Goal: Communication & Community: Answer question/provide support

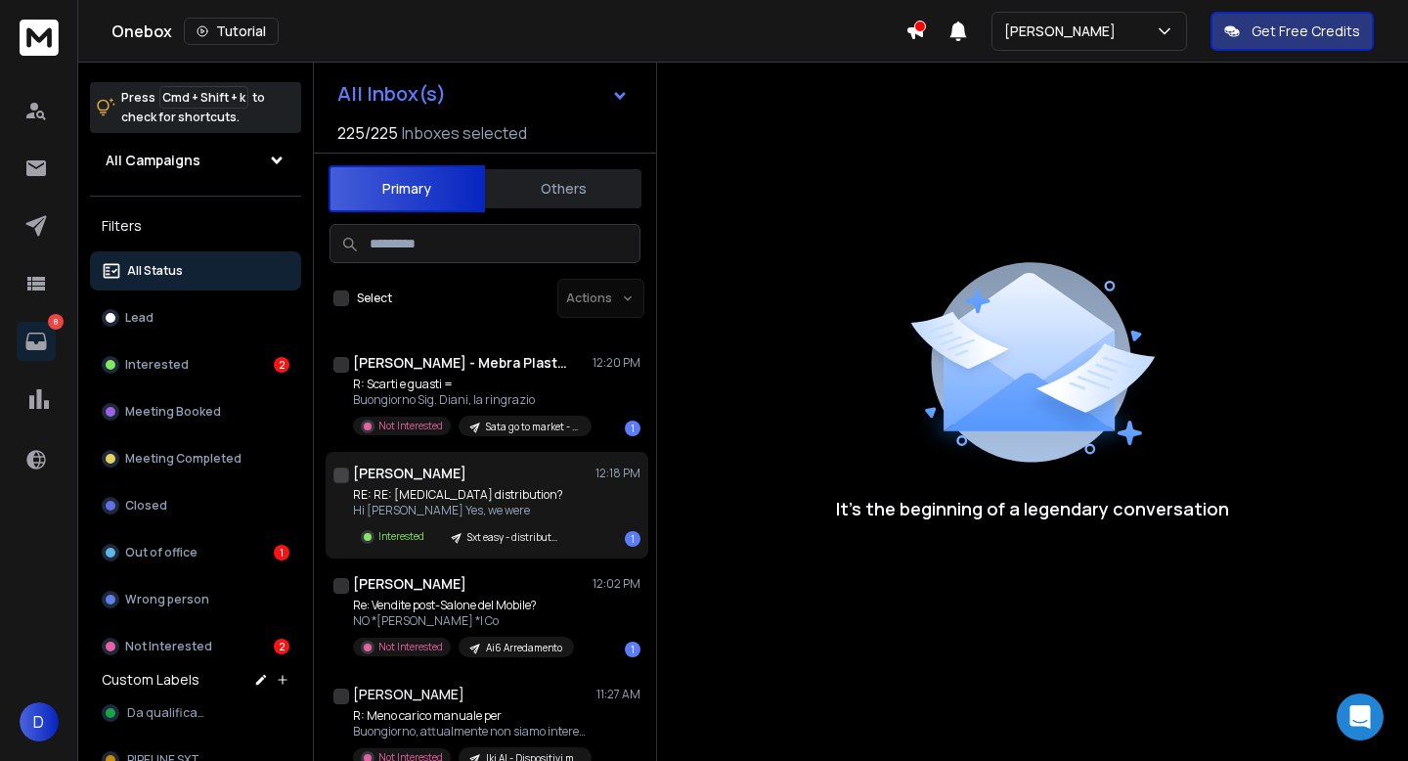
click at [610, 514] on div "RE: RE: CPAP distribution? Hi Luca Yes, we were Interested Sxt easy - distribut…" at bounding box center [497, 517] width 288 height 60
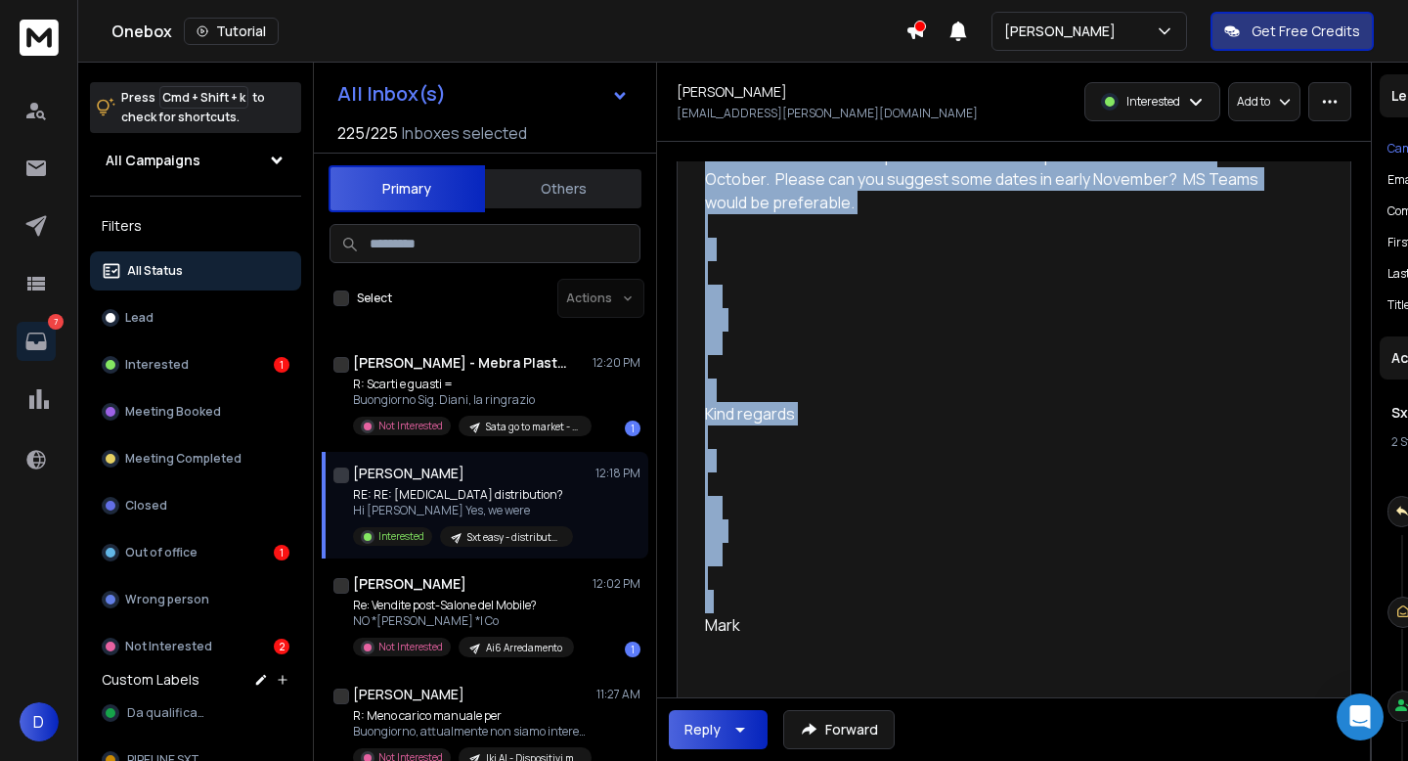
scroll to position [558, 0]
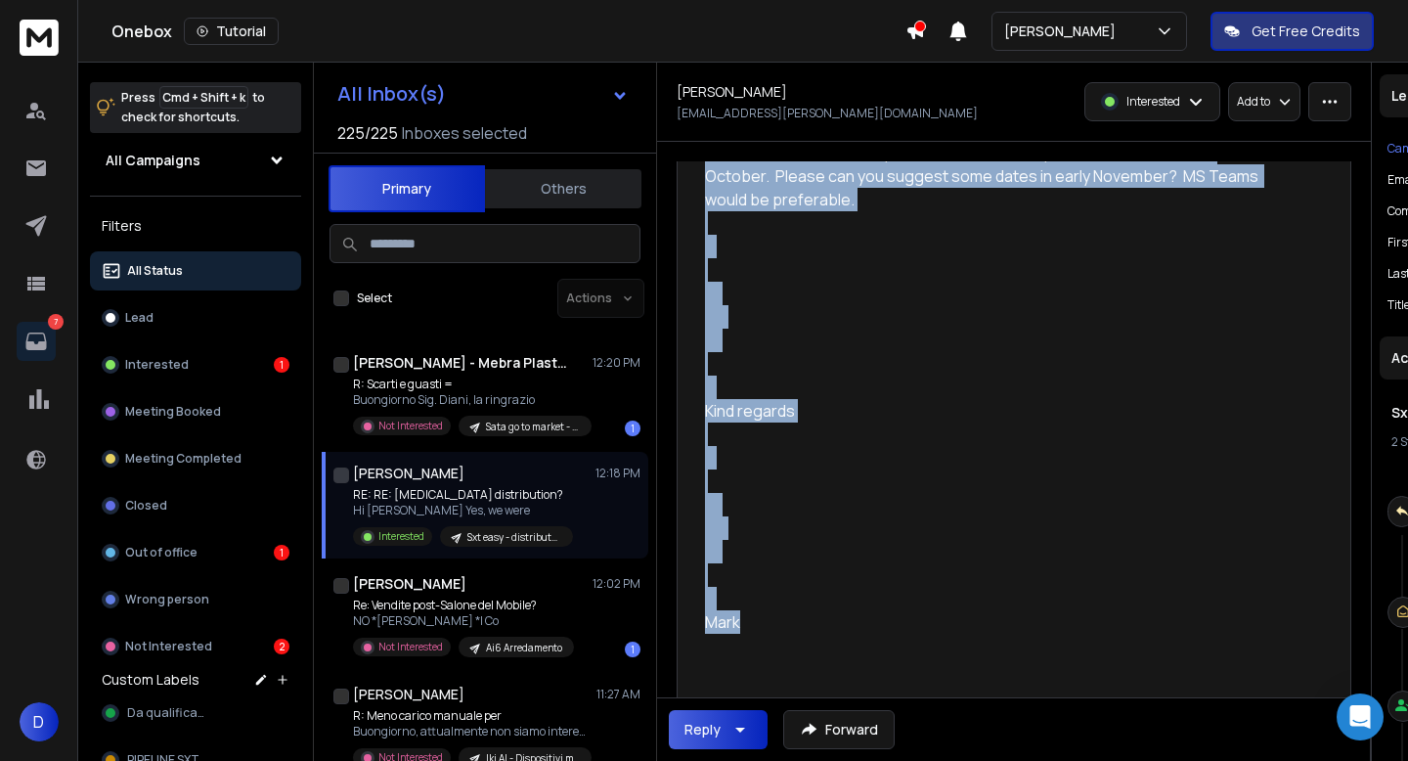
drag, startPoint x: 709, startPoint y: 265, endPoint x: 880, endPoint y: 662, distance: 432.4
copy div "Hi Luca Yes, we were exchanging emails on 16 th September if you remember? I wo…"
click at [187, 171] on button "All Campaigns" at bounding box center [195, 160] width 211 height 39
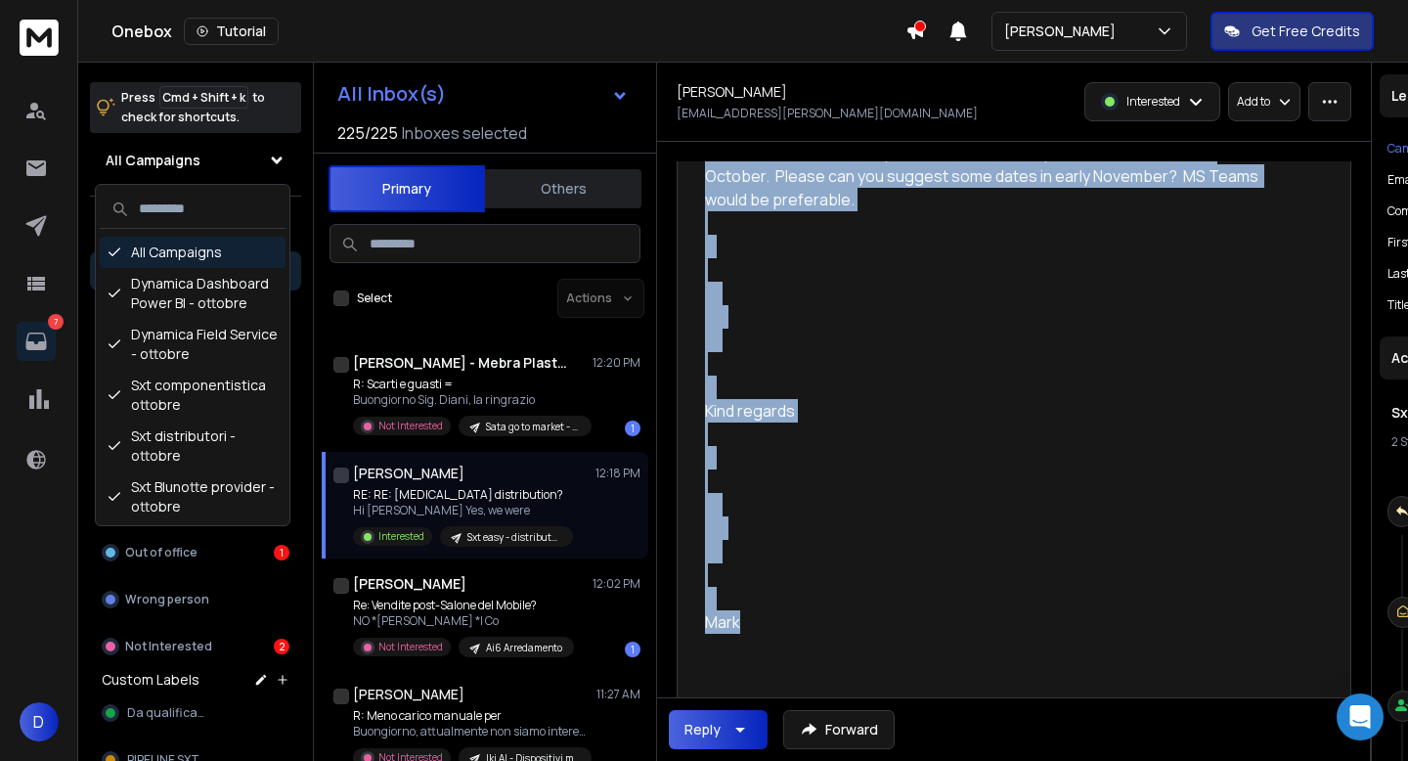
click at [209, 257] on div "All Campaigns" at bounding box center [193, 252] width 186 height 31
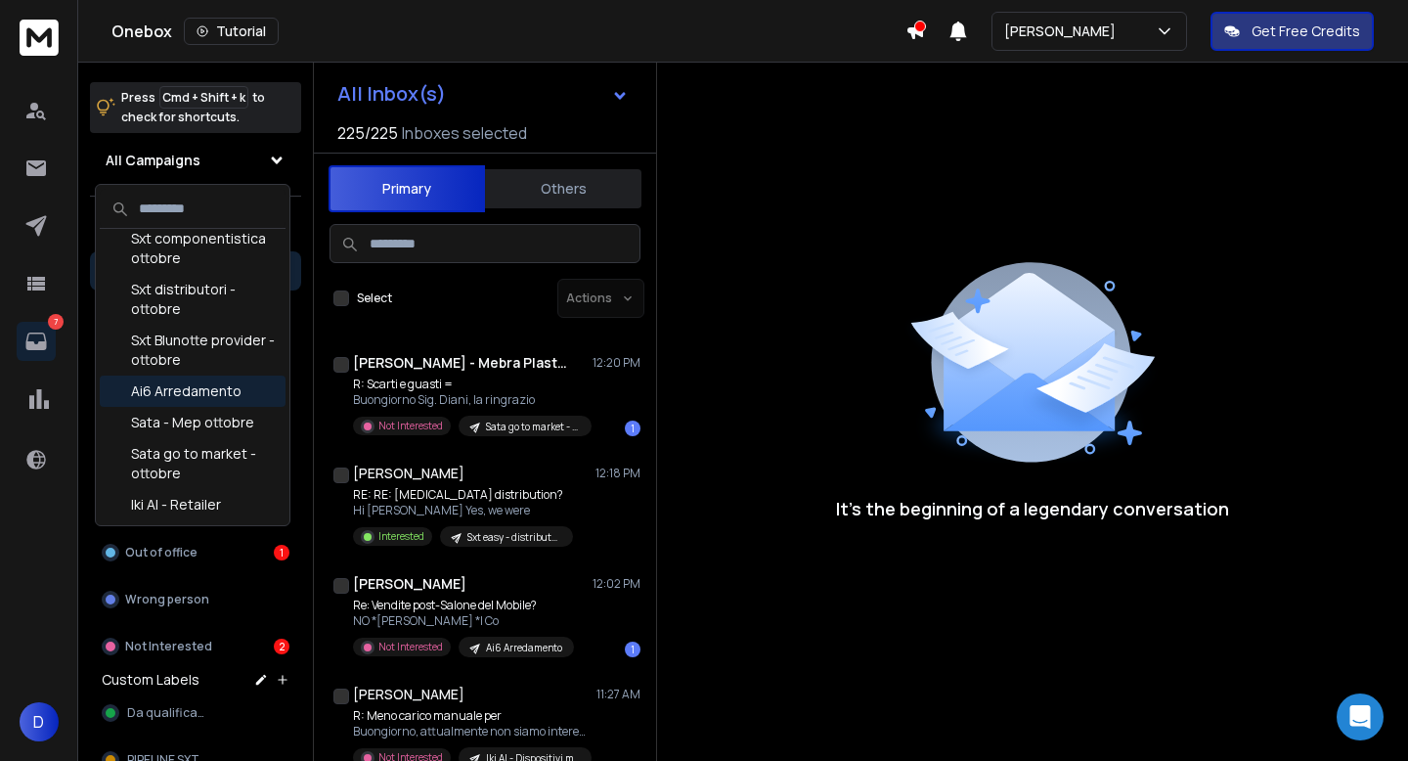
scroll to position [537, 0]
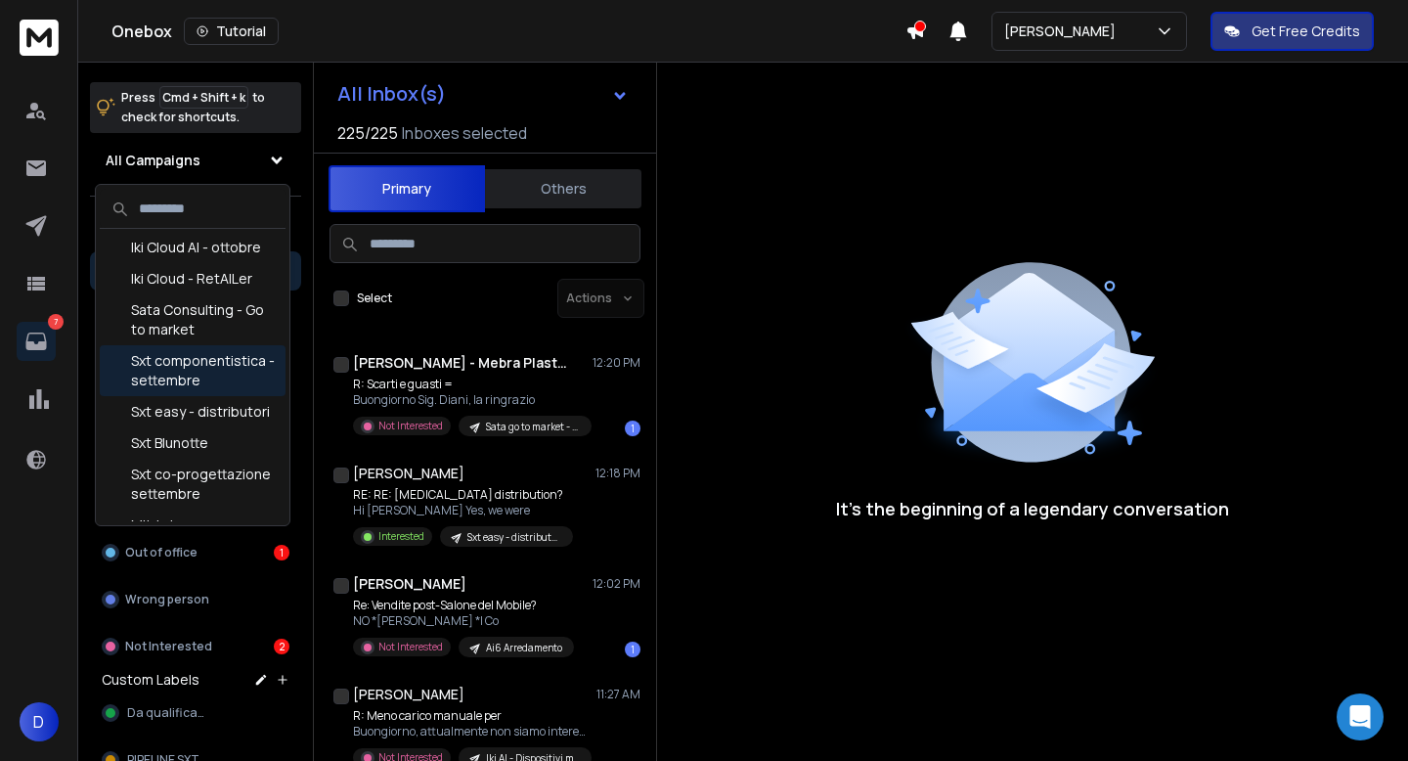
click at [222, 380] on div "Sxt componentistica - settembre" at bounding box center [193, 370] width 186 height 51
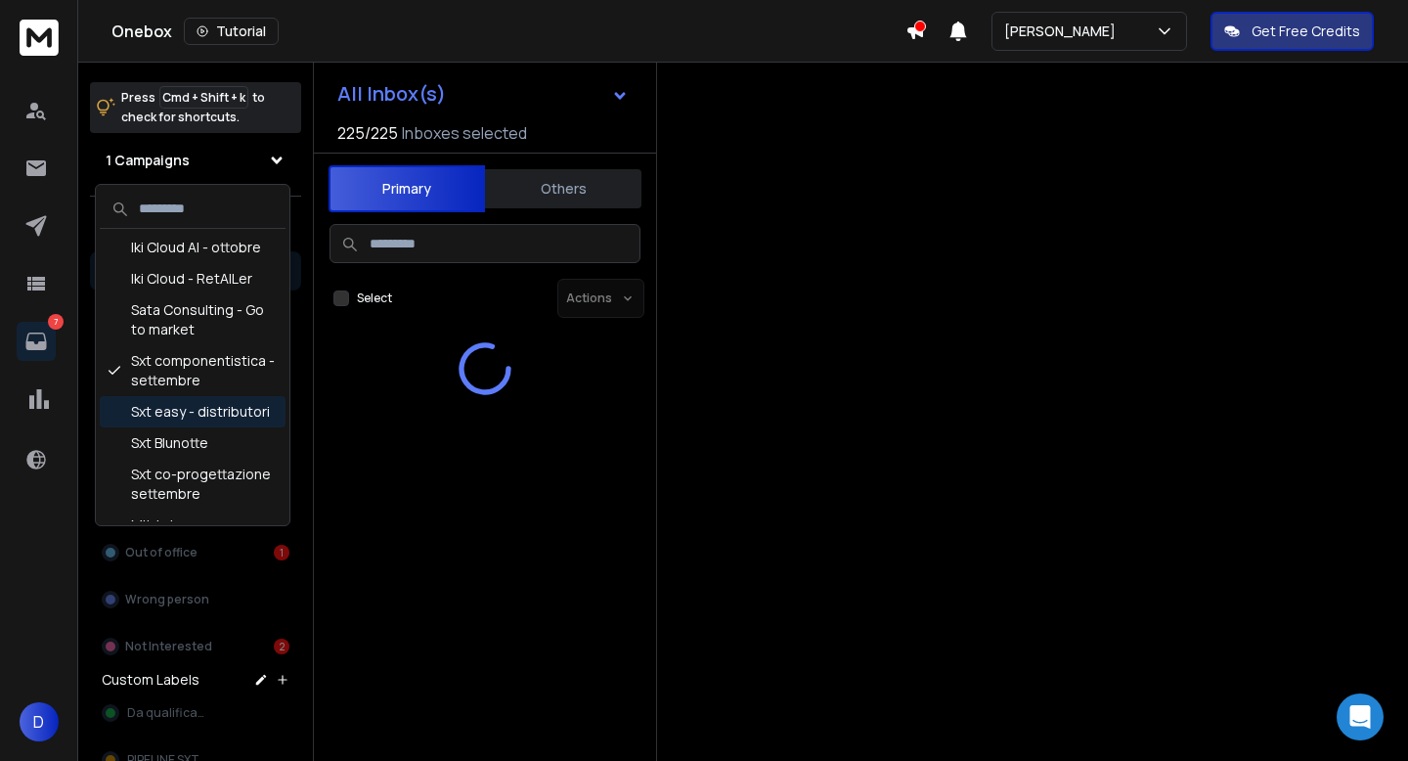
click at [220, 421] on div "Sxt easy - distributori" at bounding box center [193, 411] width 186 height 31
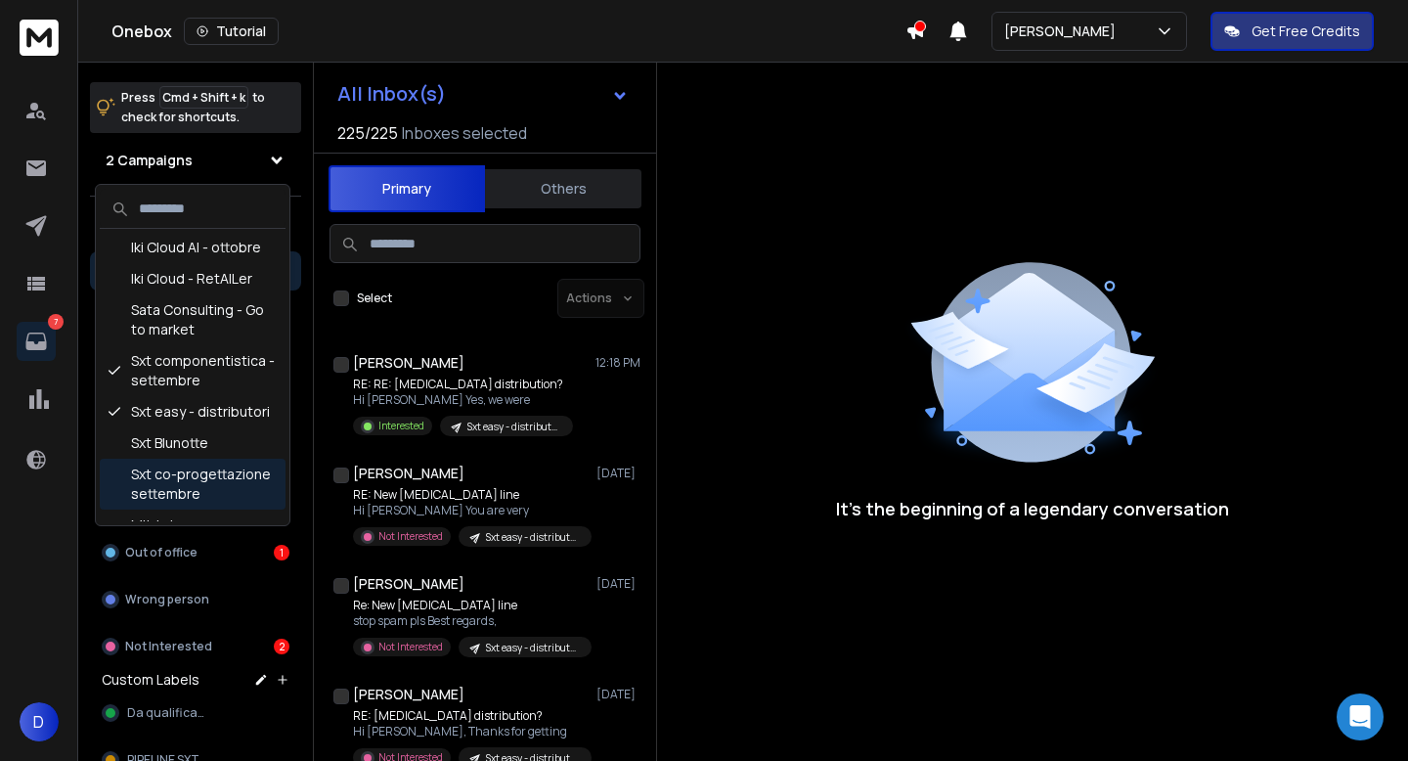
click at [217, 479] on div "Sxt co-progettazione settembre" at bounding box center [193, 484] width 186 height 51
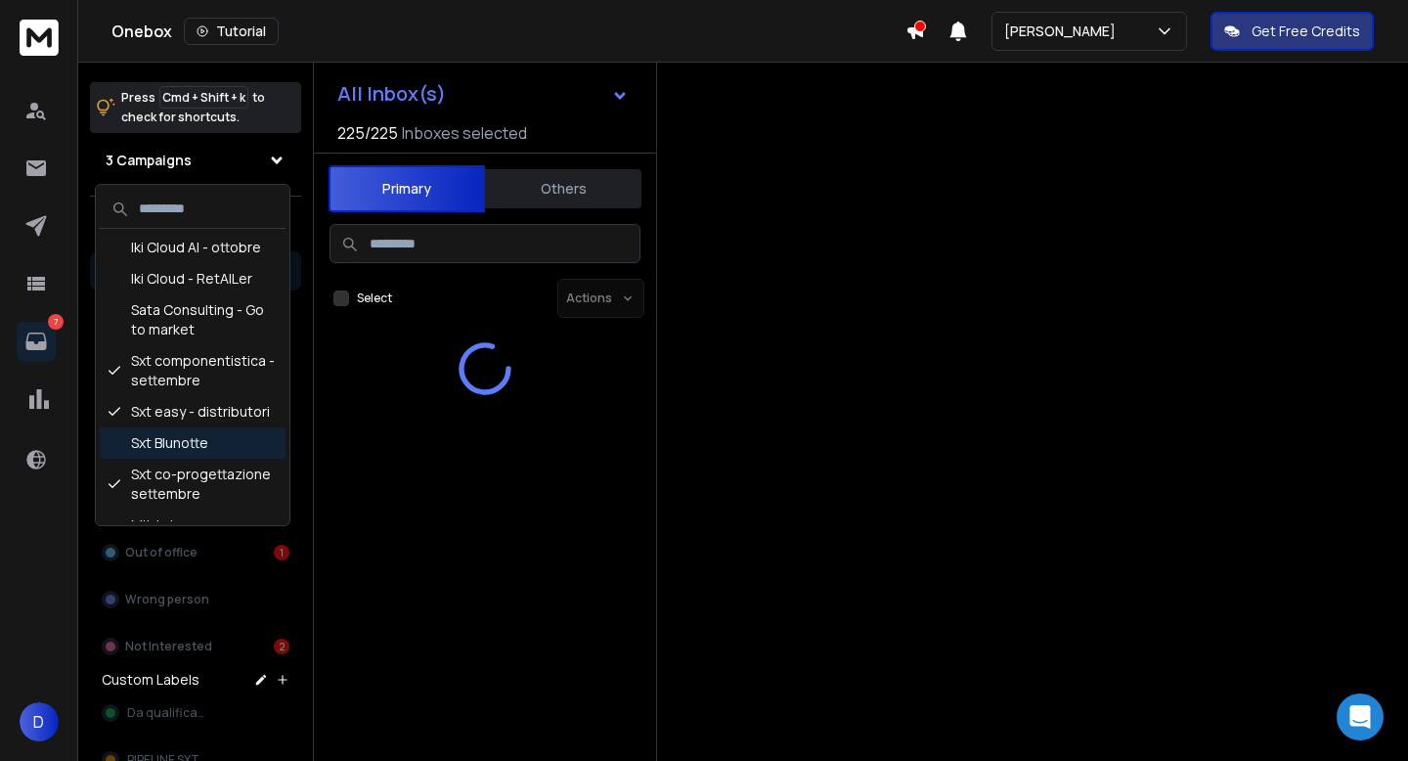
click at [222, 429] on div "Sxt Blunotte" at bounding box center [193, 442] width 186 height 31
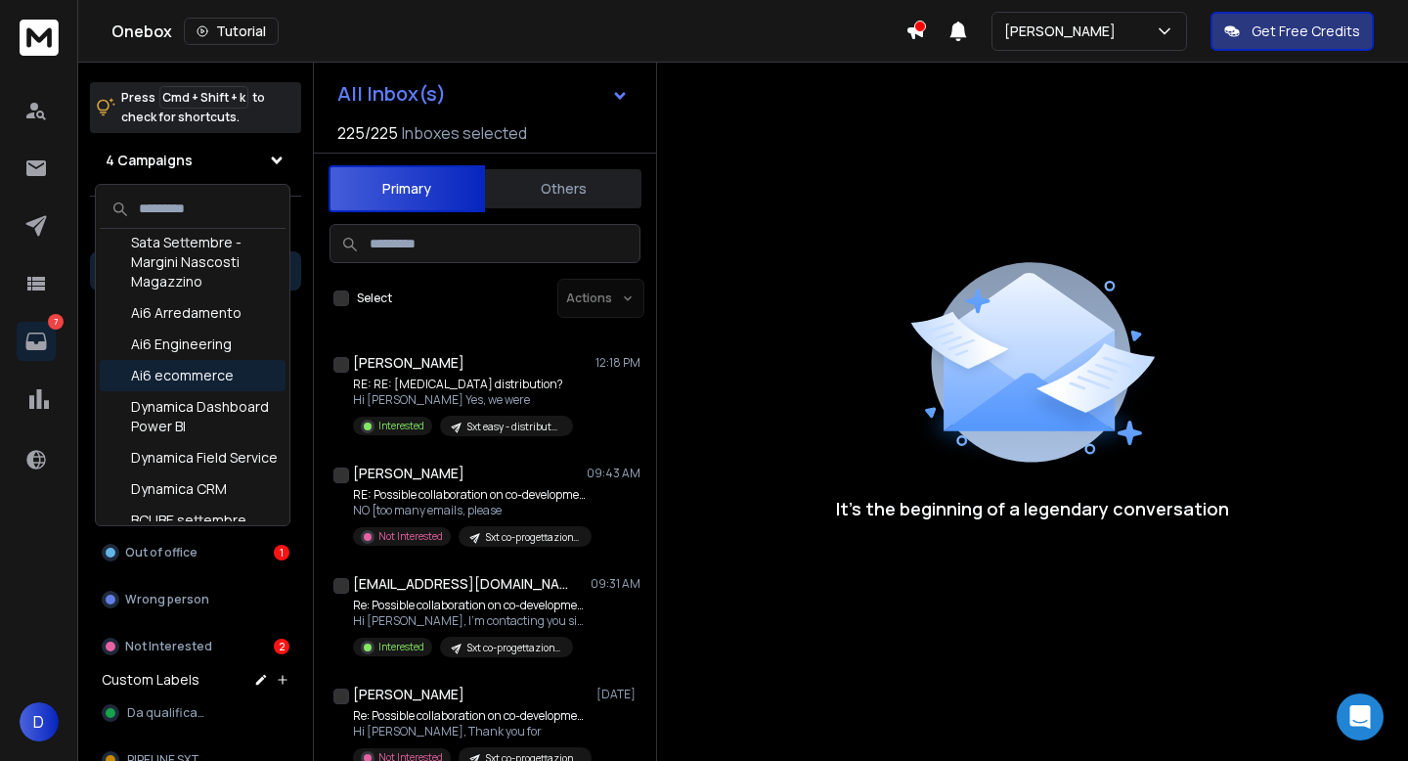
scroll to position [1069, 0]
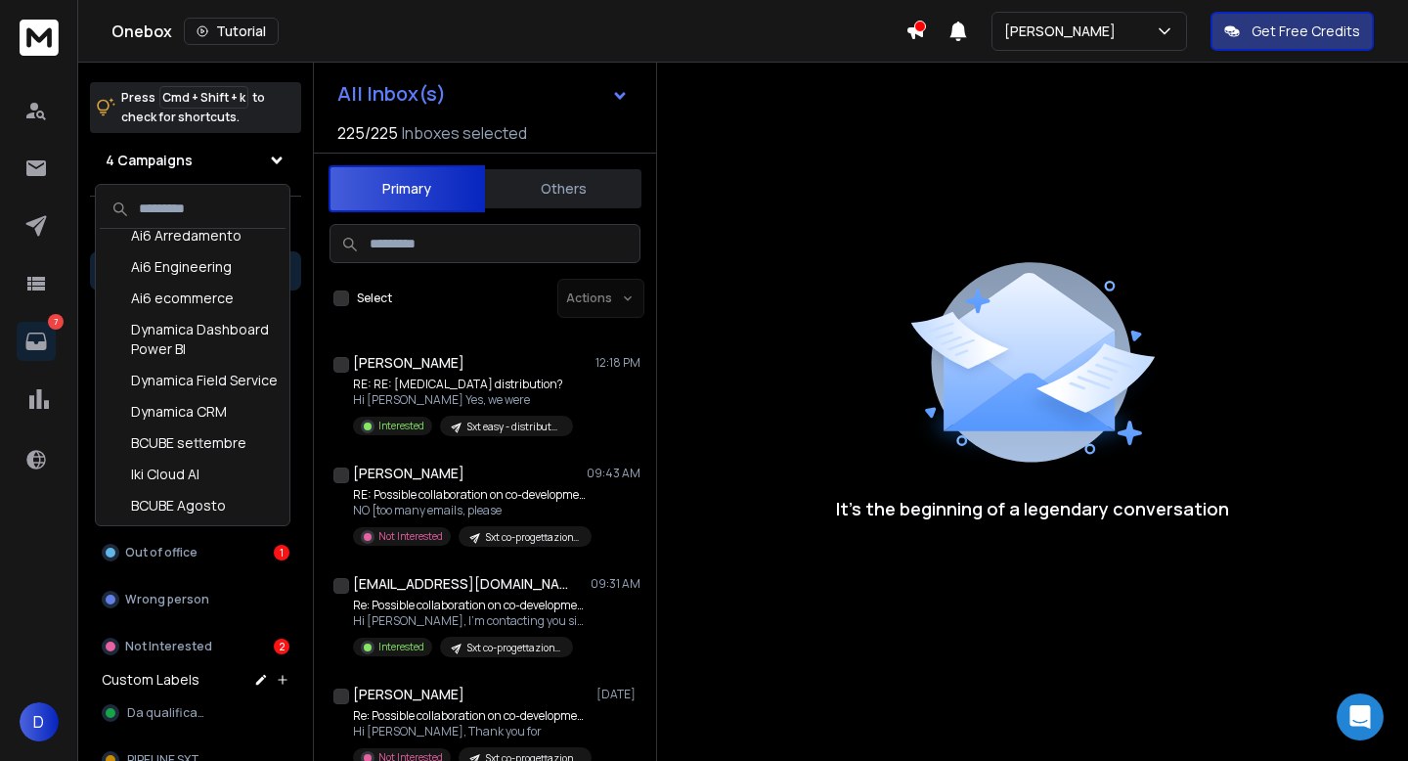
click at [890, 487] on div "It’s the beginning of a legendary conversation" at bounding box center [1032, 386] width 751 height 646
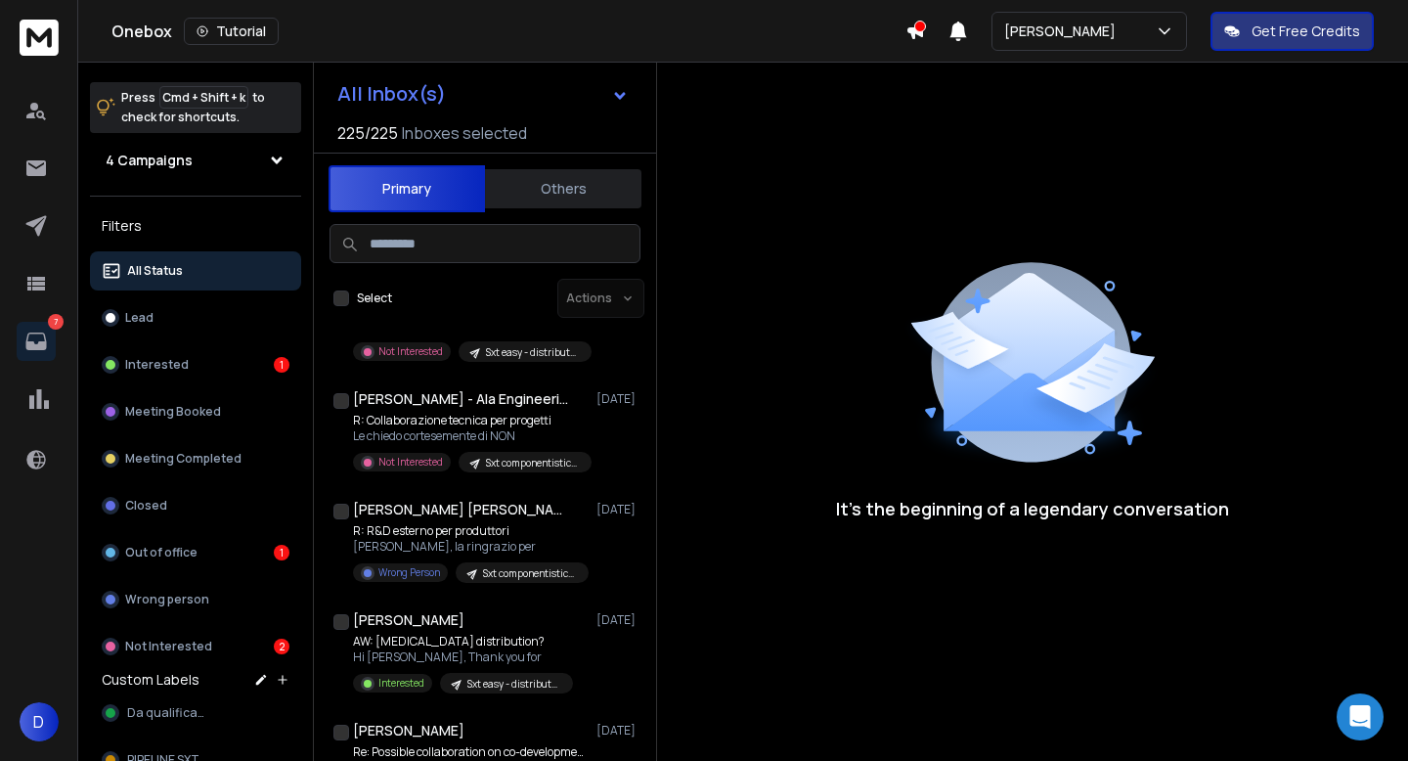
scroll to position [8189, 0]
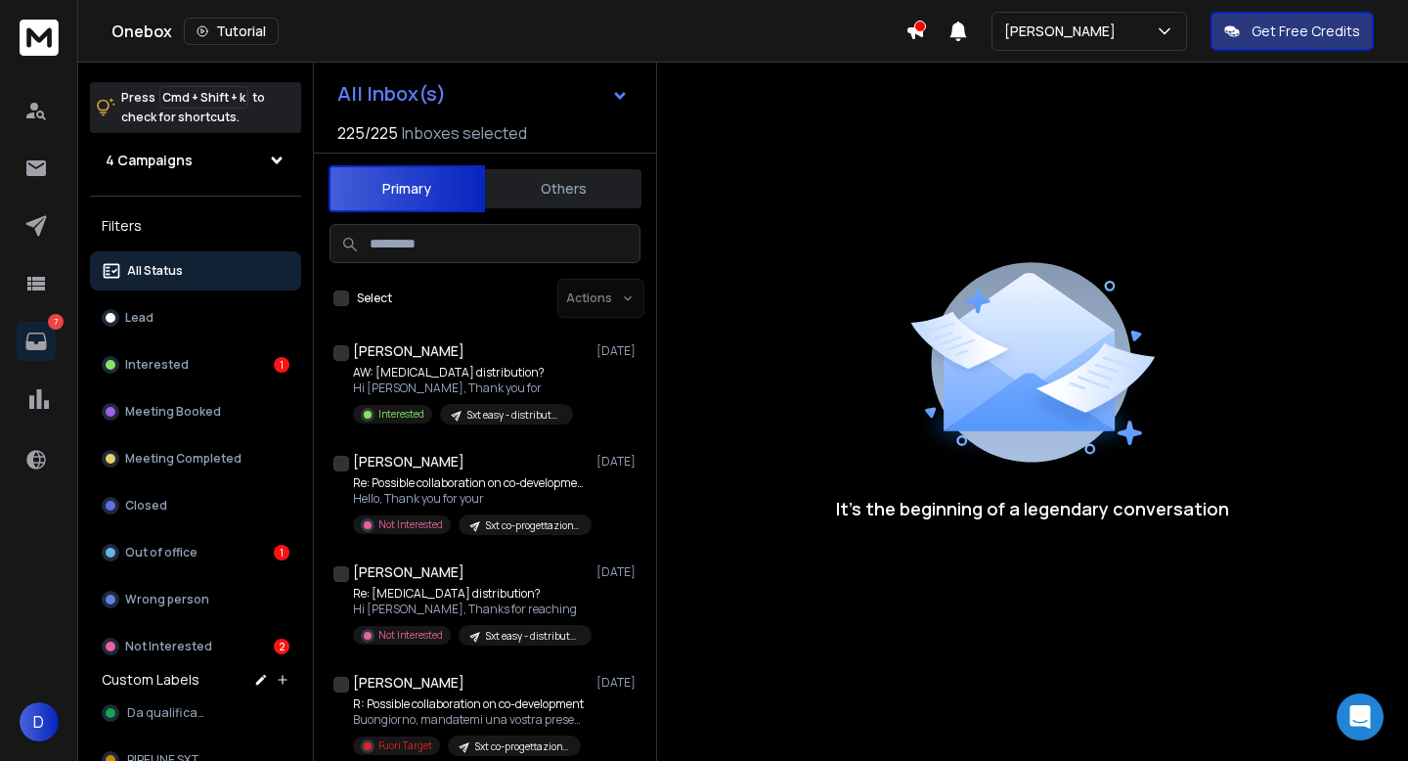
click at [494, 226] on input at bounding box center [485, 243] width 311 height 39
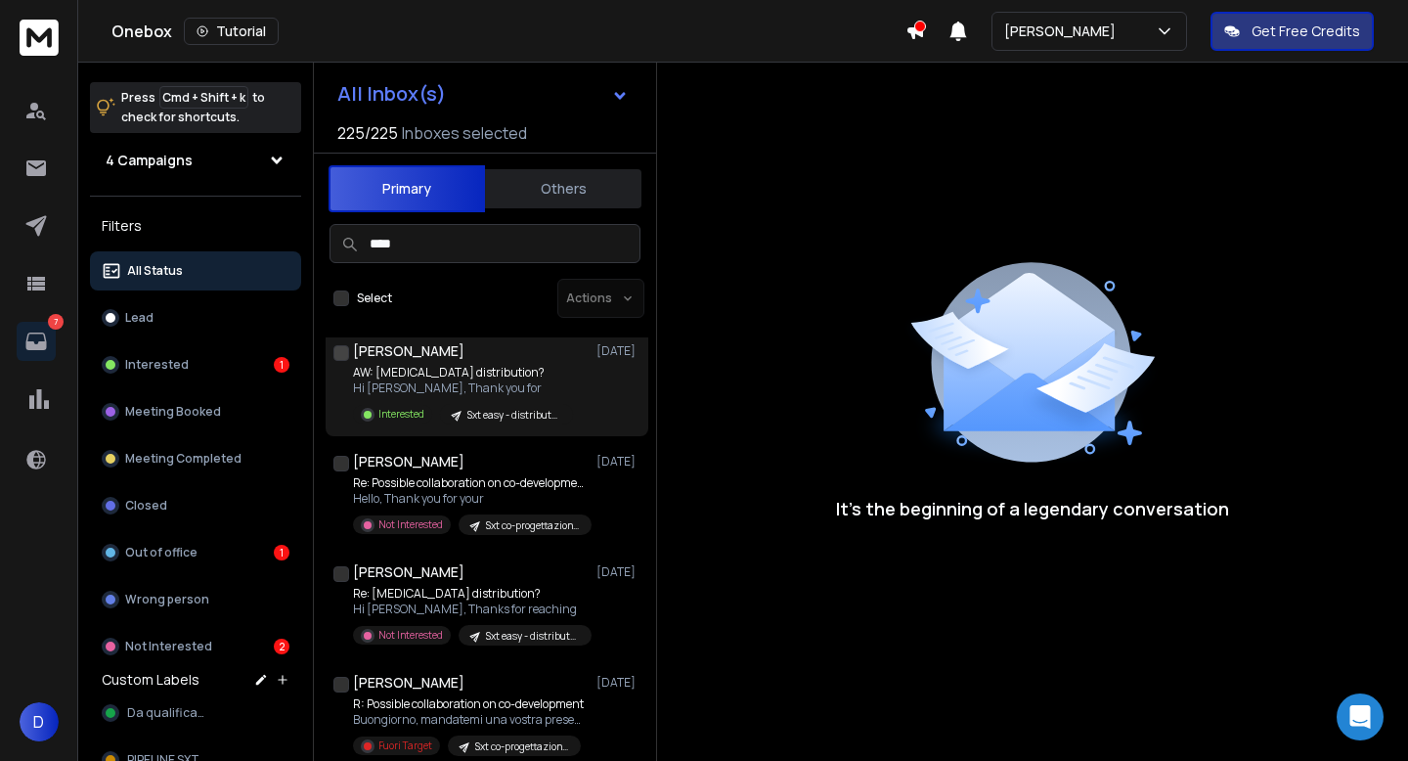
scroll to position [0, 0]
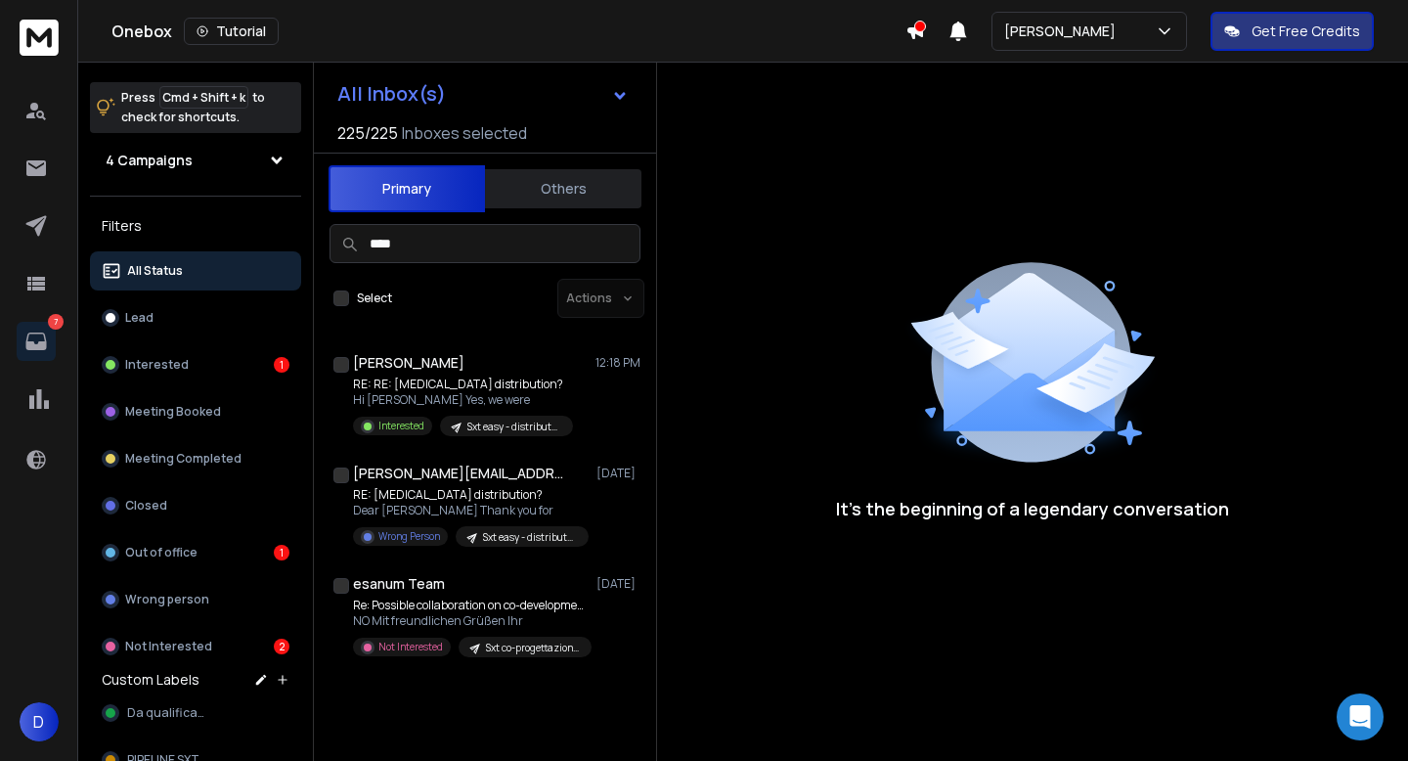
type input "****"
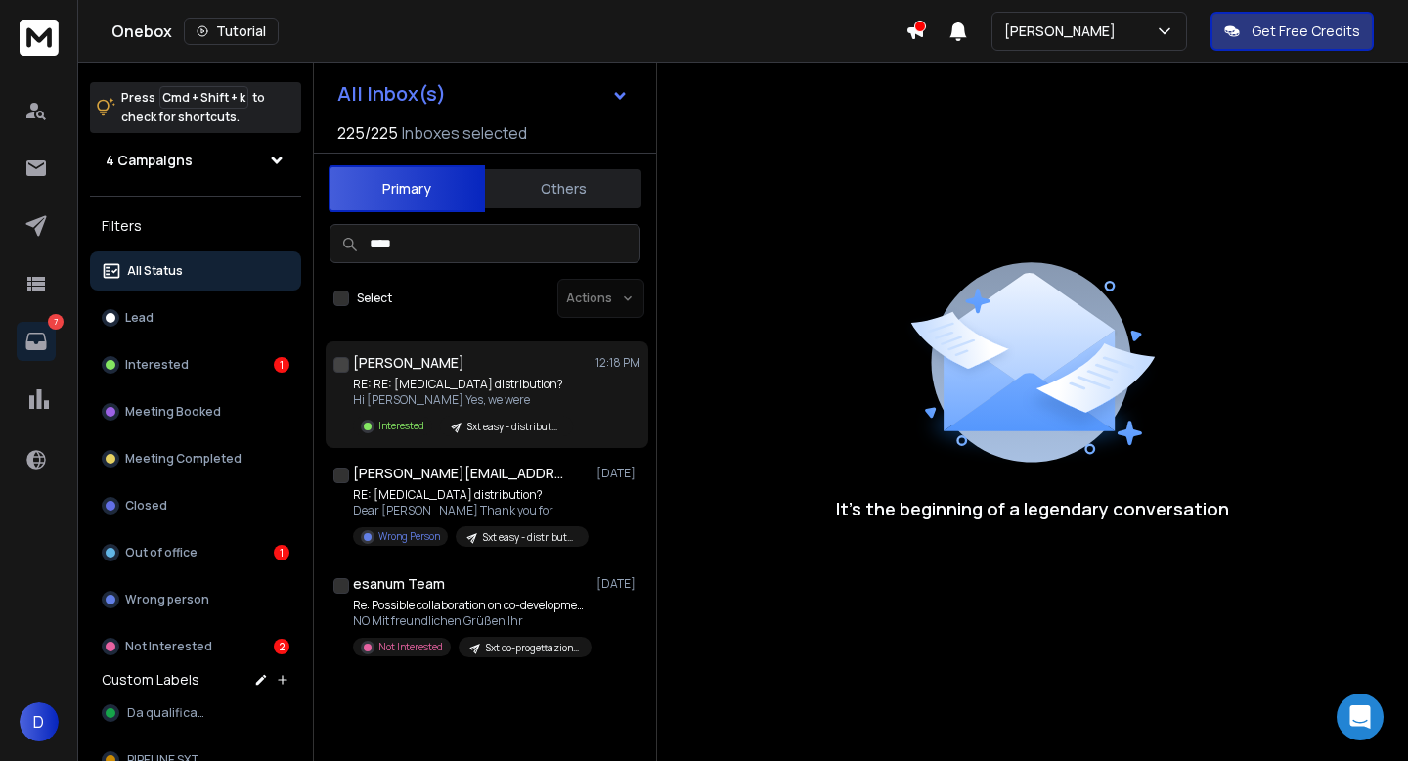
click at [559, 401] on p "Hi Luca Yes, we were" at bounding box center [463, 400] width 220 height 16
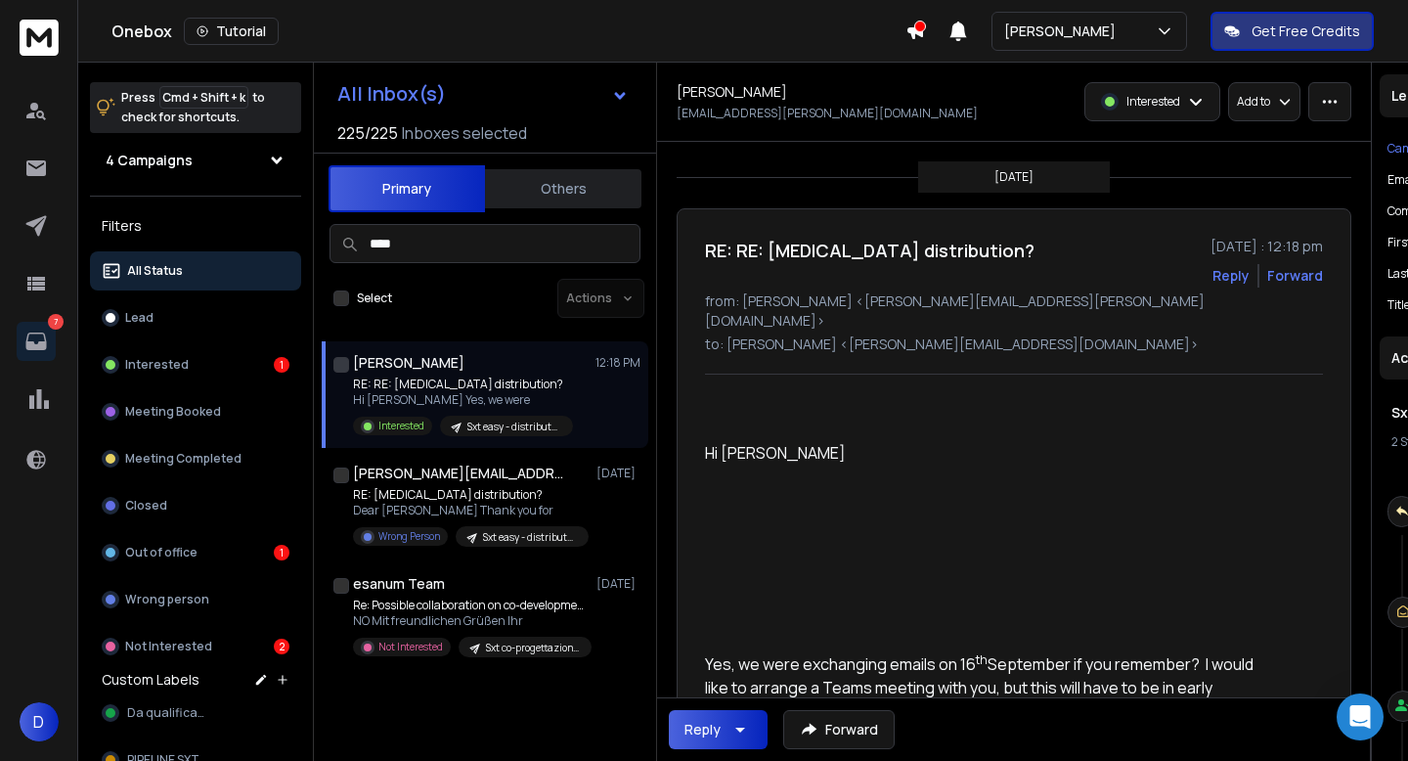
click at [759, 721] on button "Reply" at bounding box center [718, 729] width 99 height 39
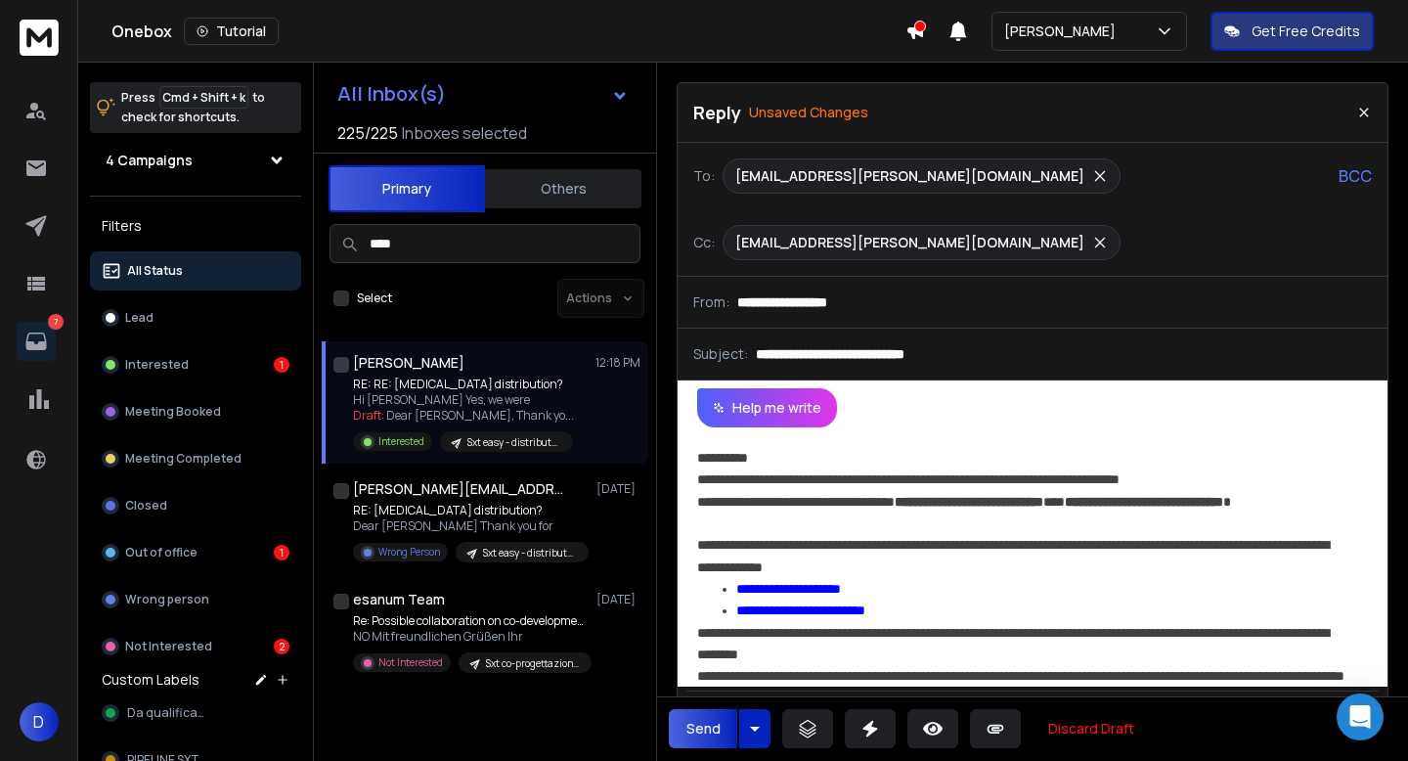
click at [844, 466] on div "**********" at bounding box center [1033, 556] width 710 height 259
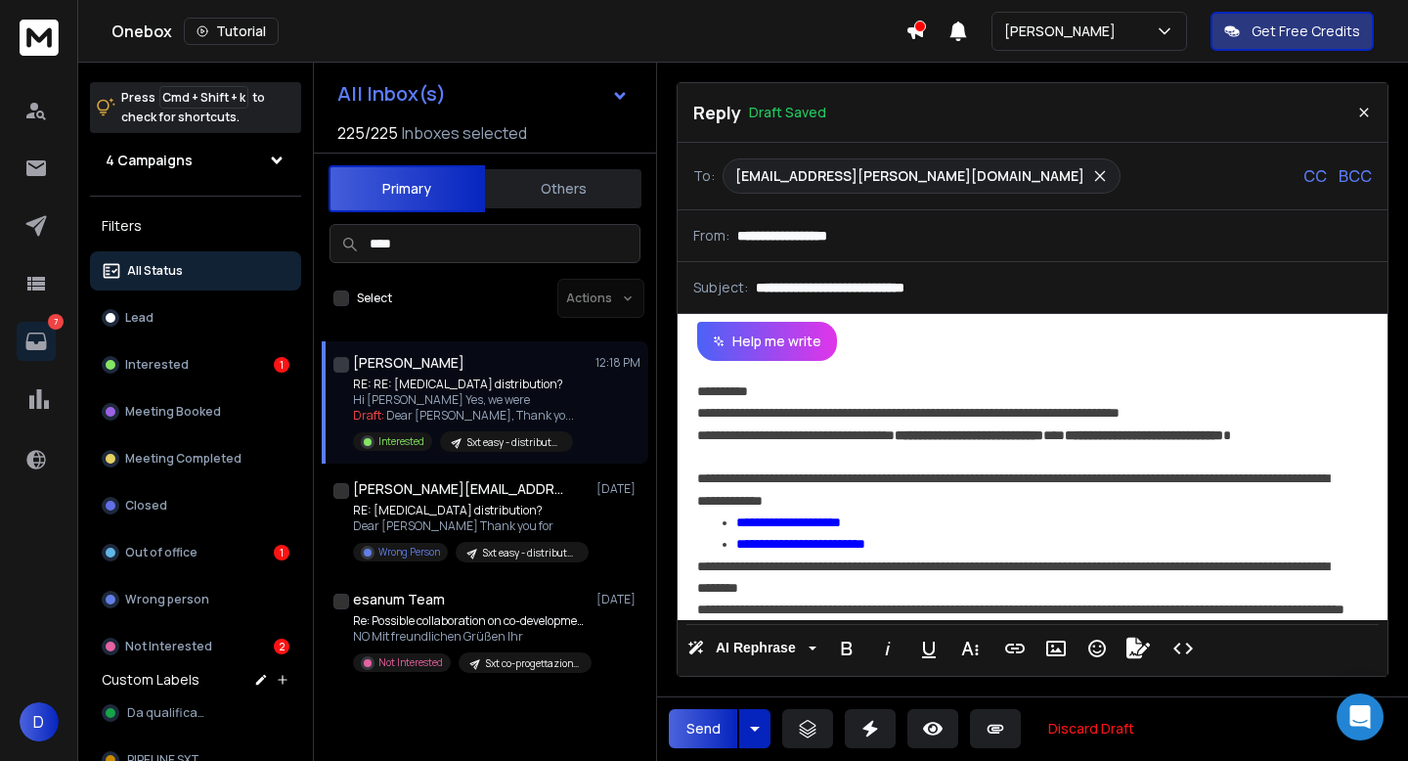
drag, startPoint x: 1001, startPoint y: 413, endPoint x: 1051, endPoint y: 447, distance: 60.5
click at [1003, 414] on p "**********" at bounding box center [1022, 413] width 650 height 22
click at [1260, 411] on p "**********" at bounding box center [1022, 413] width 650 height 22
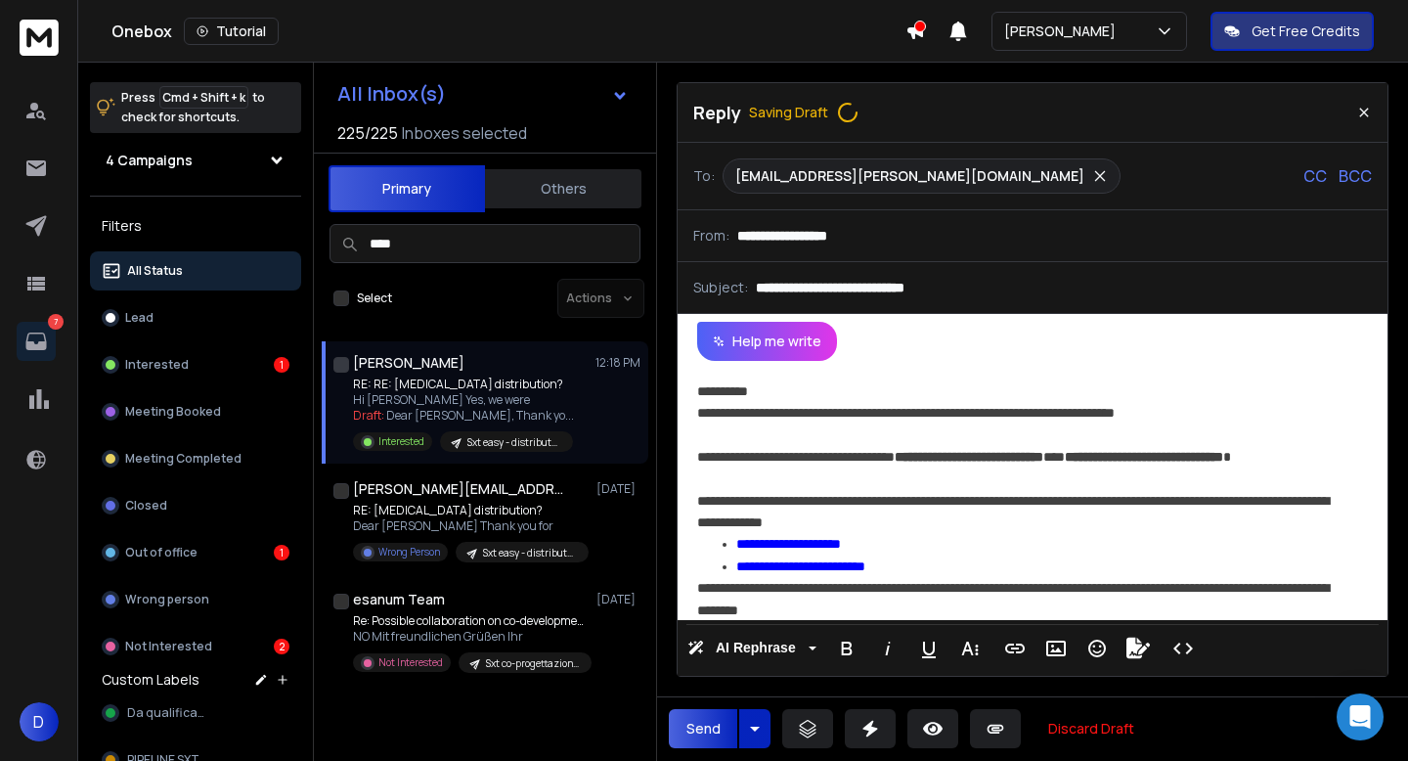
click at [1043, 460] on strong "**********" at bounding box center [969, 457] width 149 height 14
click at [1065, 464] on strong "**********" at bounding box center [1144, 457] width 158 height 14
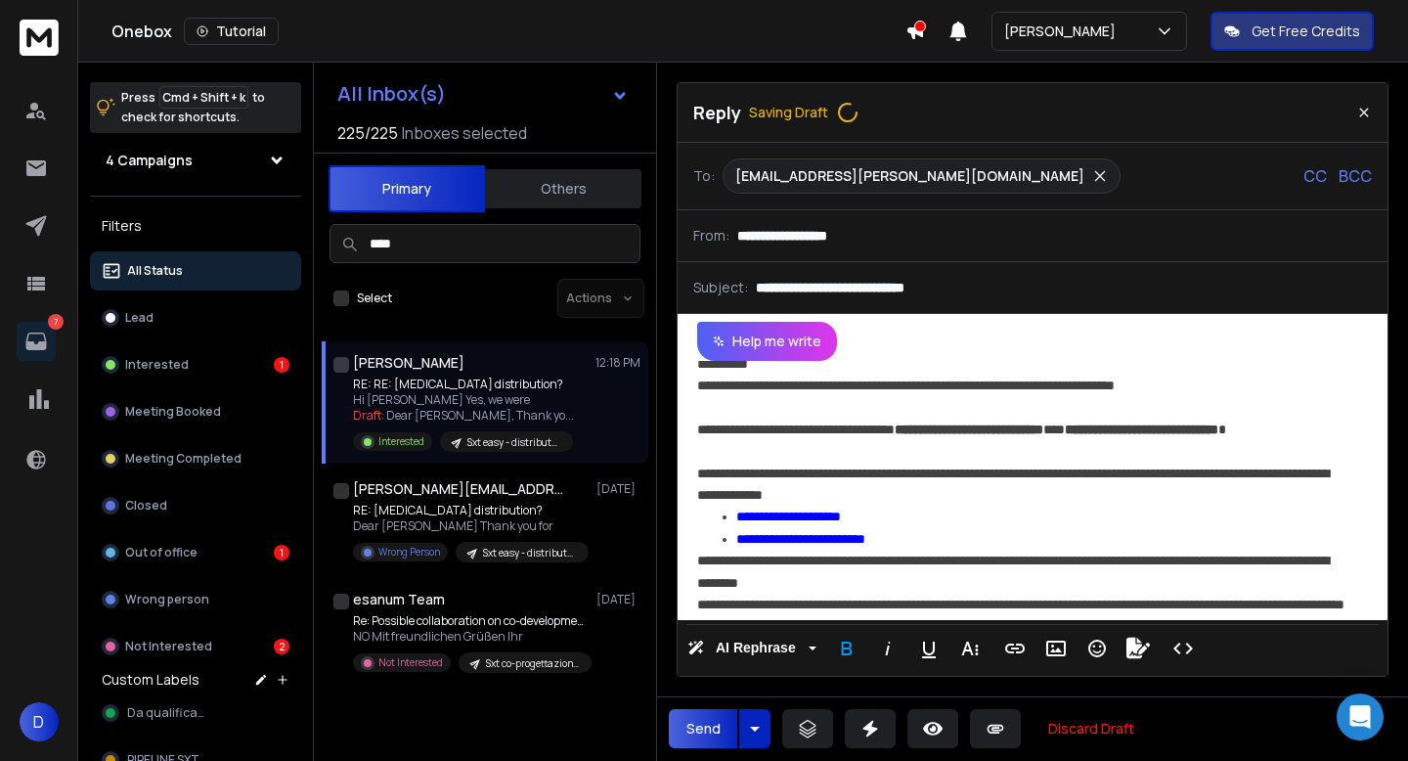
scroll to position [27, 0]
click at [839, 461] on p "**********" at bounding box center [1022, 441] width 650 height 44
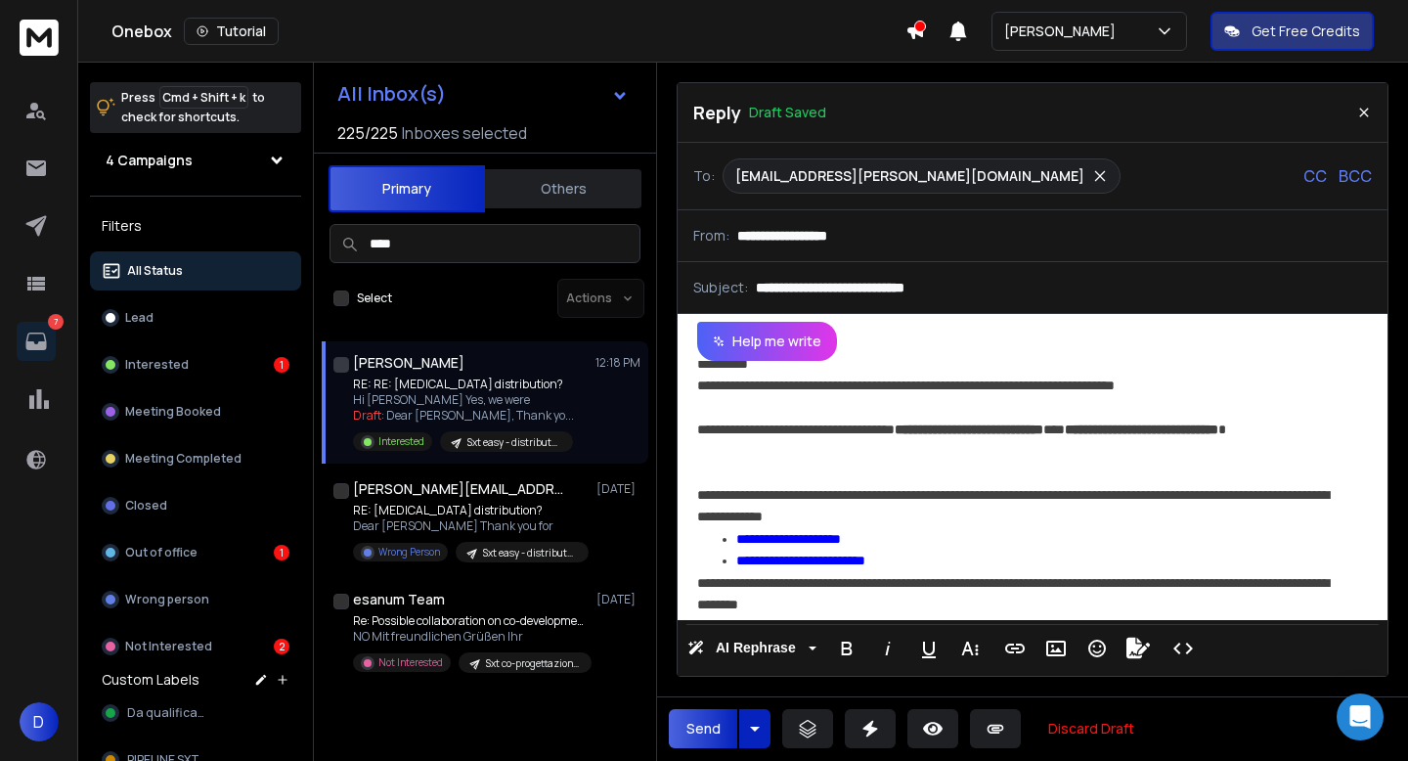
click at [1158, 496] on p "**********" at bounding box center [1022, 506] width 650 height 44
click at [975, 526] on p "**********" at bounding box center [1022, 506] width 650 height 44
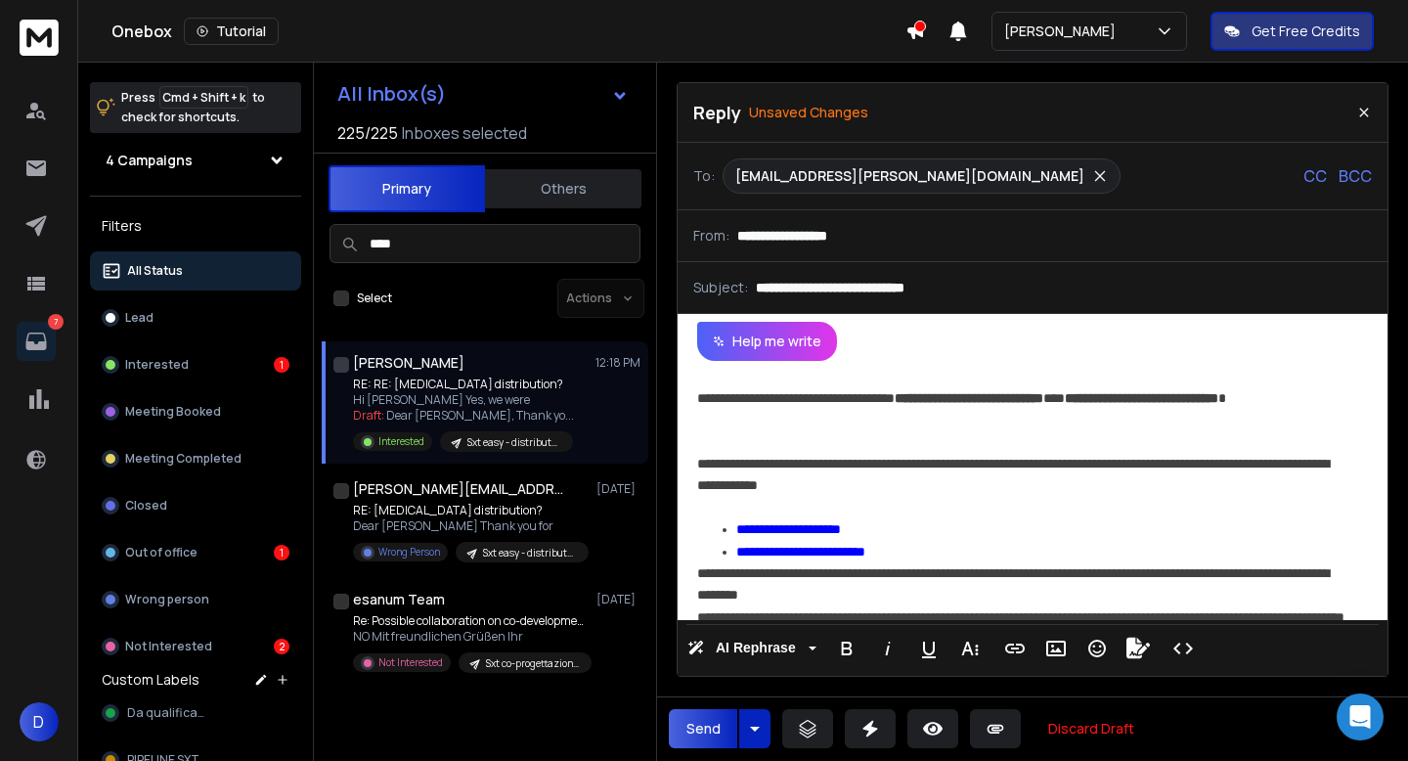
scroll to position [60, 0]
click at [966, 547] on p "**********" at bounding box center [1049, 551] width 626 height 22
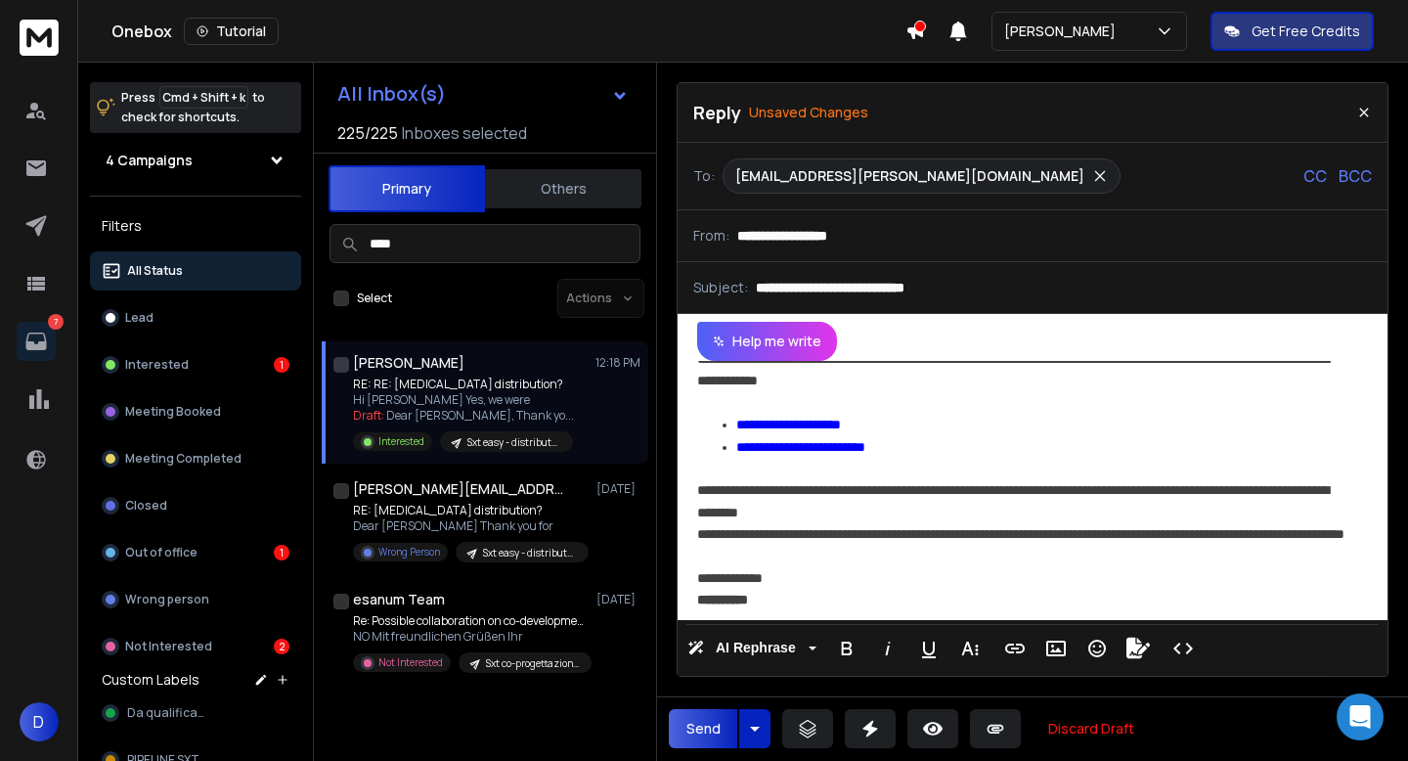
scroll to position [164, 0]
click at [924, 502] on p "**********" at bounding box center [1022, 500] width 650 height 44
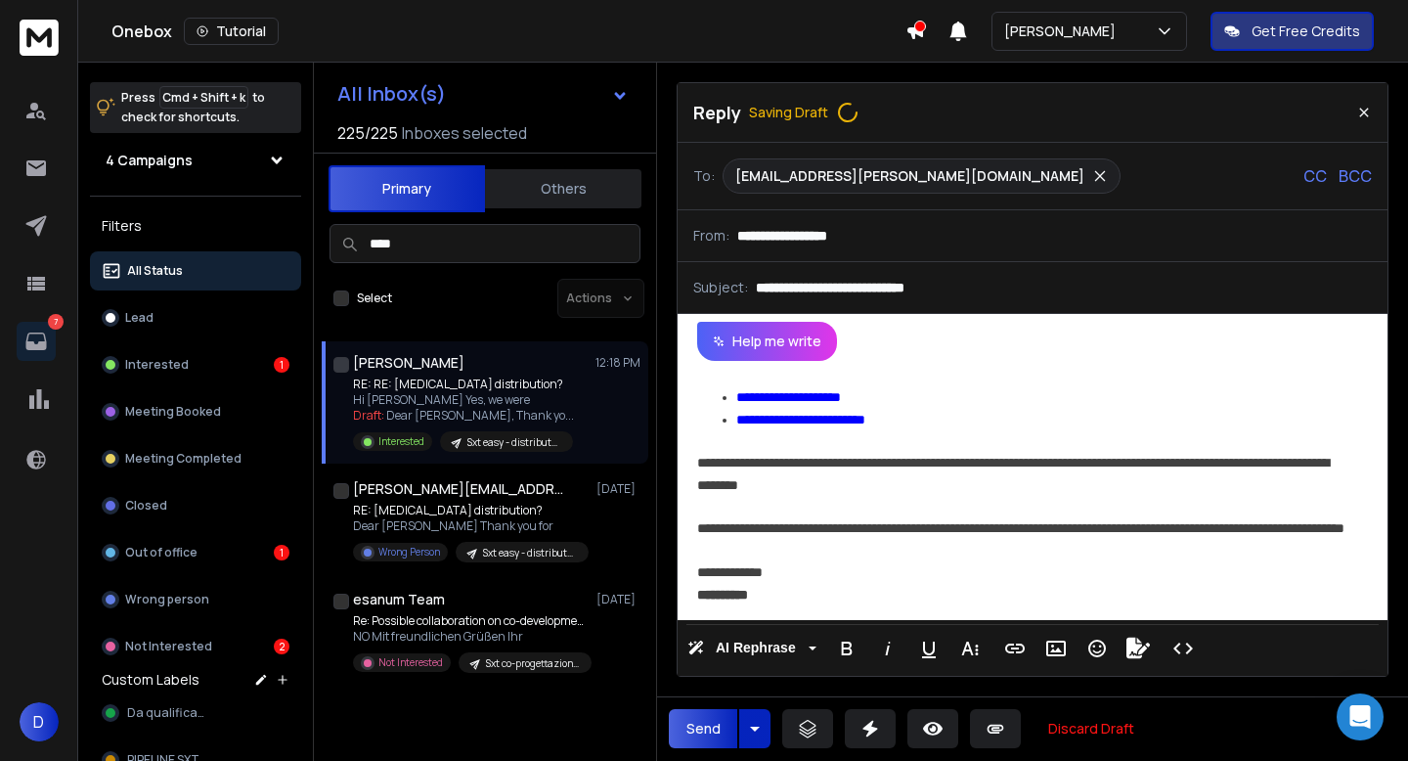
scroll to position [192, 0]
click at [940, 544] on p "**********" at bounding box center [1022, 538] width 650 height 44
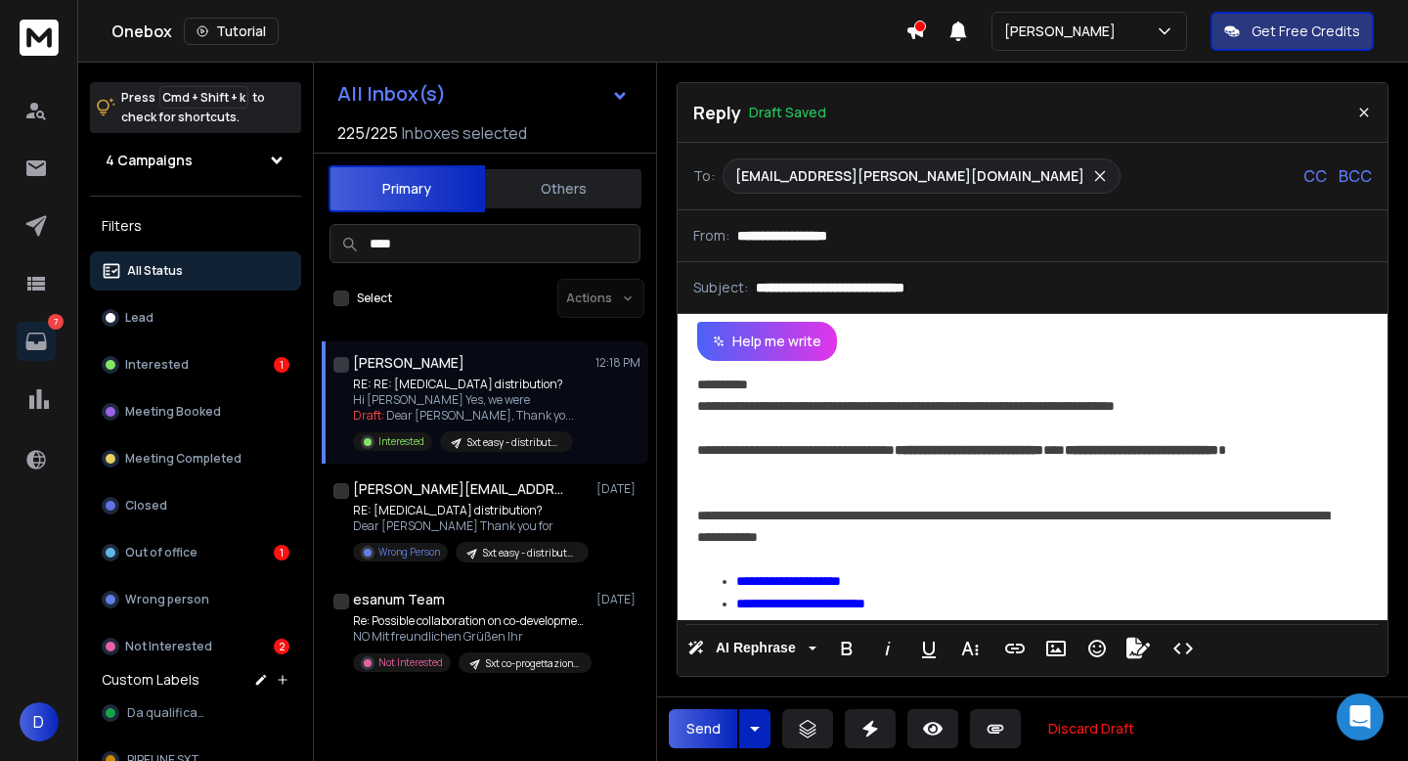
scroll to position [0, 0]
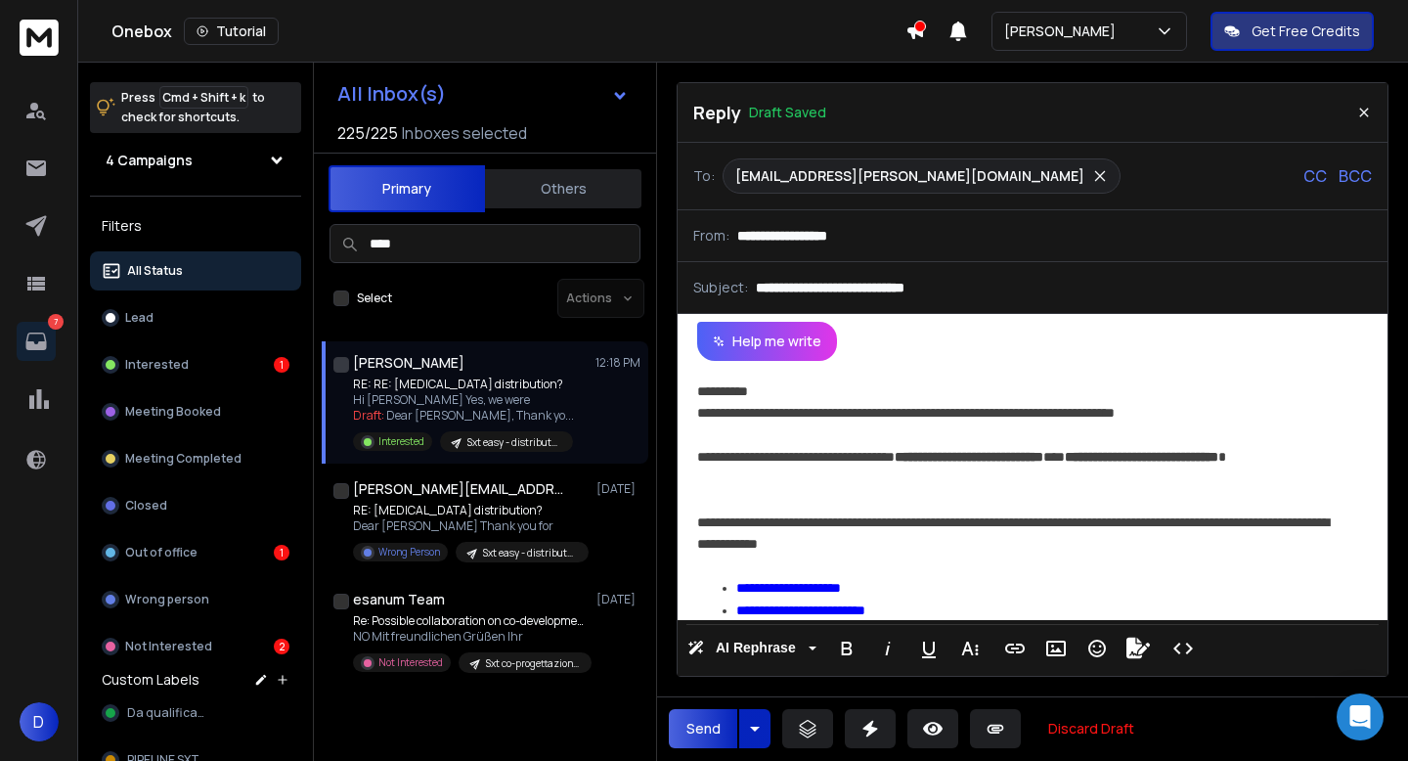
click at [707, 732] on button "Send" at bounding box center [703, 728] width 68 height 39
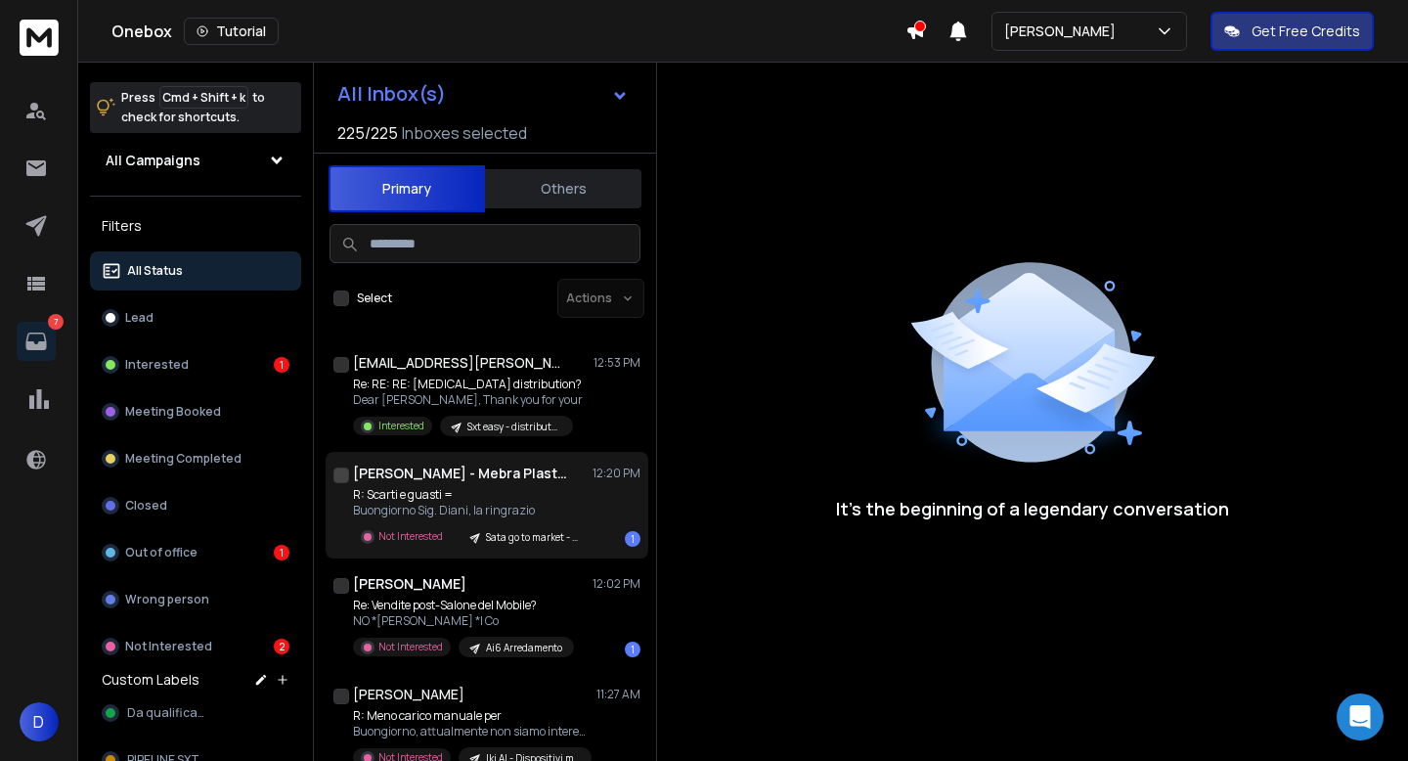
click at [620, 498] on div "R: Scarti e guasti = Buongiorno Sig. Diani, la ringrazio Not Interested Sata go…" at bounding box center [497, 517] width 288 height 60
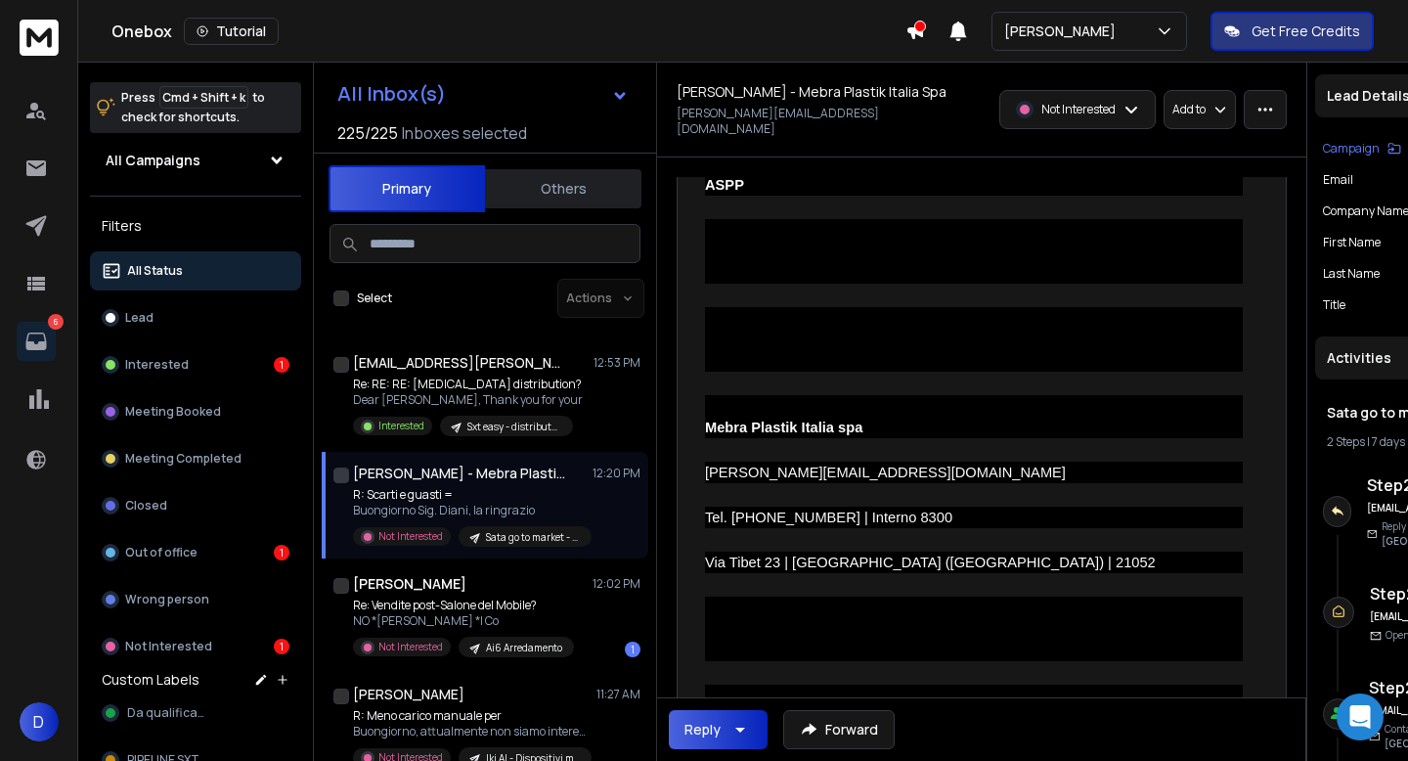
scroll to position [1012, 0]
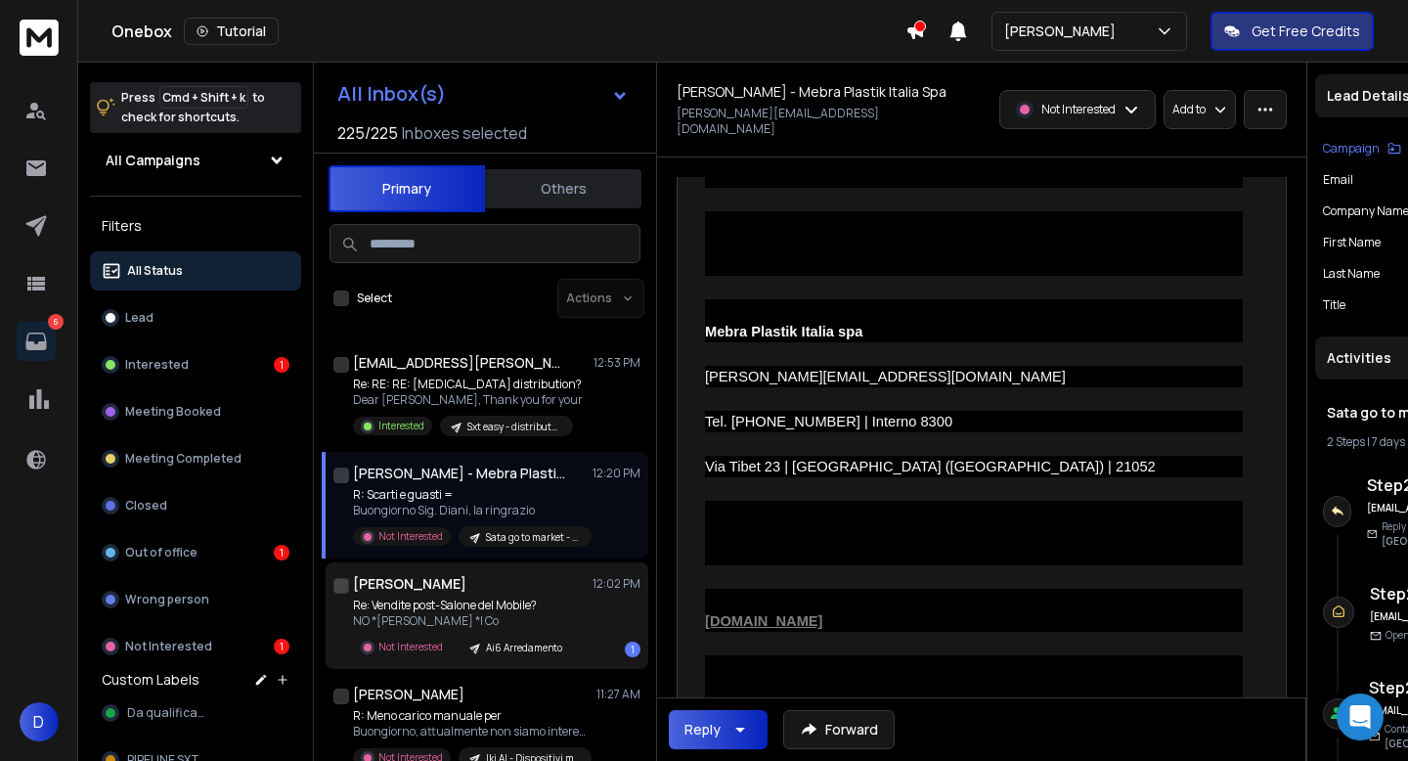
click at [563, 602] on p "Re: Vendite post-Salone del Mobile?" at bounding box center [463, 606] width 221 height 16
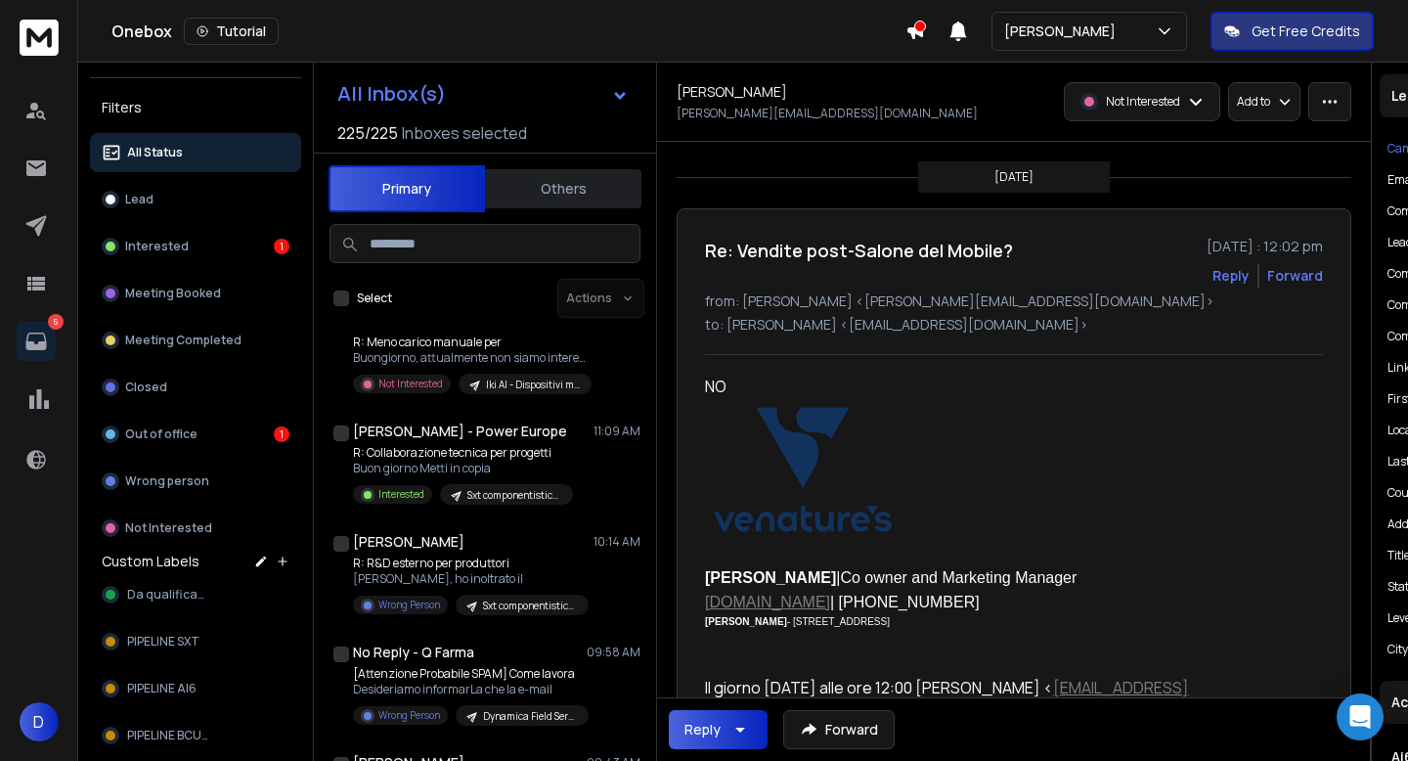
scroll to position [166, 0]
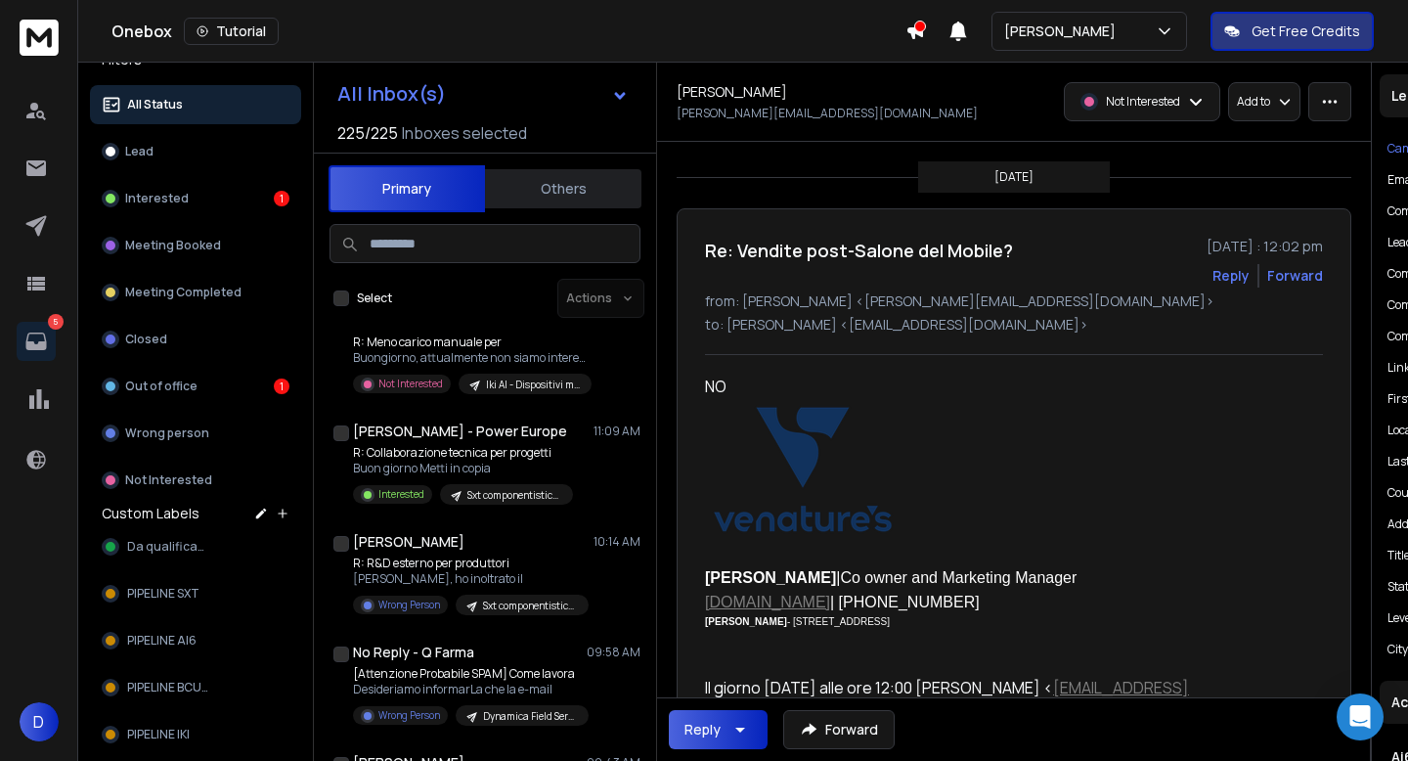
click at [182, 541] on span "Da qualificare" at bounding box center [168, 547] width 82 height 16
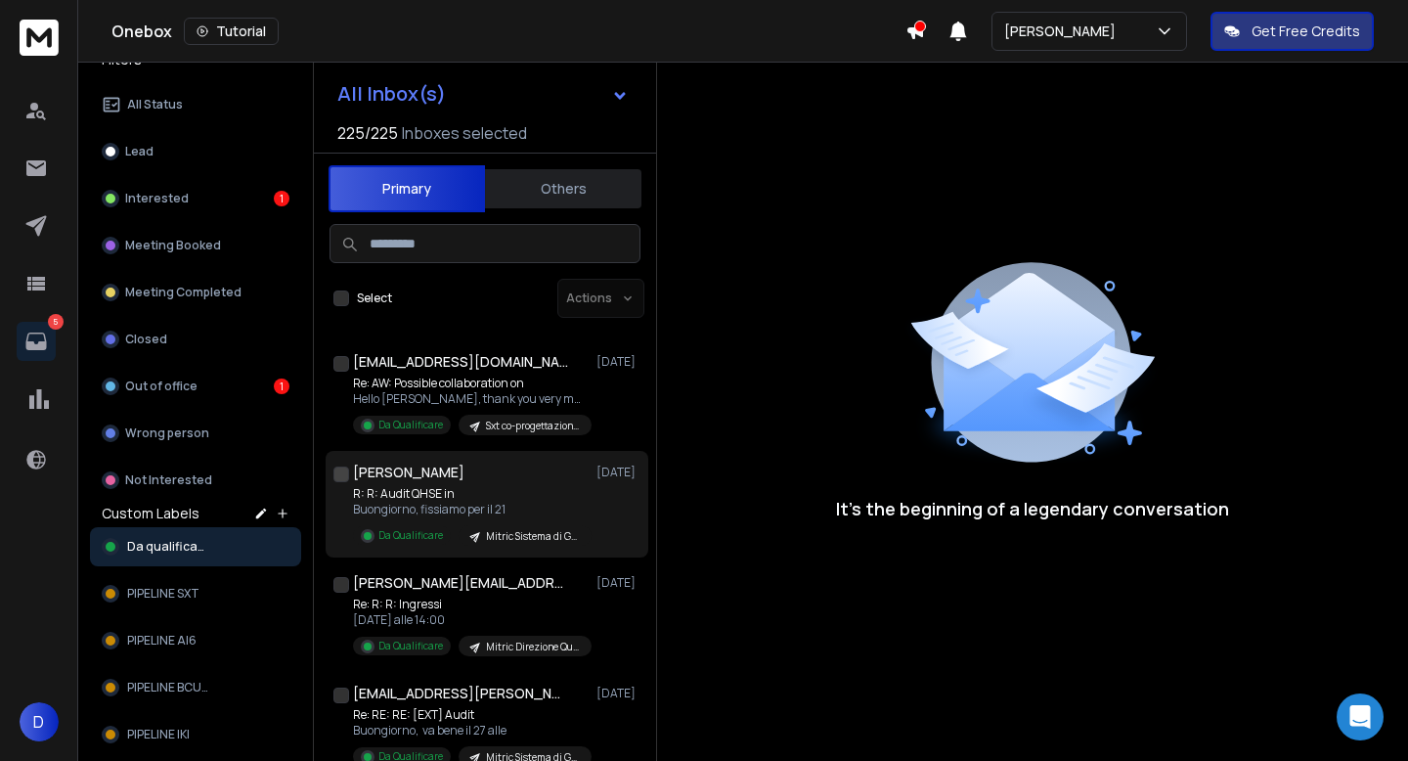
scroll to position [0, 0]
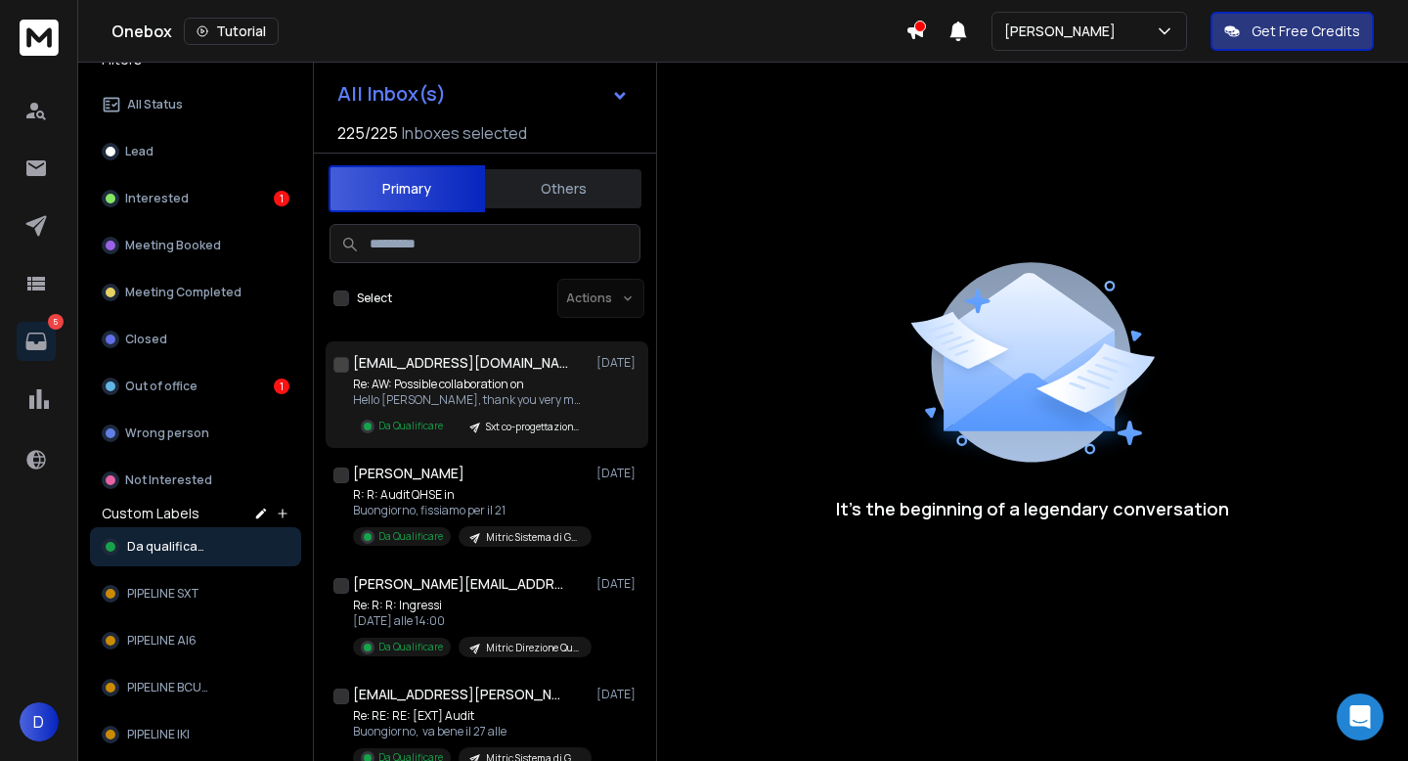
click at [563, 399] on p "Hello Ralf, thank you very much" at bounding box center [470, 400] width 235 height 16
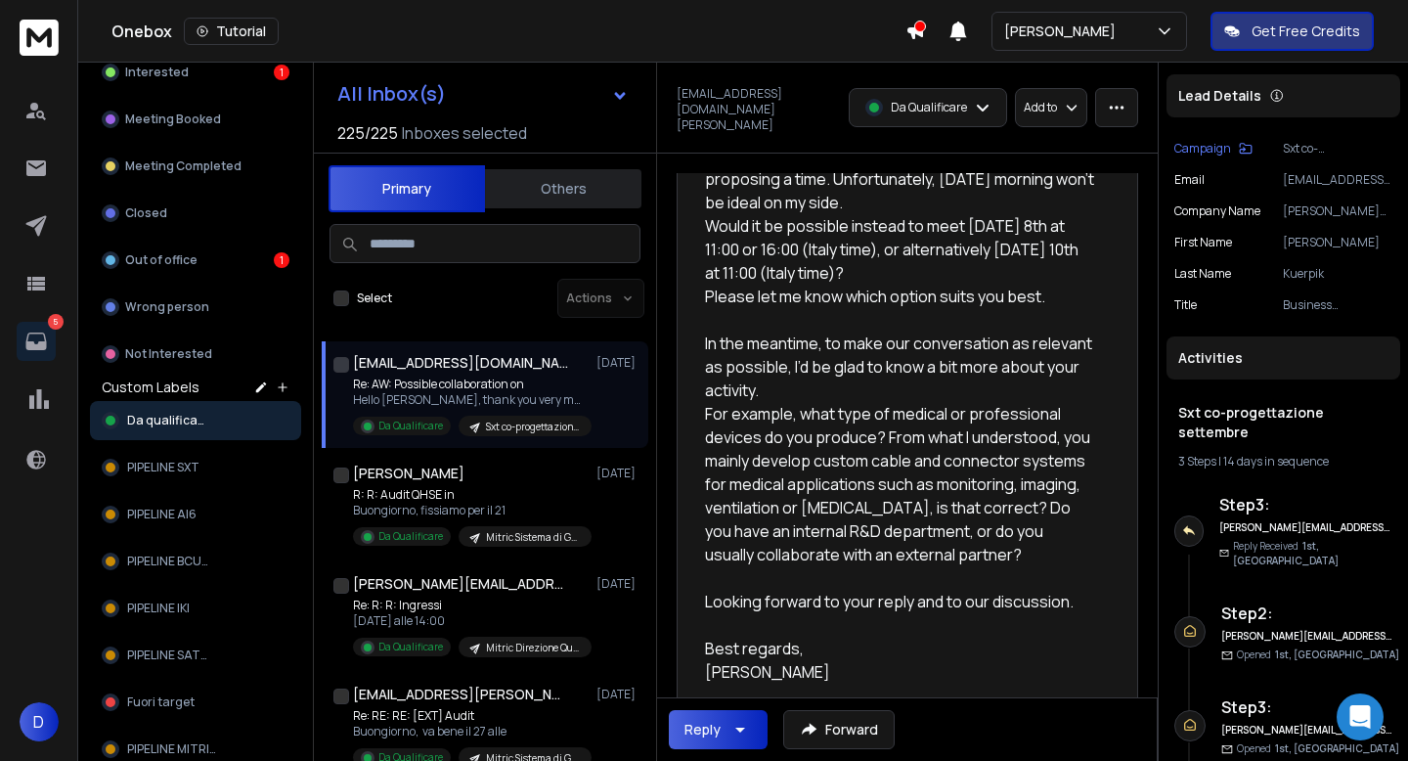
scroll to position [299, 0]
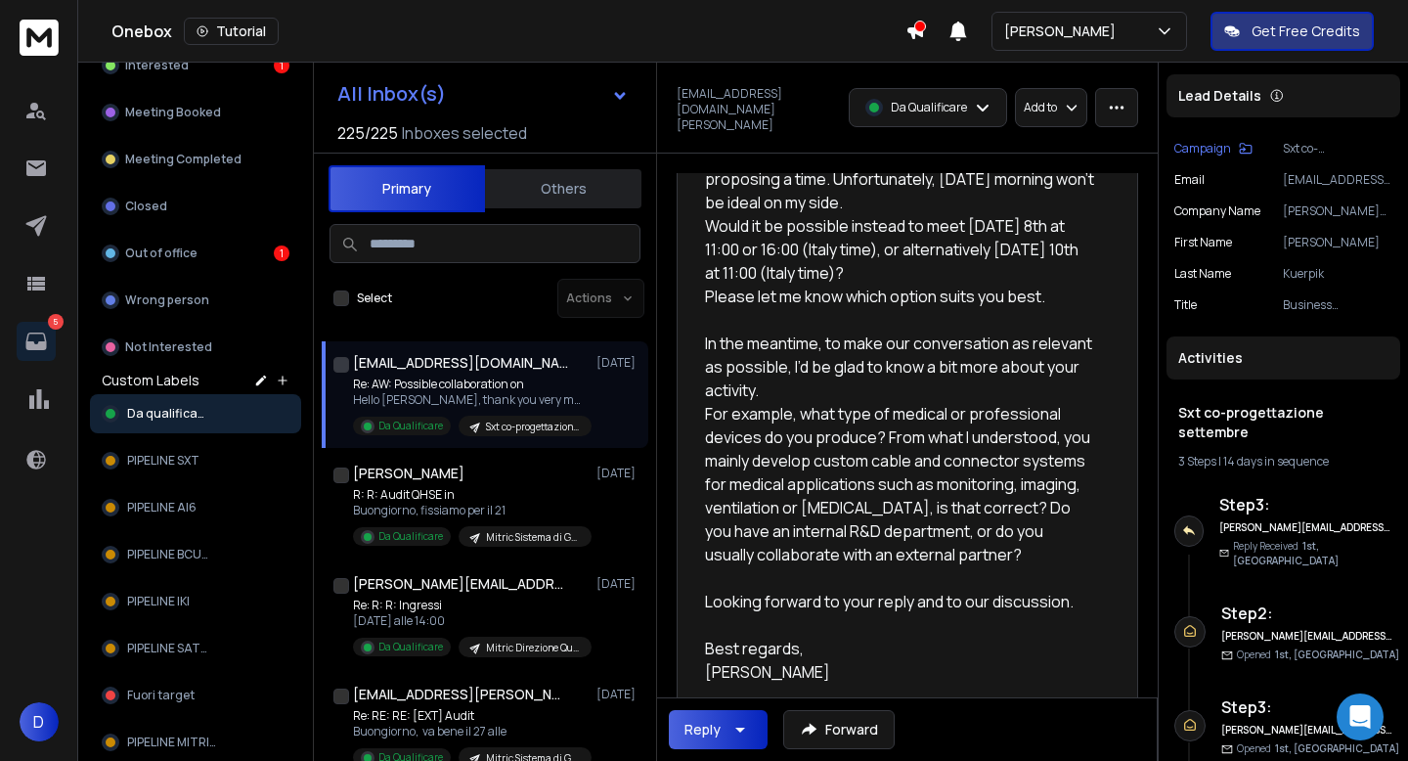
click at [193, 597] on p "PIPELINE IKI" at bounding box center [160, 602] width 67 height 16
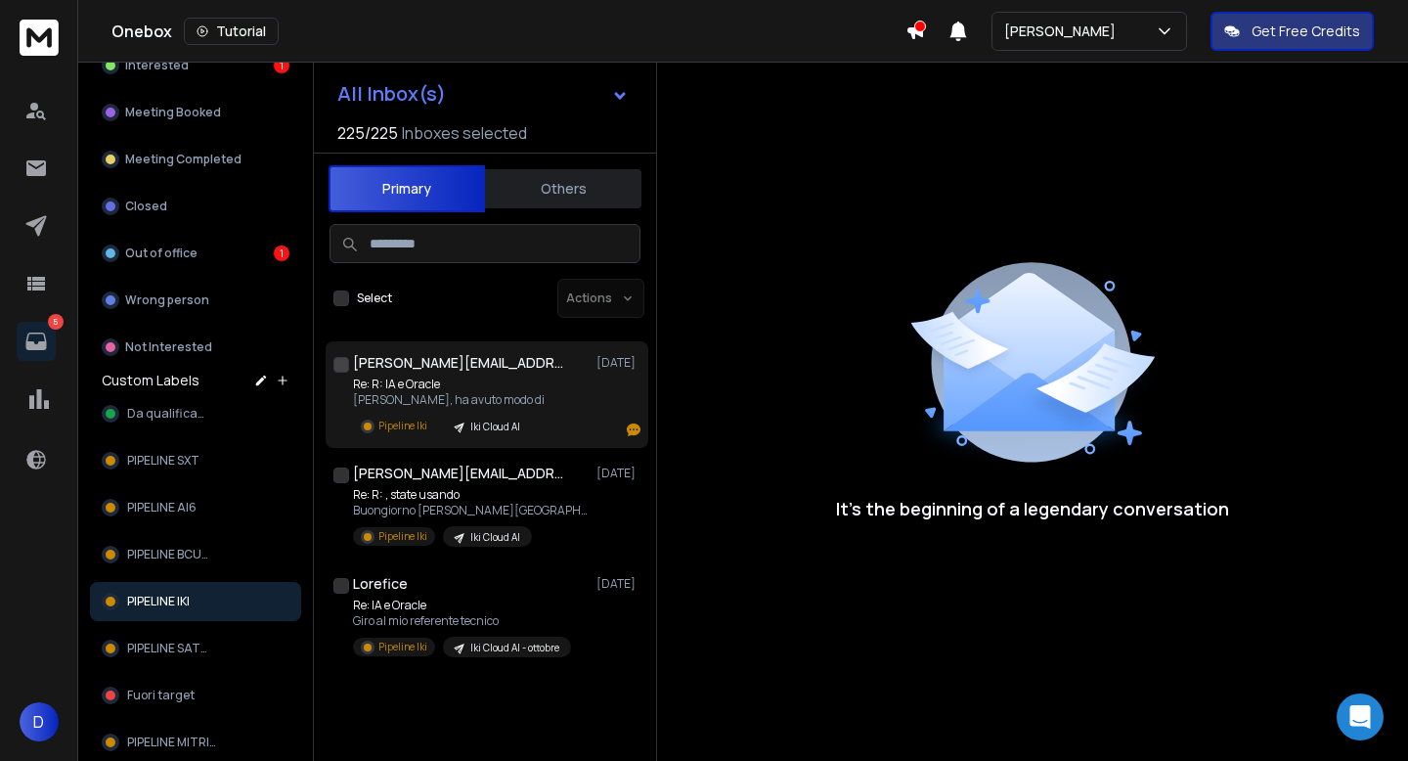
click at [539, 403] on p "Buongiorno Sergio, ha avuto modo di" at bounding box center [449, 400] width 192 height 16
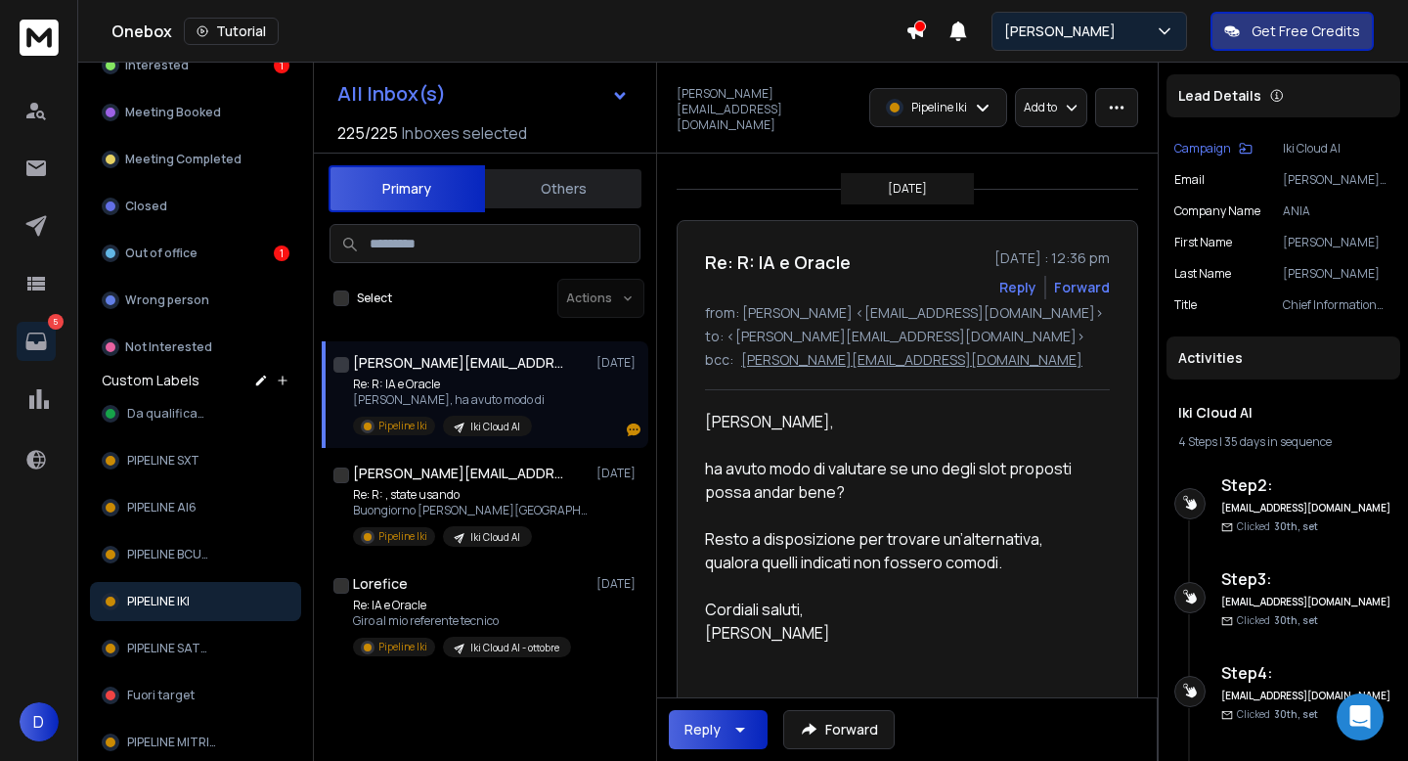
click at [1134, 34] on div "[PERSON_NAME]" at bounding box center [1089, 32] width 170 height 20
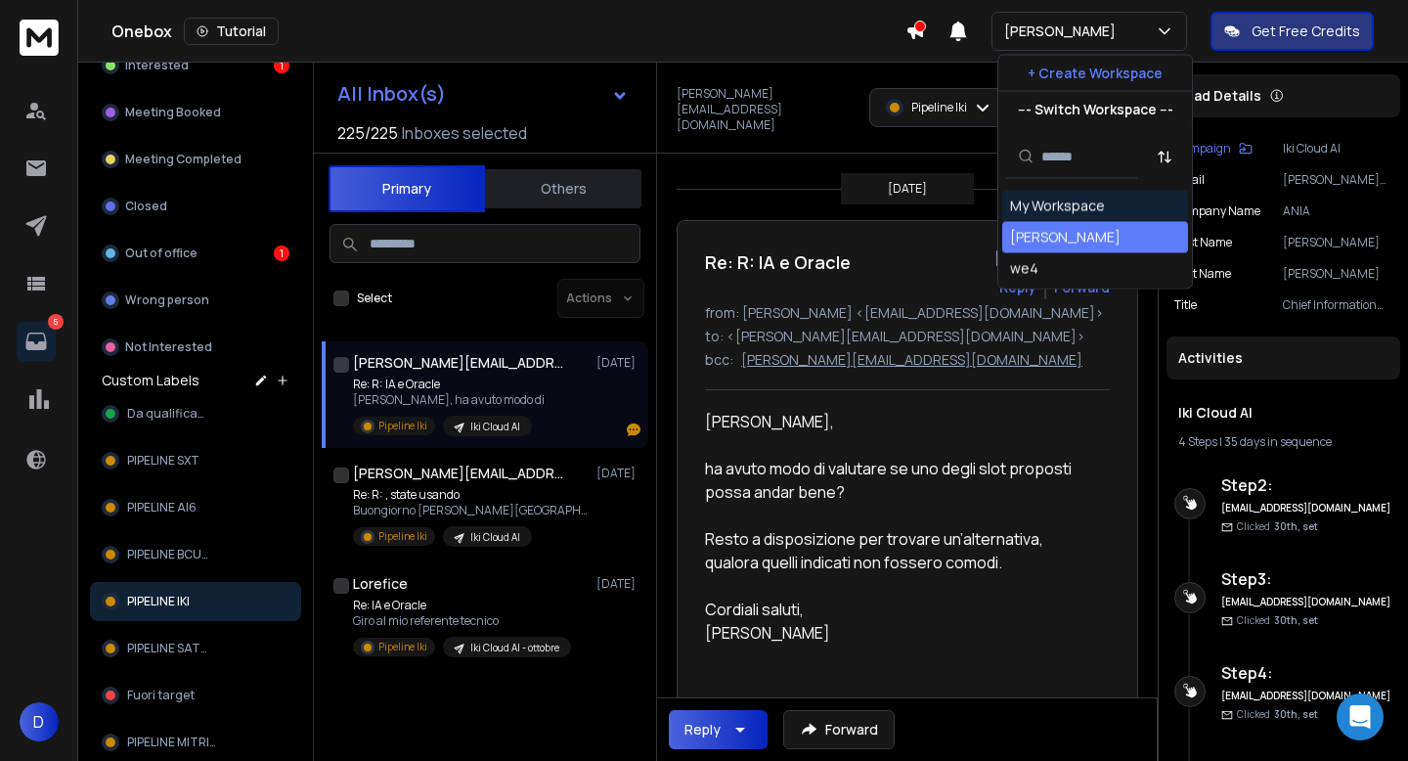
click at [884, 107] on div "Pipeline Iki" at bounding box center [938, 107] width 136 height 37
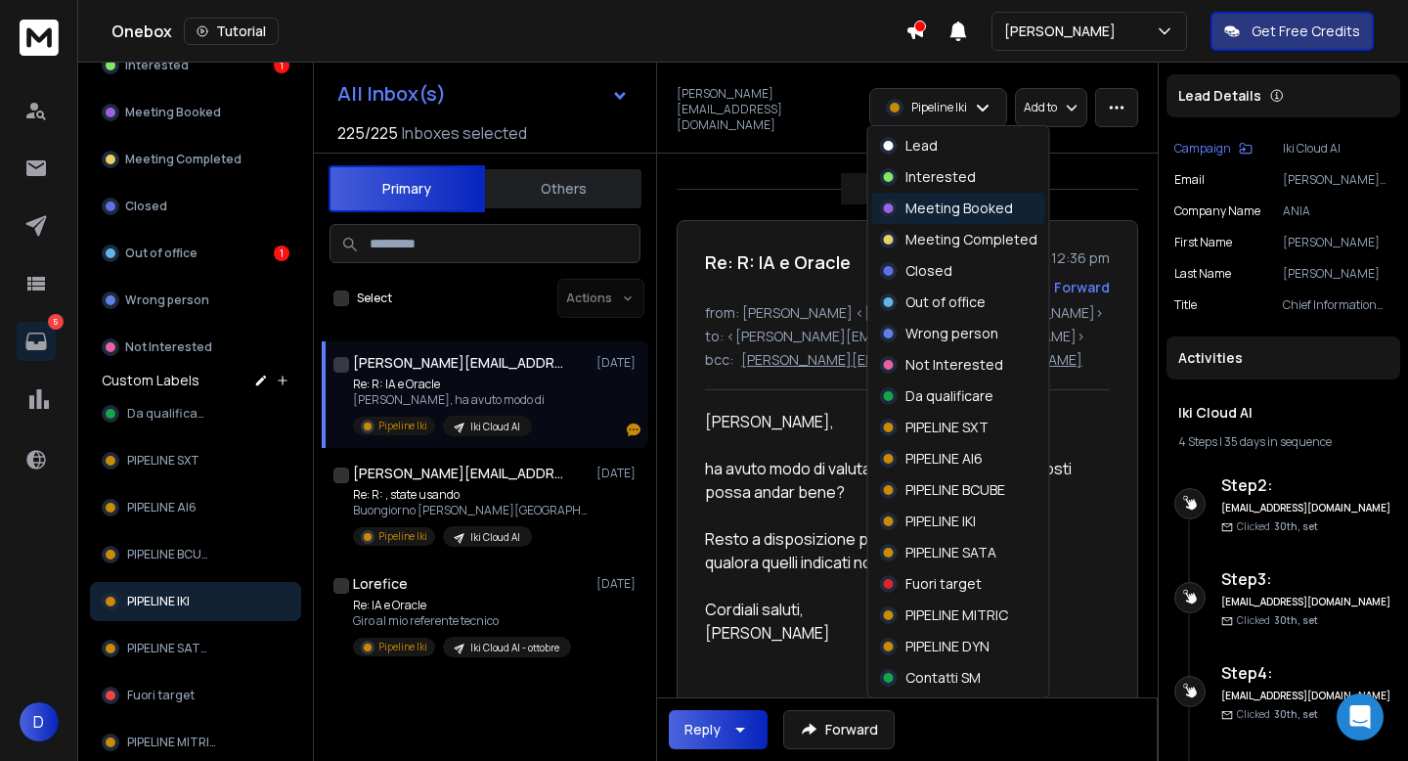
click at [938, 211] on p "Meeting Booked" at bounding box center [960, 209] width 108 height 20
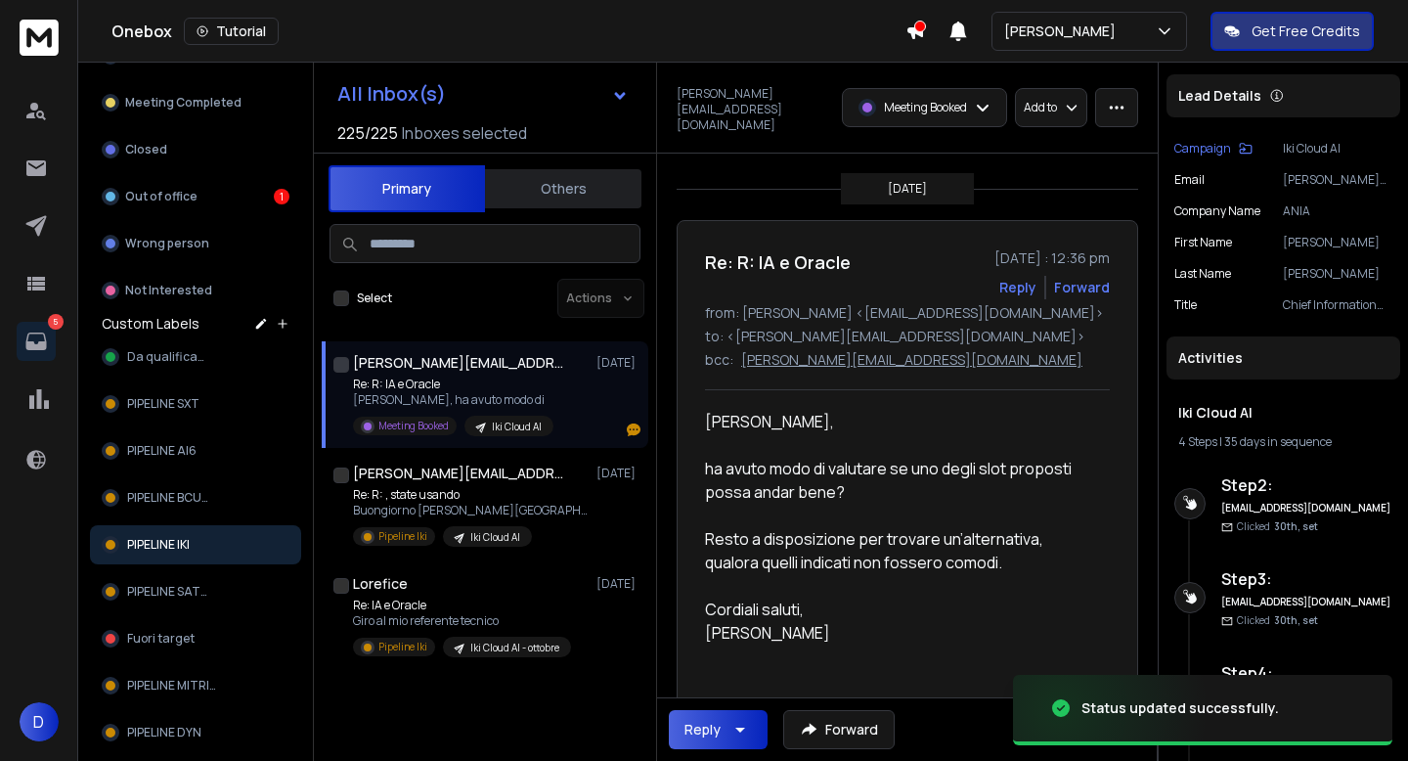
scroll to position [369, 0]
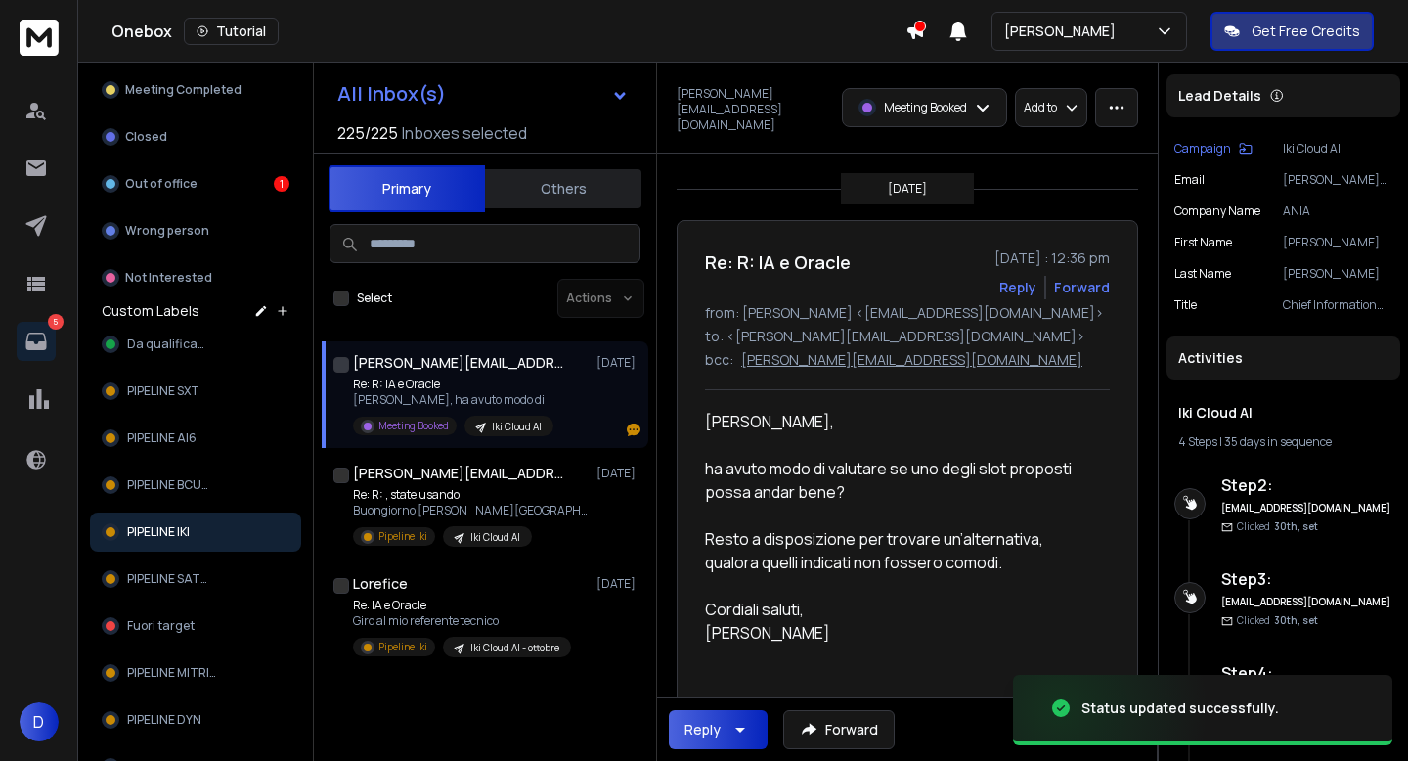
click at [191, 587] on div "PIPELINE SATA" at bounding box center [157, 579] width 111 height 18
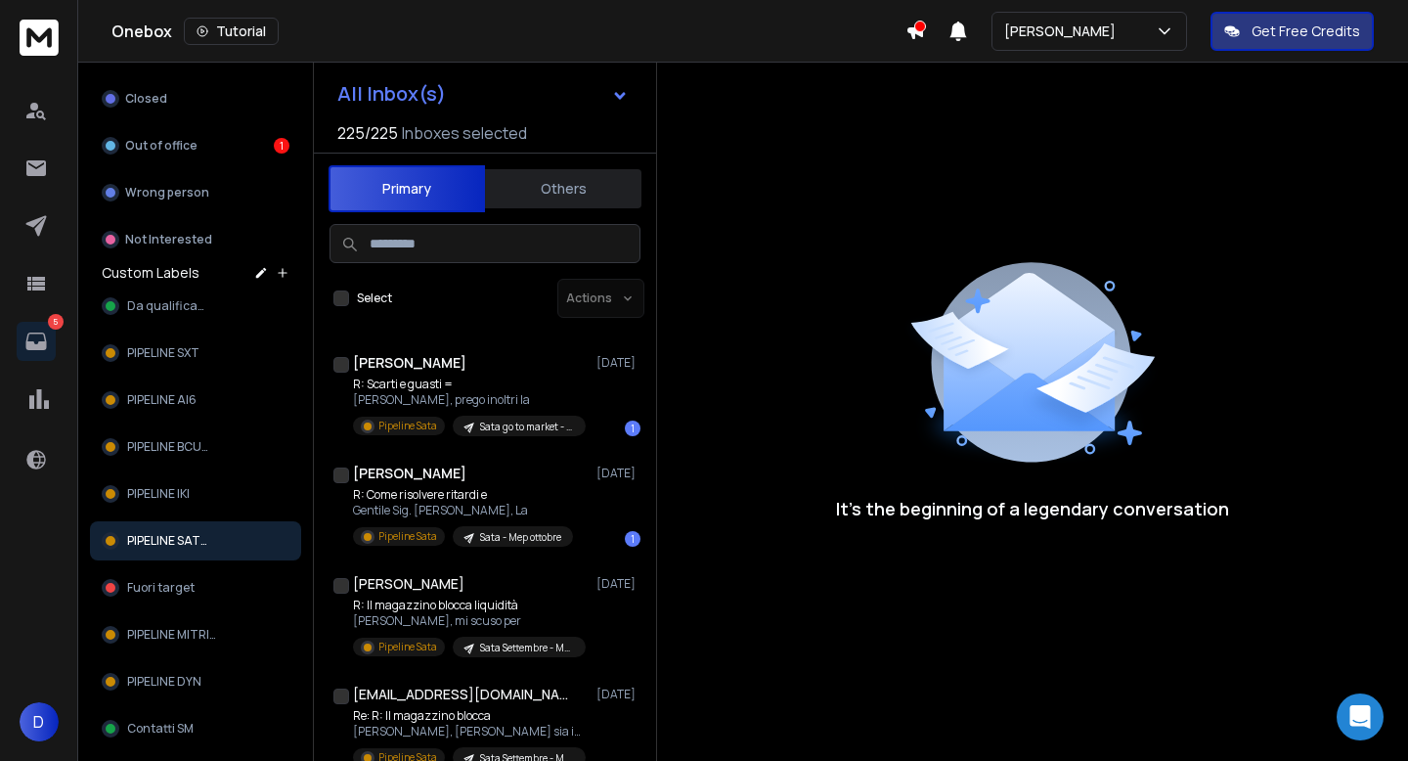
scroll to position [437, 0]
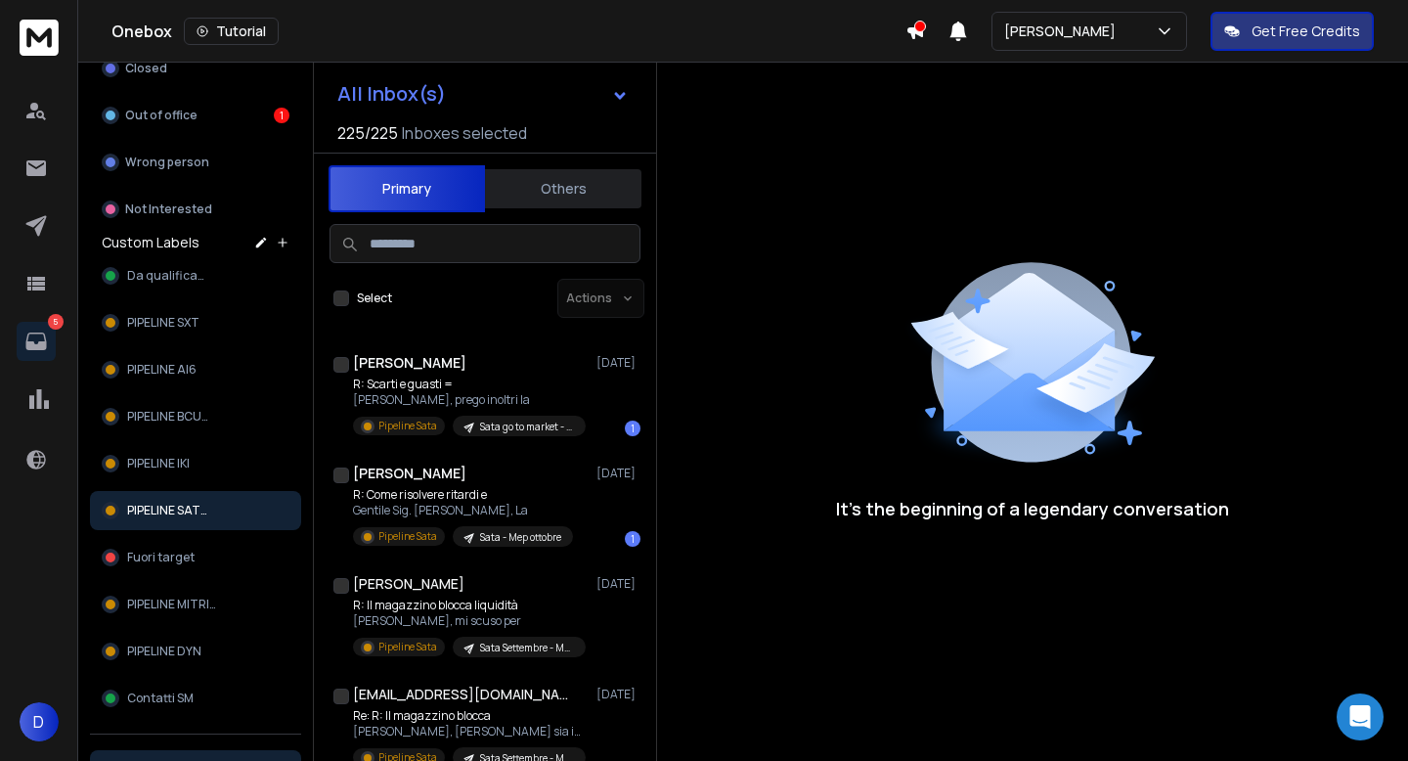
click at [192, 628] on div "Da qualificare PIPELINE SXT PIPELINE AI6 PIPELINE BCUBE PIPELINE IKI PIPELINE S…" at bounding box center [195, 487] width 211 height 462
click at [192, 600] on span "PIPELINE MITRIC" at bounding box center [172, 605] width 90 height 16
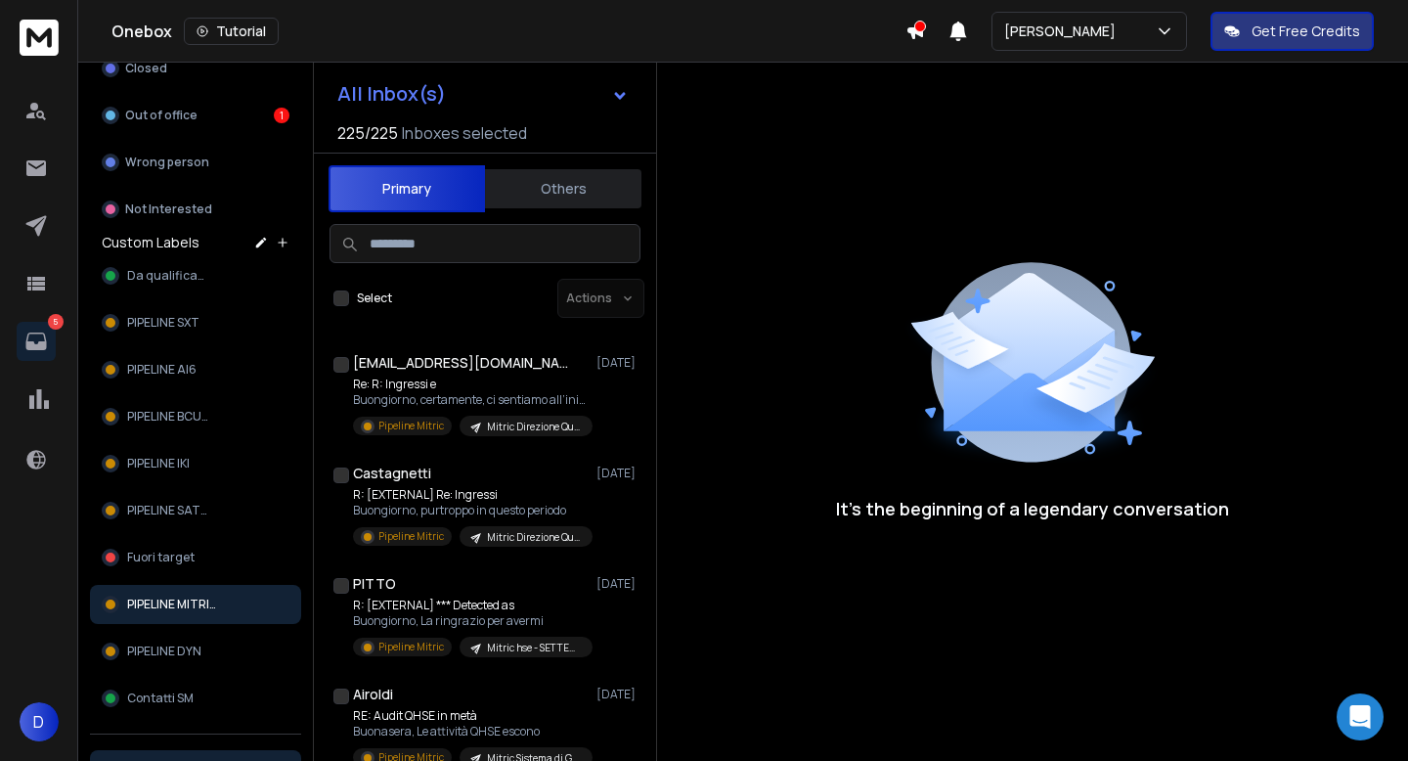
click at [179, 639] on button "PIPELINE DYN" at bounding box center [195, 651] width 211 height 39
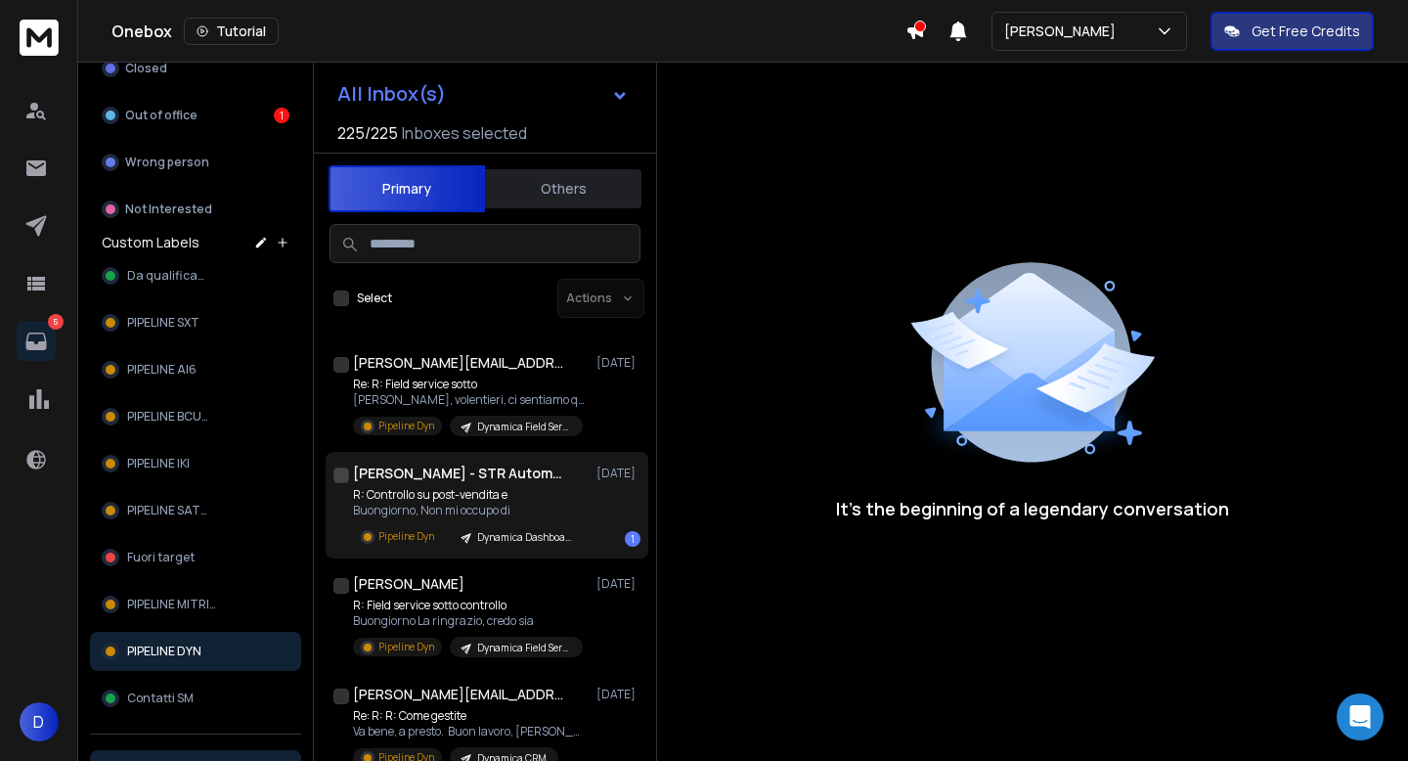
click at [503, 492] on p "R: Controllo su post-vendita e" at bounding box center [468, 495] width 230 height 16
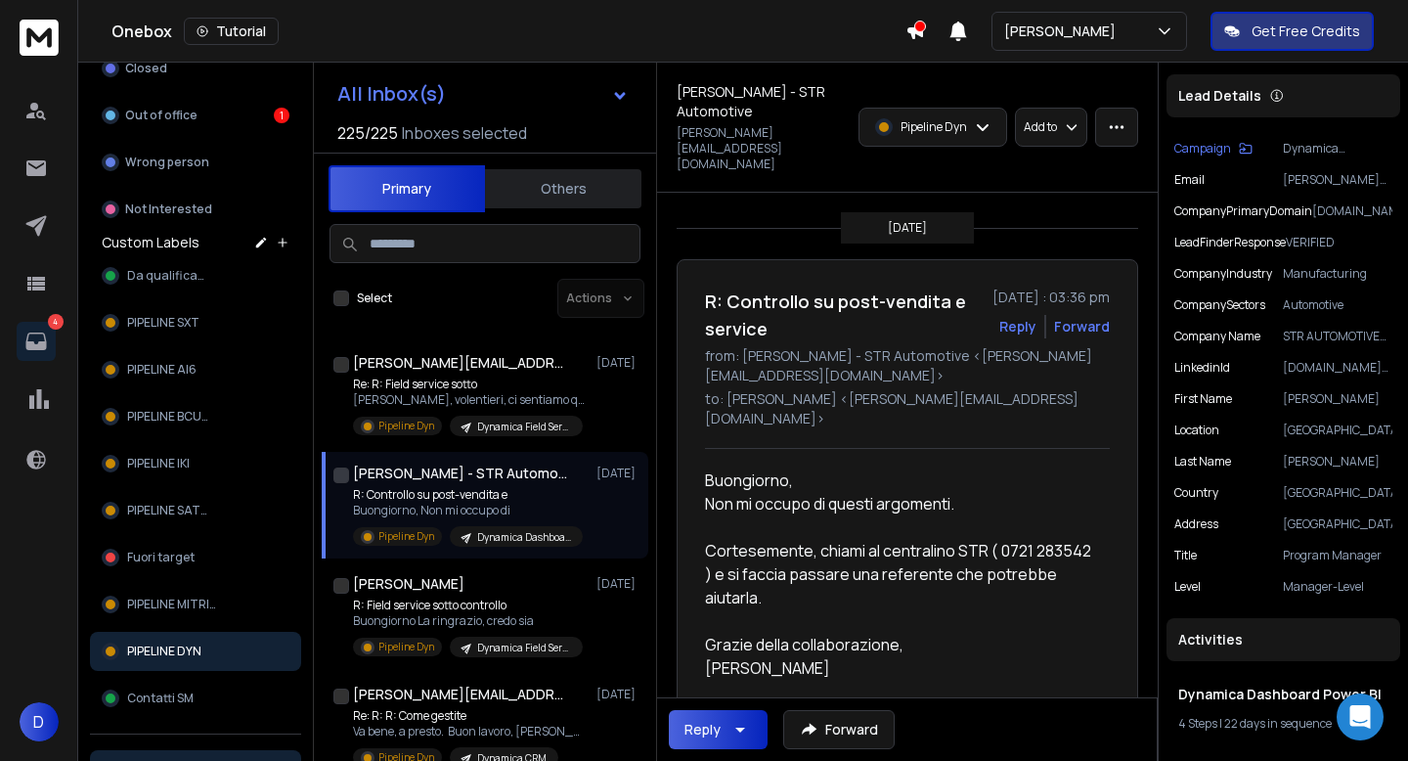
click at [1124, 118] on icon "button" at bounding box center [1117, 127] width 18 height 18
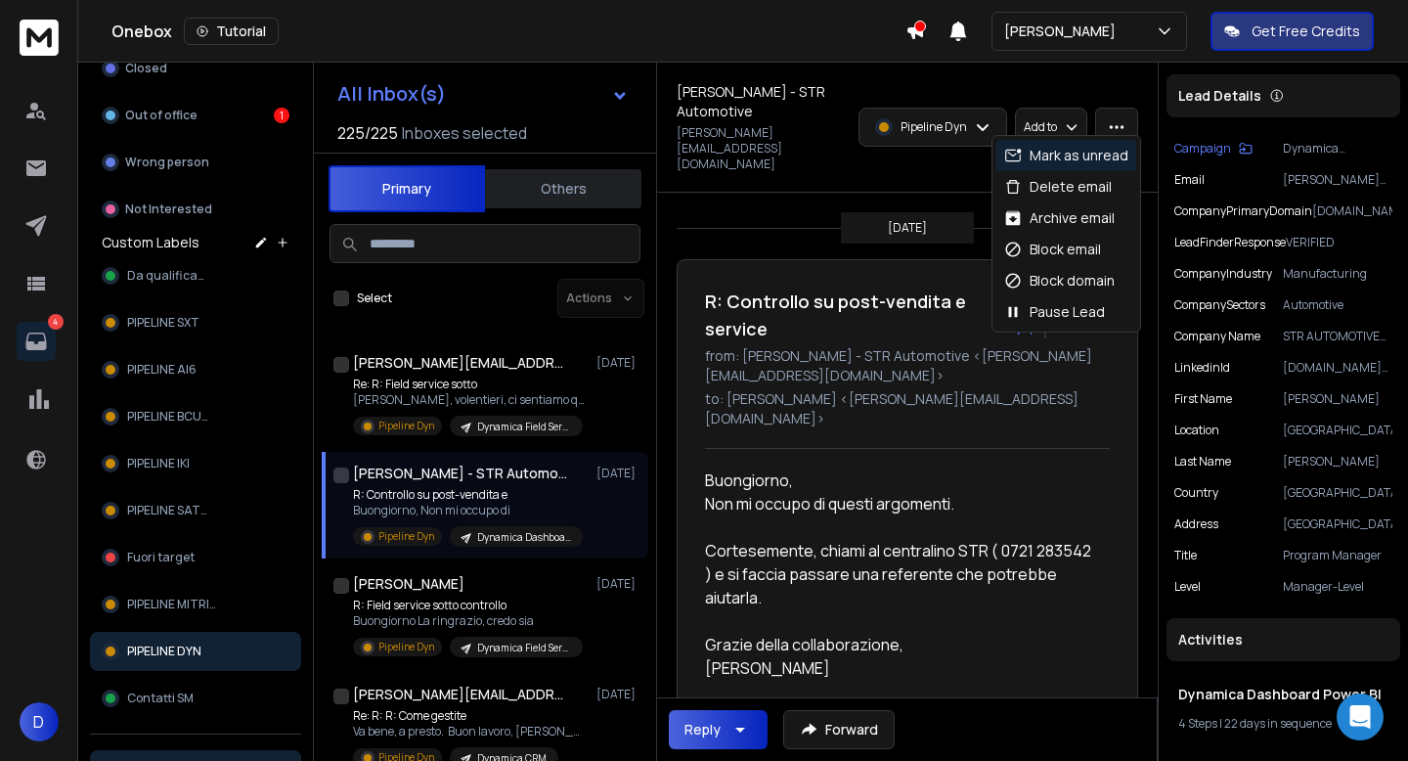
click at [1099, 162] on div "Mark as unread" at bounding box center [1066, 156] width 124 height 20
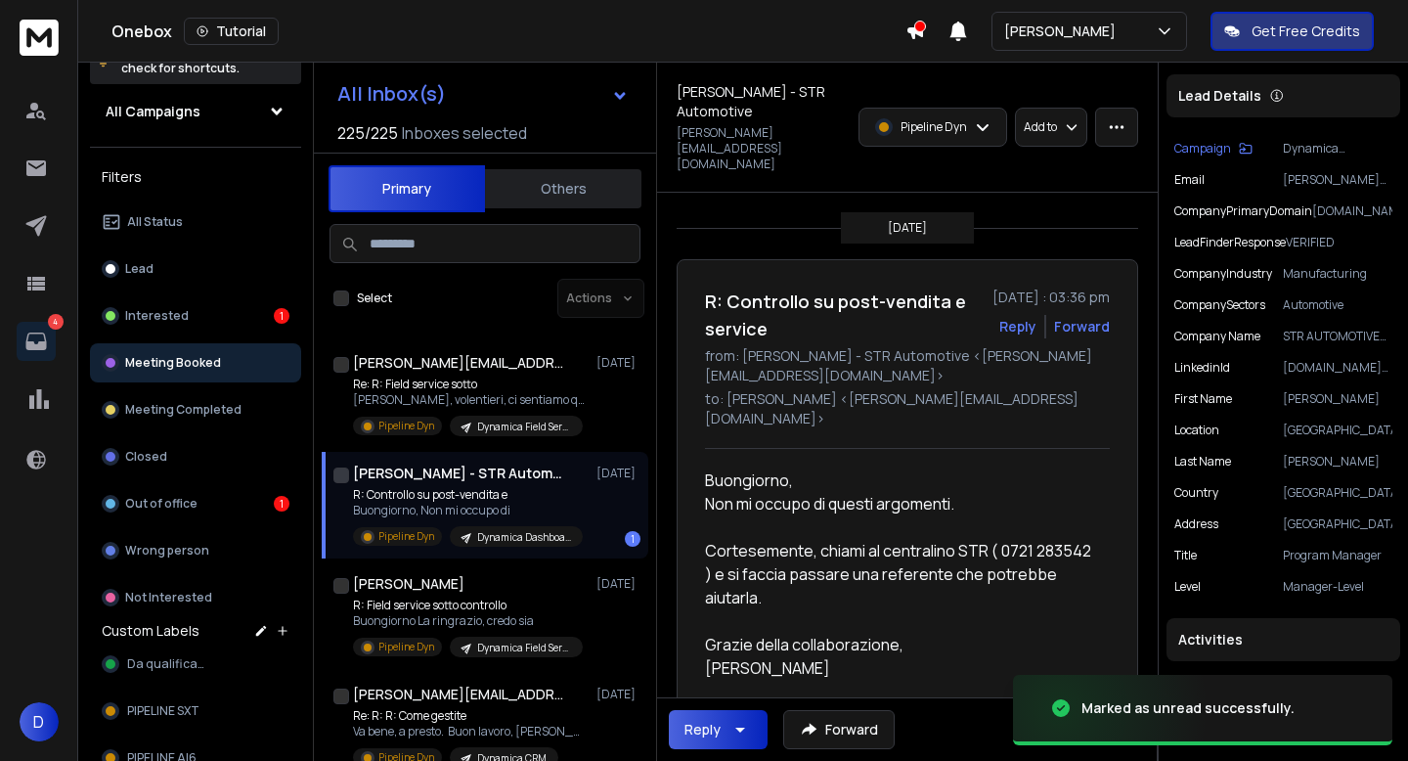
scroll to position [0, 0]
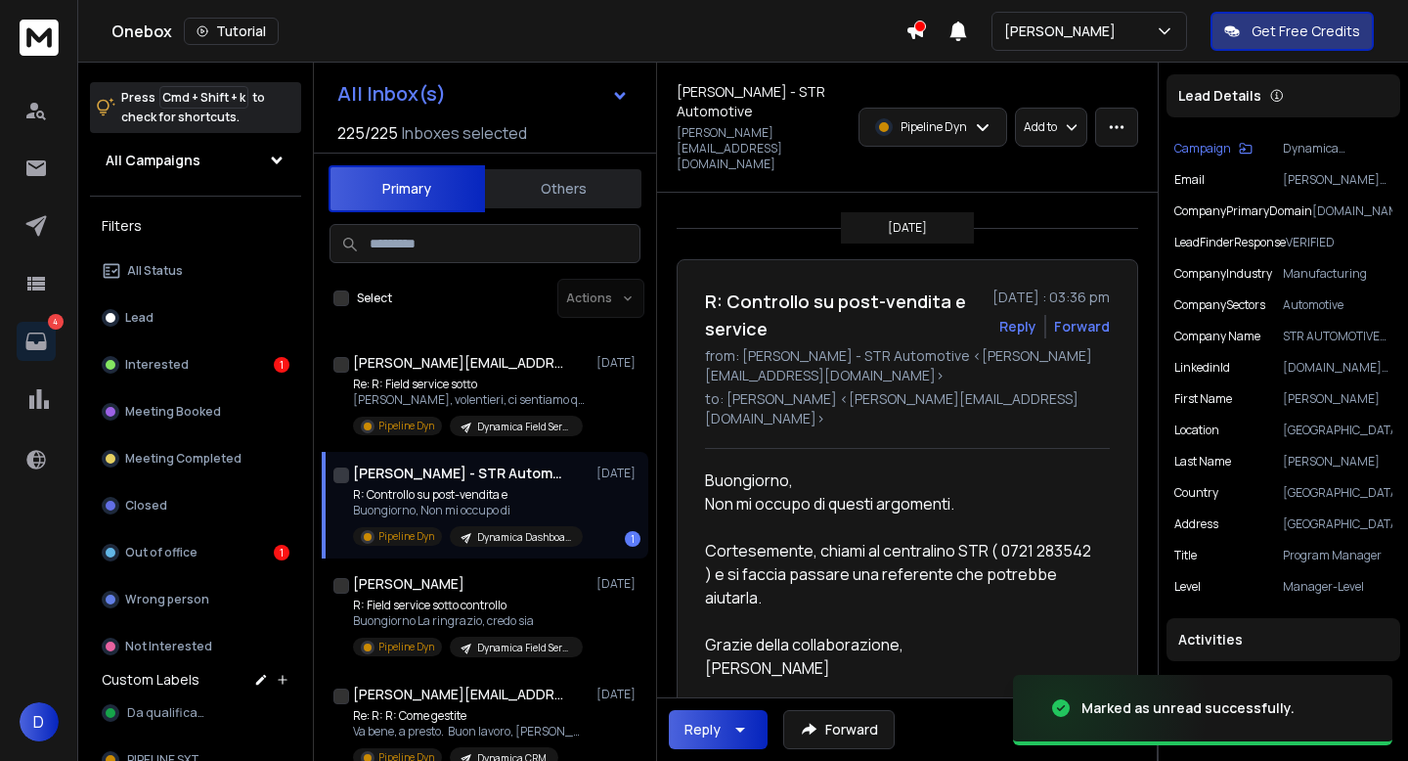
click at [702, 169] on div "Marco Morelli - STR Automotive Marco Morelli - STR Automotive m.morelli@str-aut…" at bounding box center [907, 443] width 501 height 761
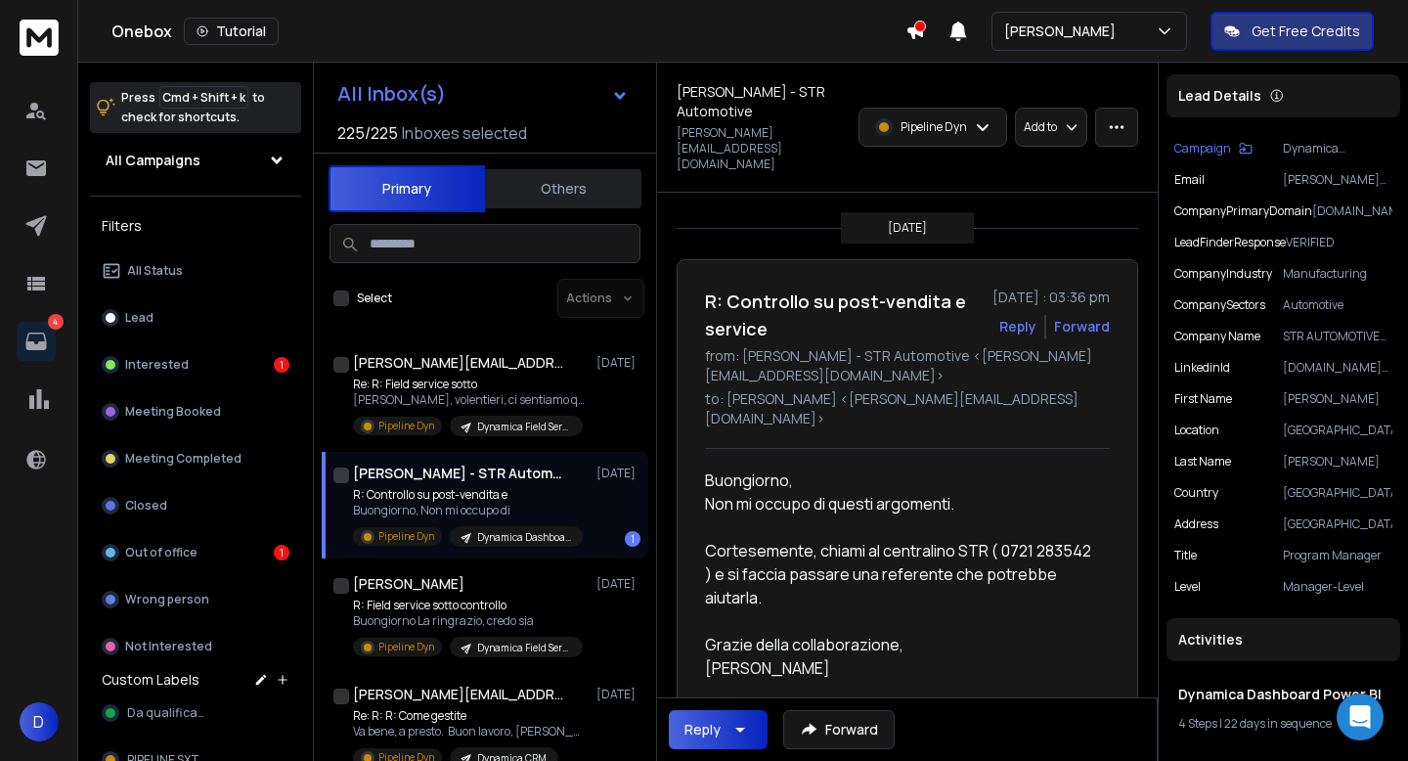
click at [158, 705] on span "Da qualificare" at bounding box center [168, 713] width 82 height 16
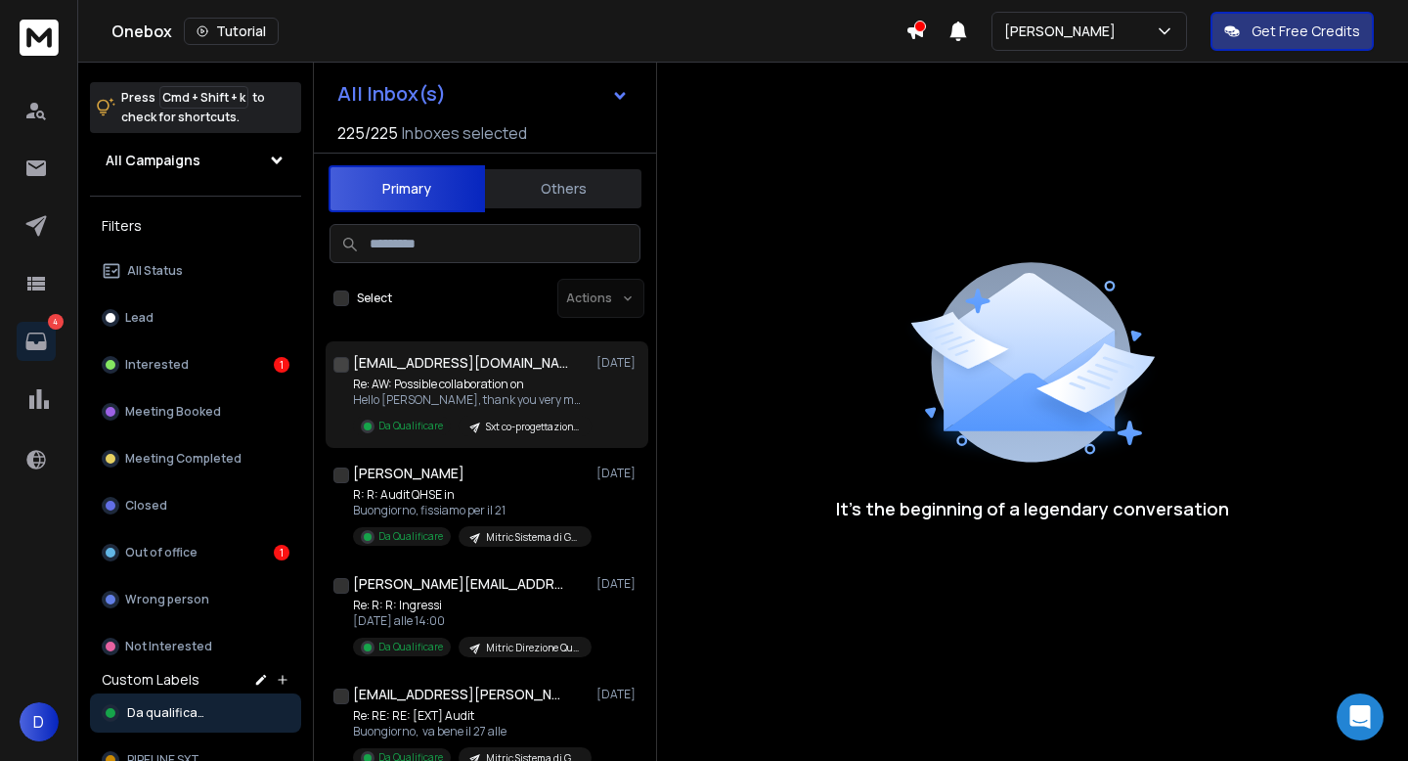
click at [515, 373] on div "r.kuerpik@bernd-richter-gmbh.com 06 Oct Re: AW: Possible collaboration on Hello…" at bounding box center [497, 394] width 288 height 83
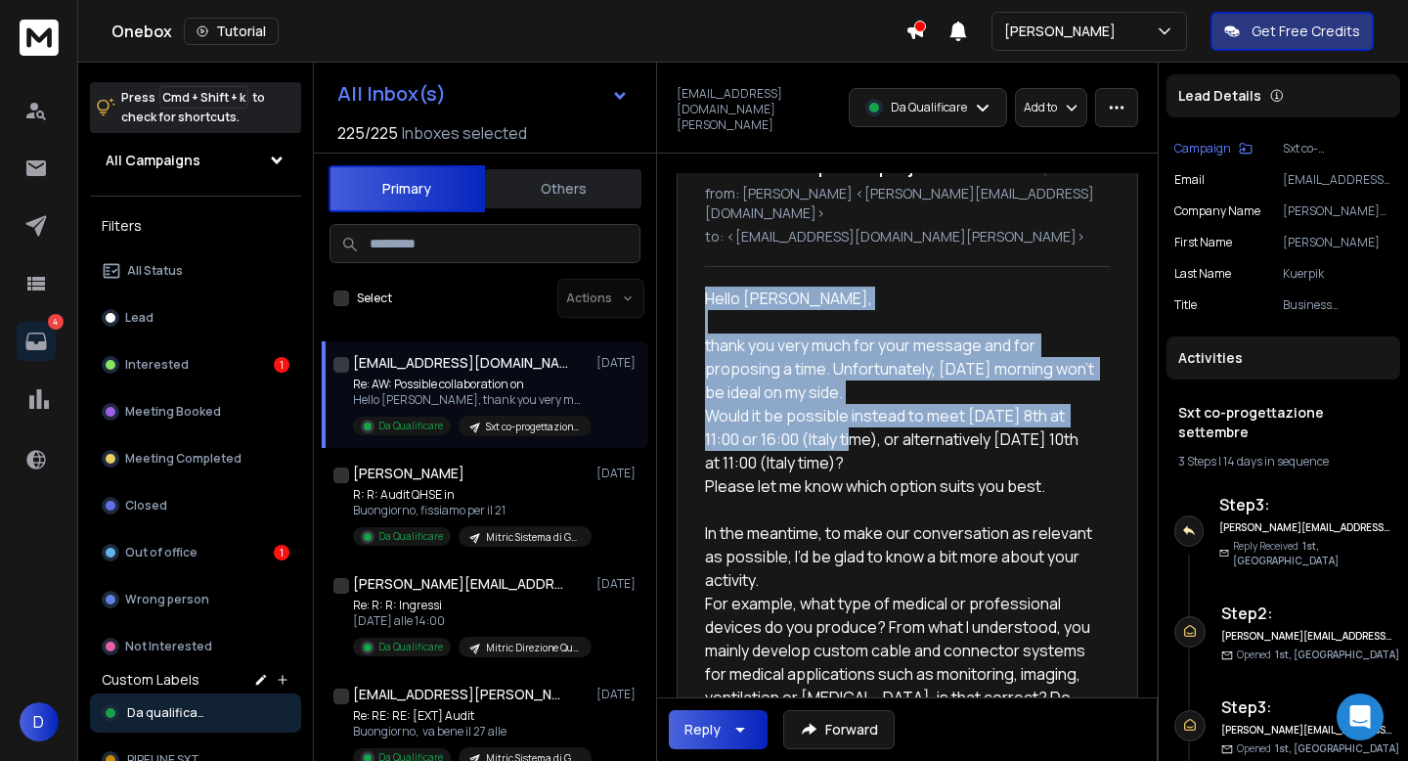
scroll to position [501, 0]
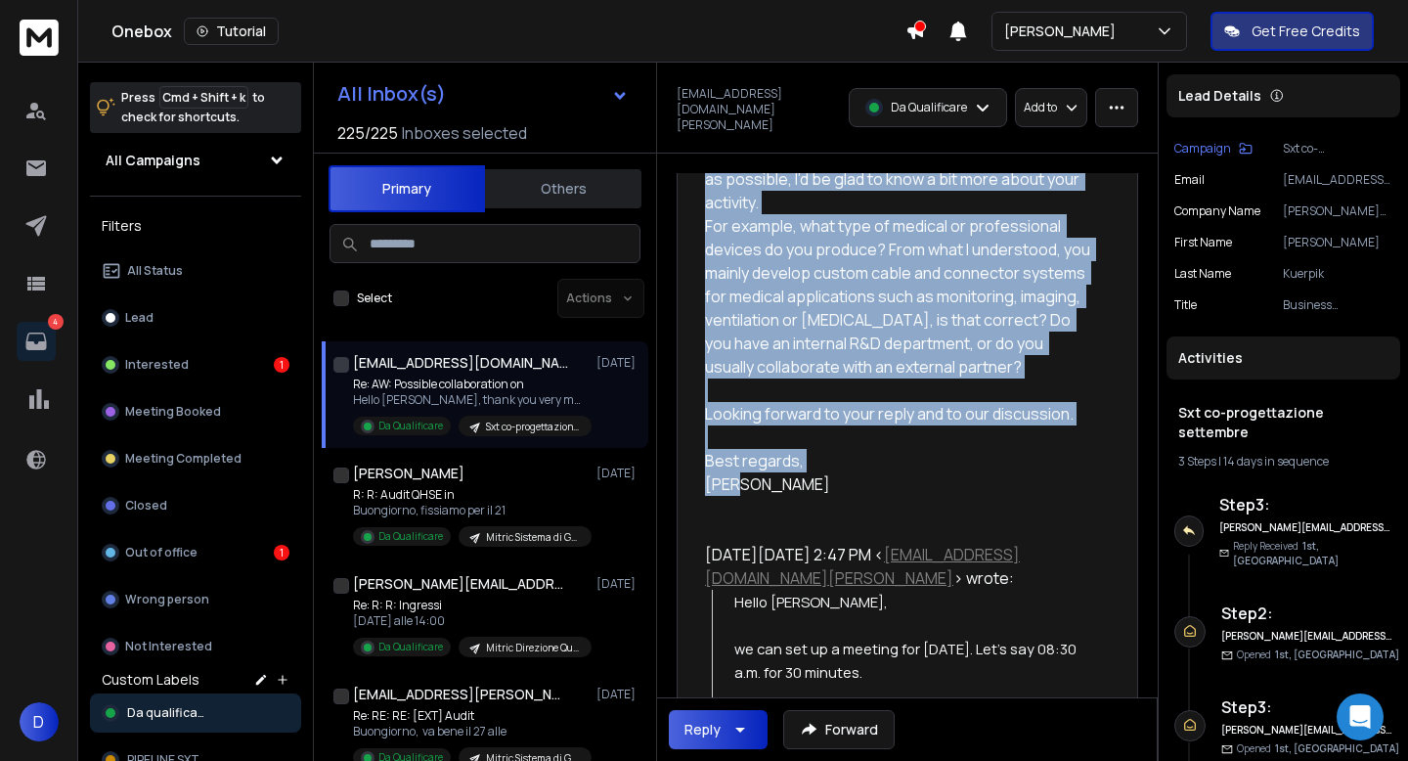
drag, startPoint x: 707, startPoint y: 295, endPoint x: 903, endPoint y: 472, distance: 263.8
copy div "Hello Ralf, thank you very much for your message and for proposing a time. Unfo…"
click at [717, 745] on button "Reply" at bounding box center [718, 729] width 99 height 39
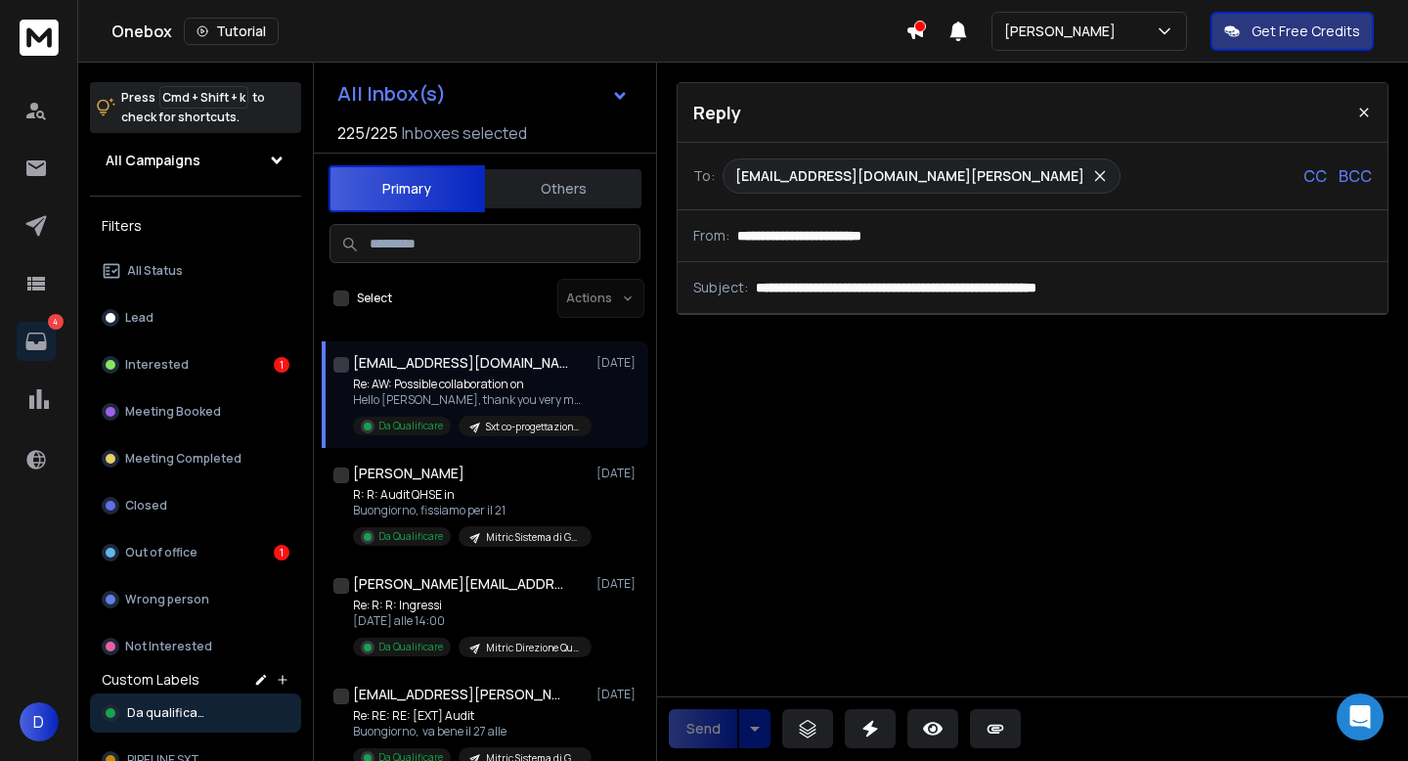
scroll to position [0, 0]
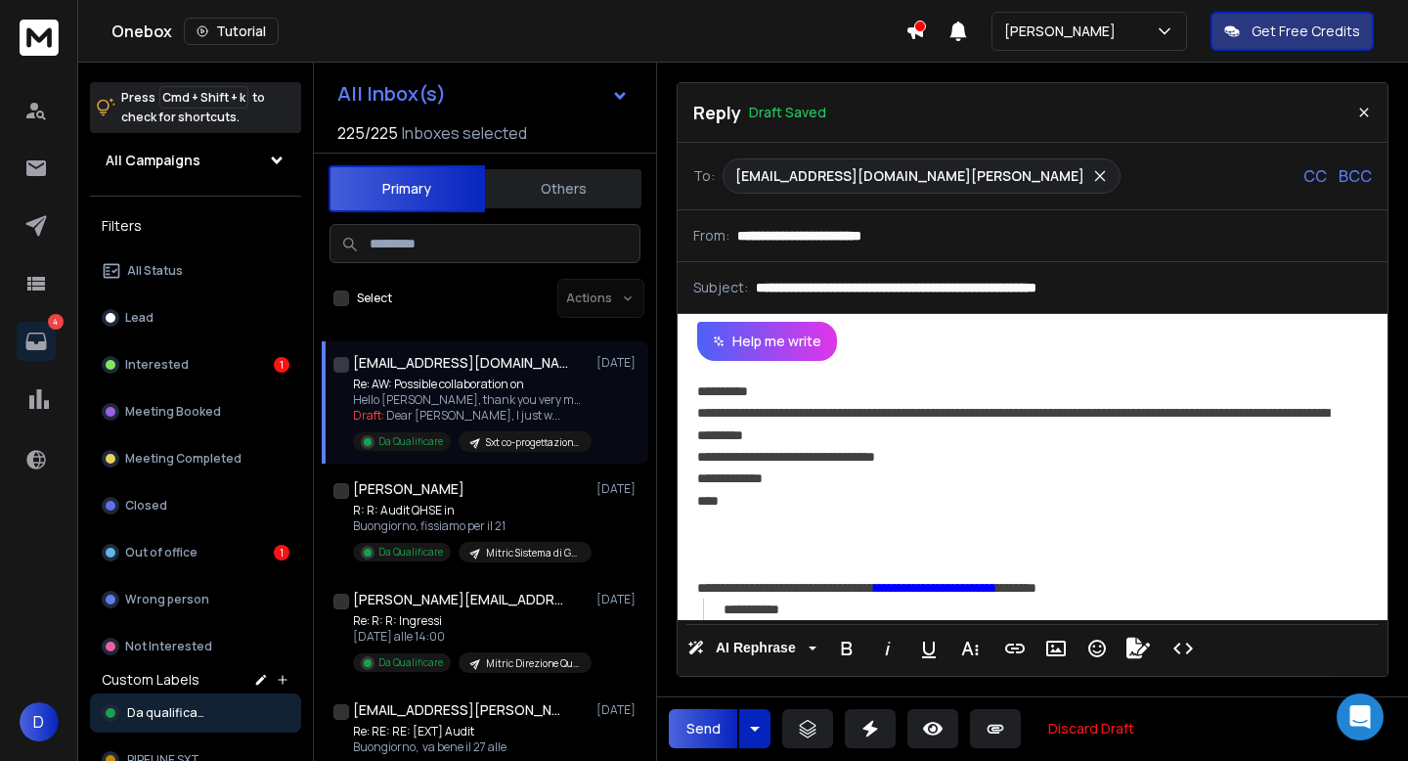
click at [800, 389] on p "**********" at bounding box center [1022, 391] width 650 height 22
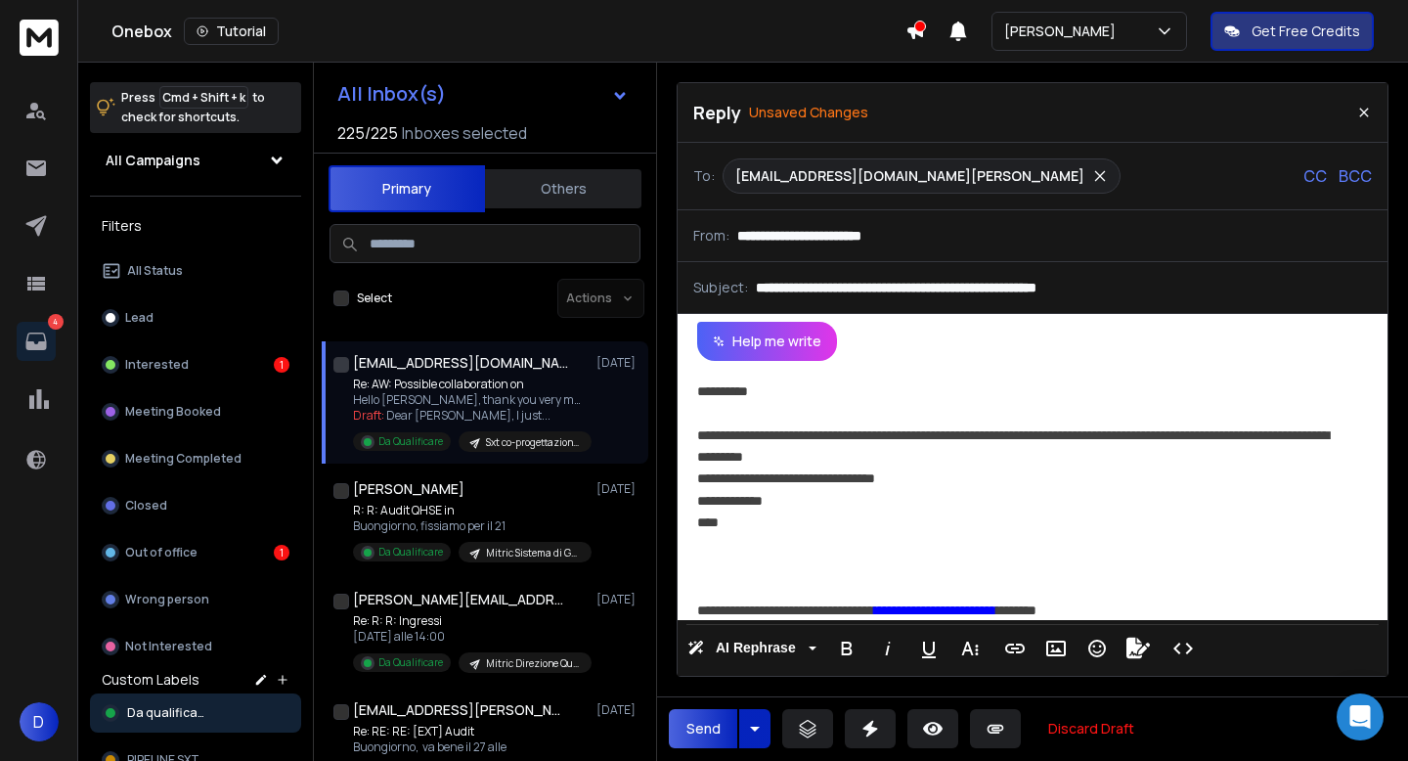
click at [909, 451] on p "**********" at bounding box center [1022, 446] width 650 height 44
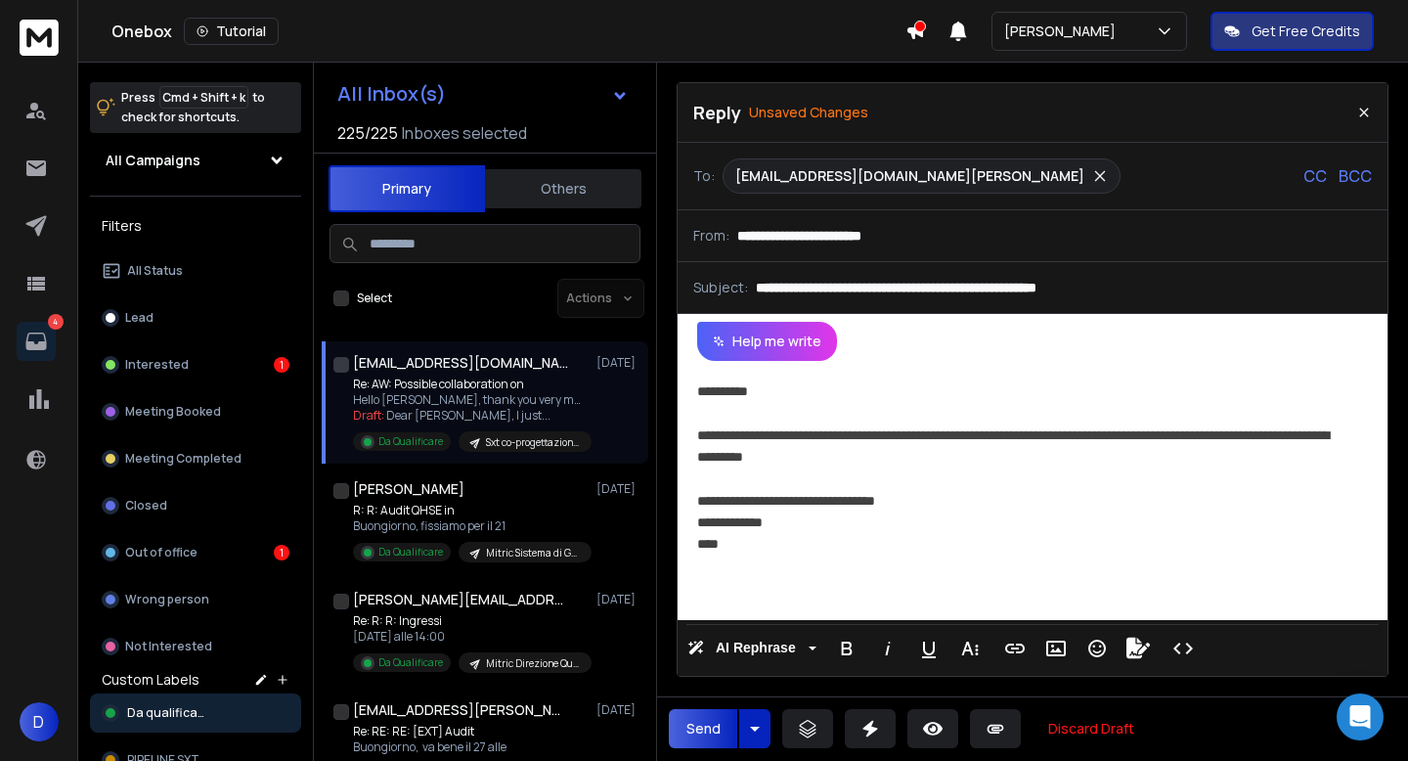
click at [962, 502] on p "**********" at bounding box center [1022, 501] width 650 height 22
click at [764, 732] on icon "button" at bounding box center [754, 728] width 23 height 23
click at [724, 675] on p "Send Later" at bounding box center [737, 679] width 70 height 20
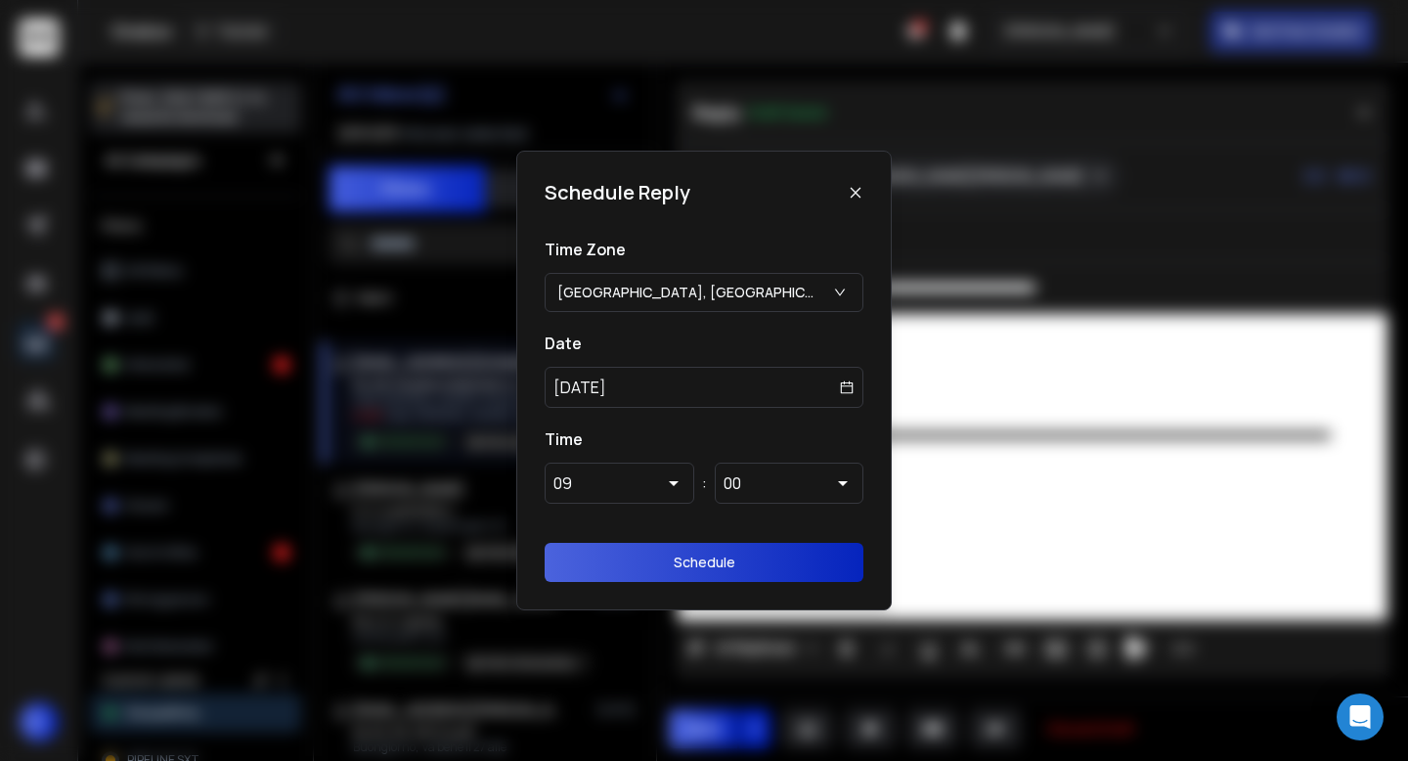
click at [643, 482] on div "09" at bounding box center [620, 483] width 150 height 41
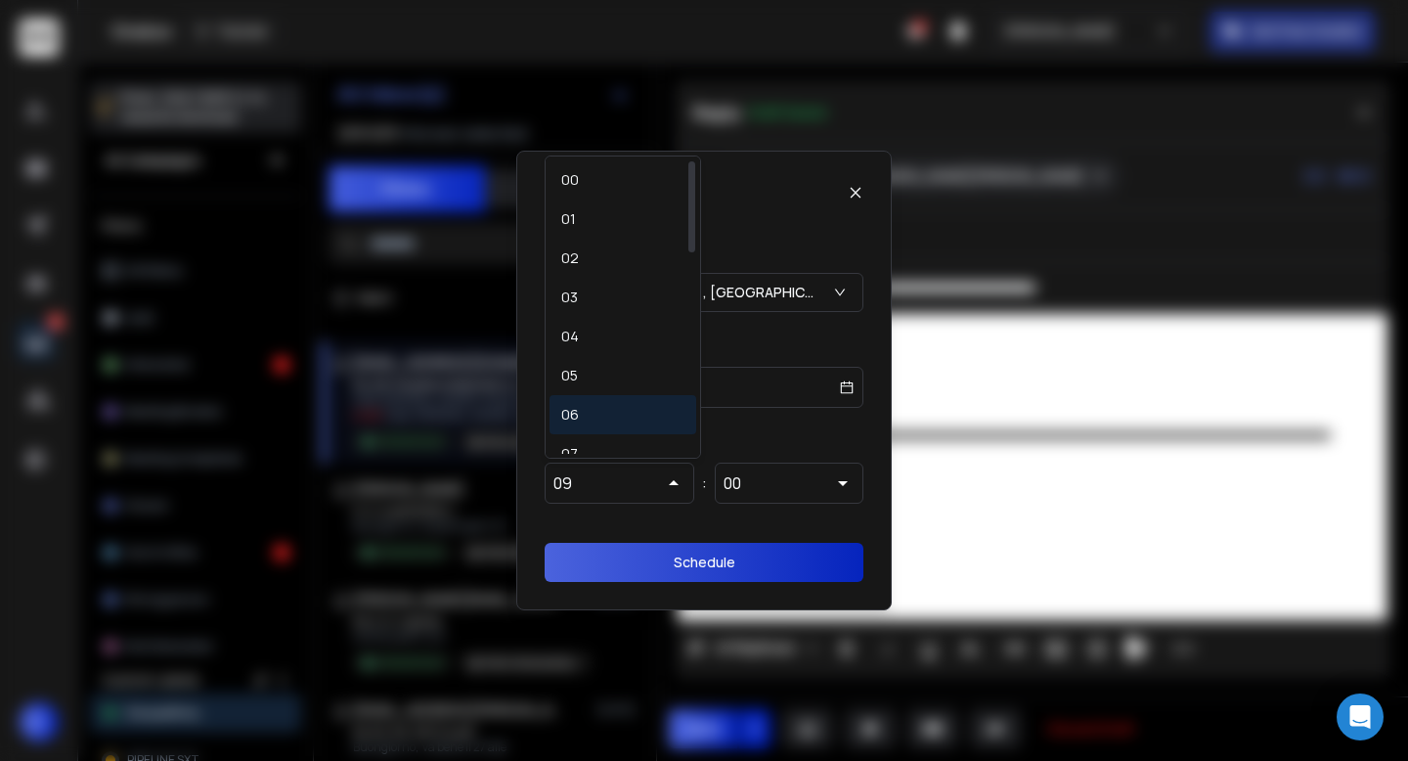
click at [733, 419] on div "Time Zone Midway Island, Samoa (UTC-11:00) Date Fri Oct 10 2025 Time 09 : 00 Sc…" at bounding box center [704, 410] width 319 height 344
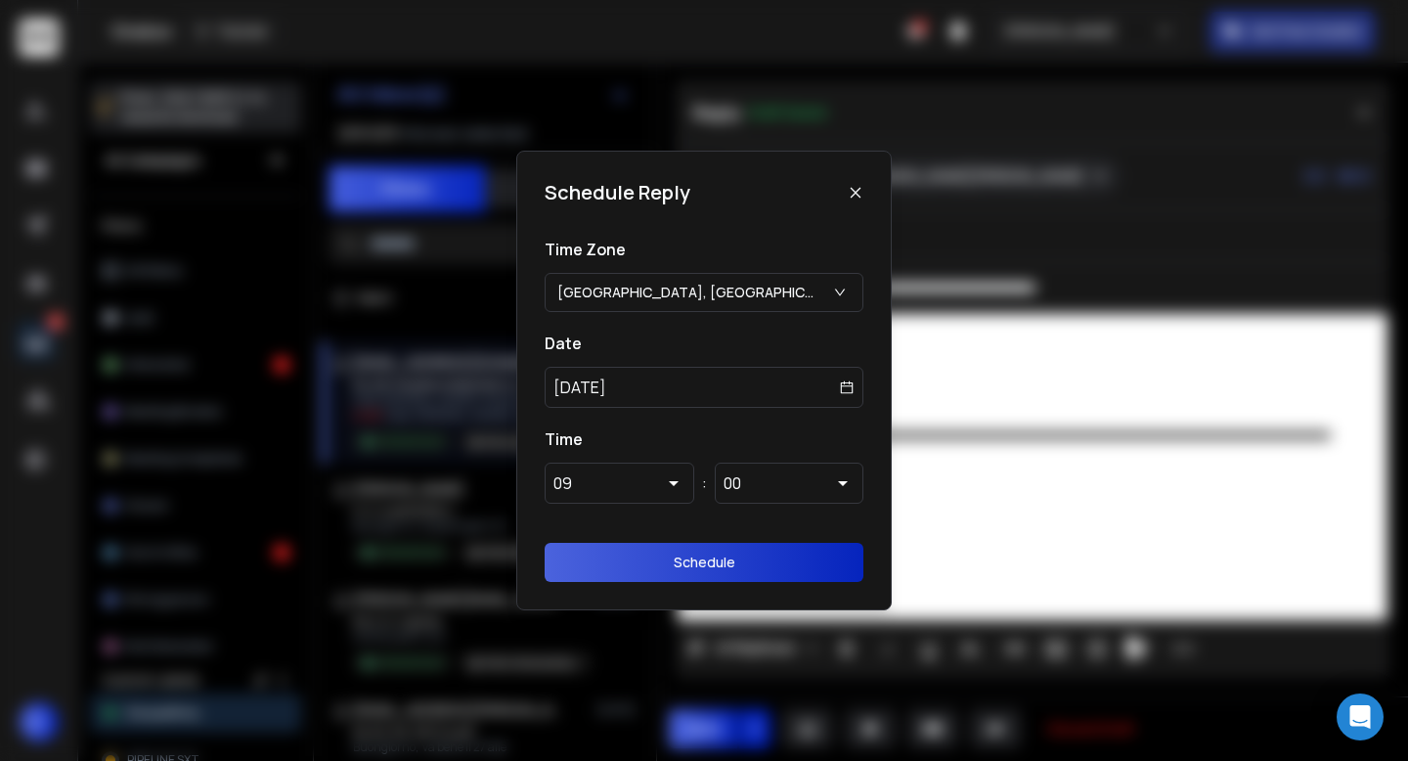
click at [725, 396] on div "Fri Oct 10 2025" at bounding box center [704, 387] width 301 height 23
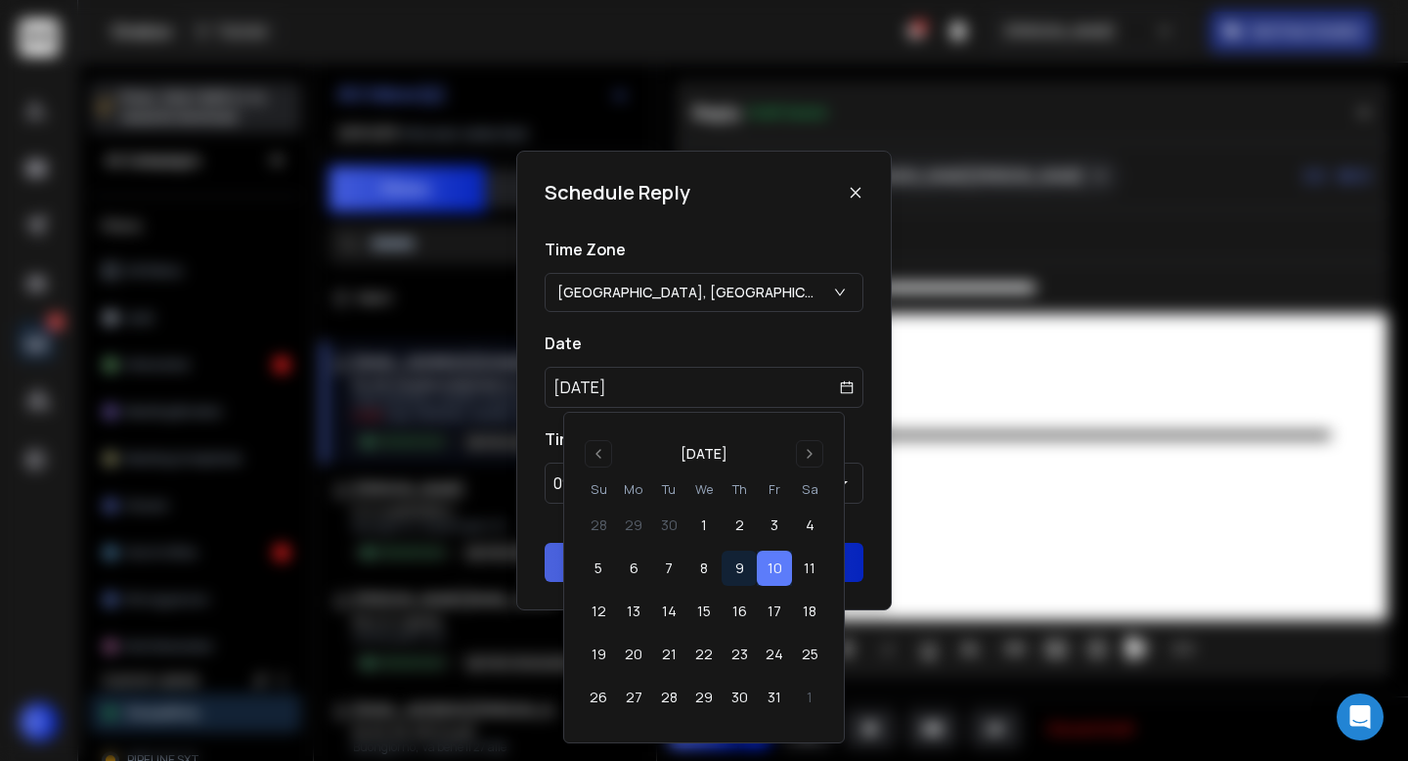
click at [777, 557] on button "10" at bounding box center [774, 568] width 35 height 35
click at [780, 567] on button "10" at bounding box center [774, 568] width 35 height 35
click at [728, 348] on h1 "Date" at bounding box center [704, 343] width 319 height 23
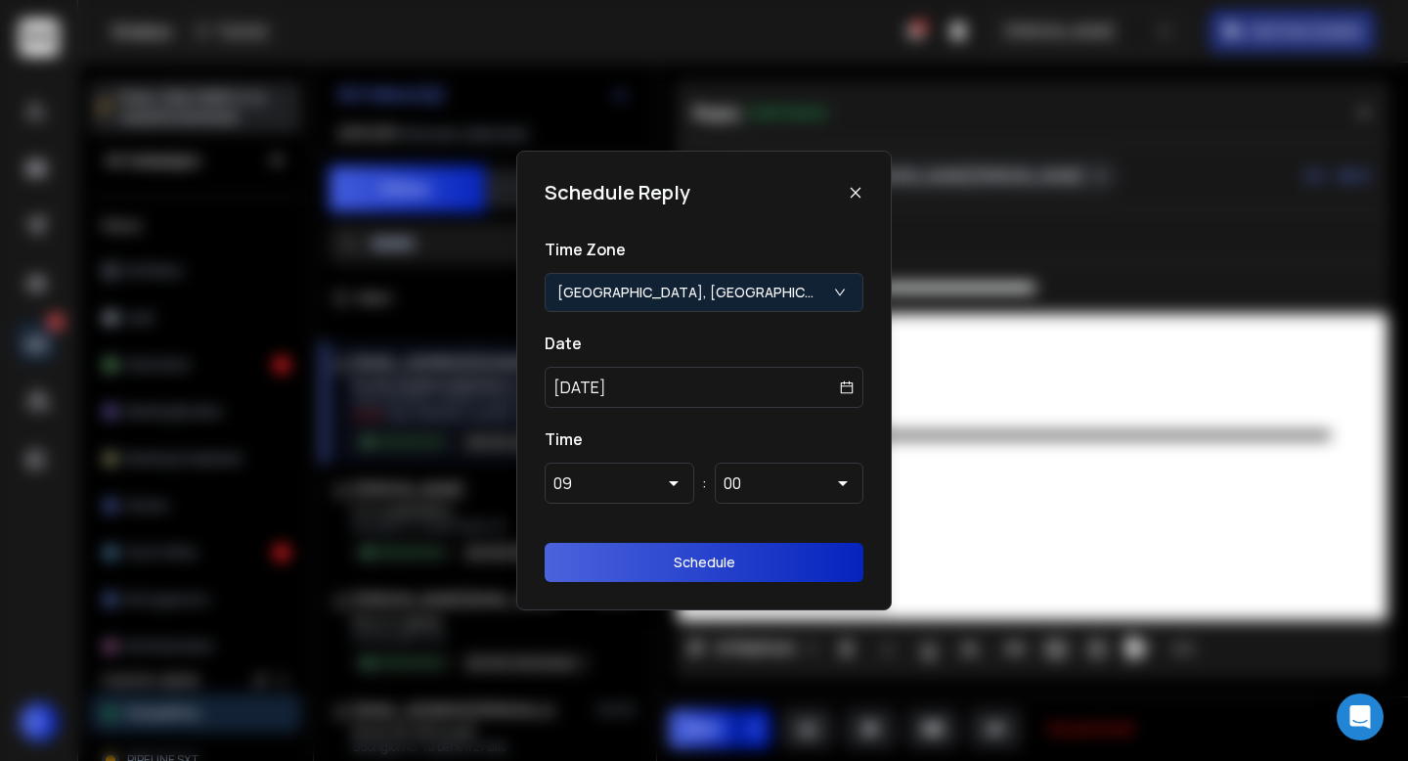
click at [755, 300] on p "Midway Island, Samoa (UTC-11:00)" at bounding box center [689, 293] width 264 height 20
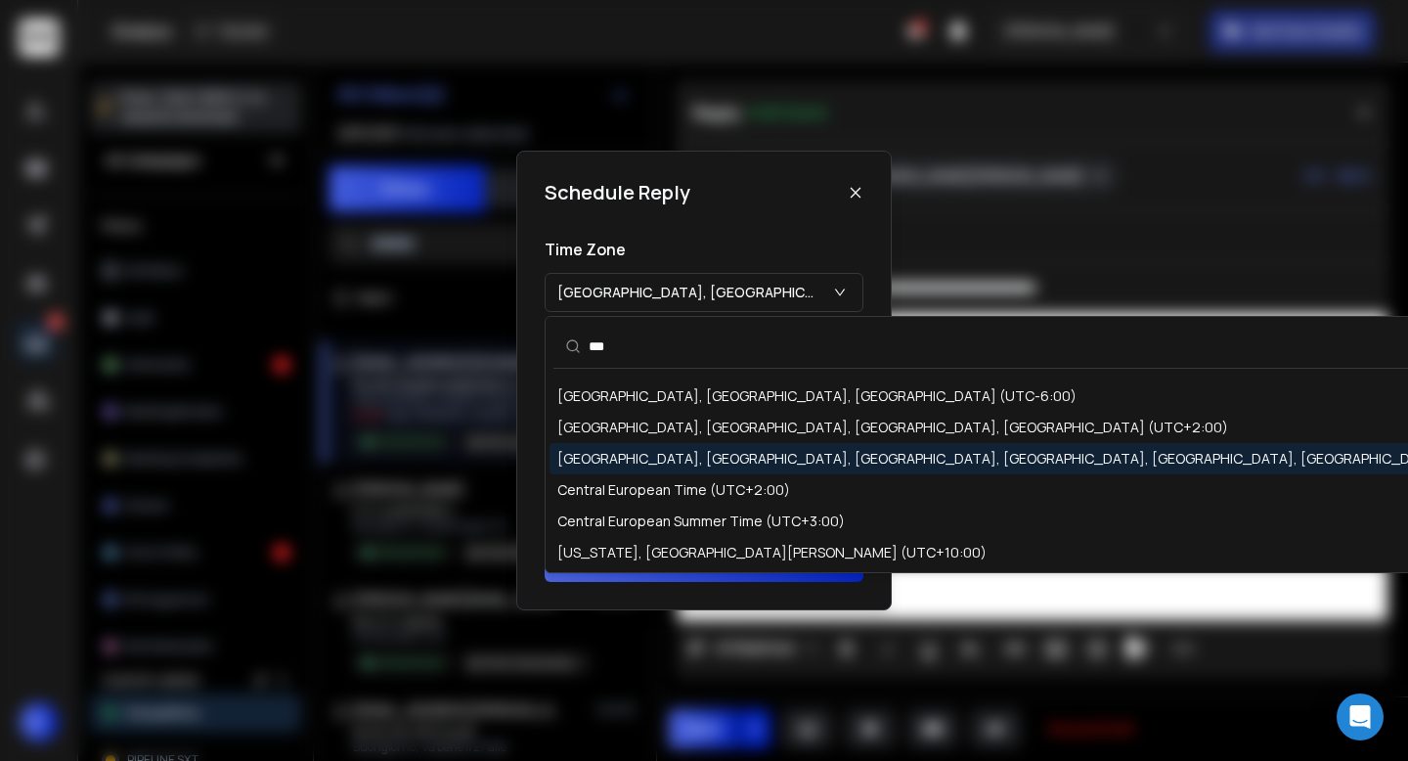
type input "***"
click at [720, 459] on div "Amsterdam, Berlin, Bern, Rome, Stockholm, Vienna (UTC+2:00)" at bounding box center [1041, 459] width 968 height 20
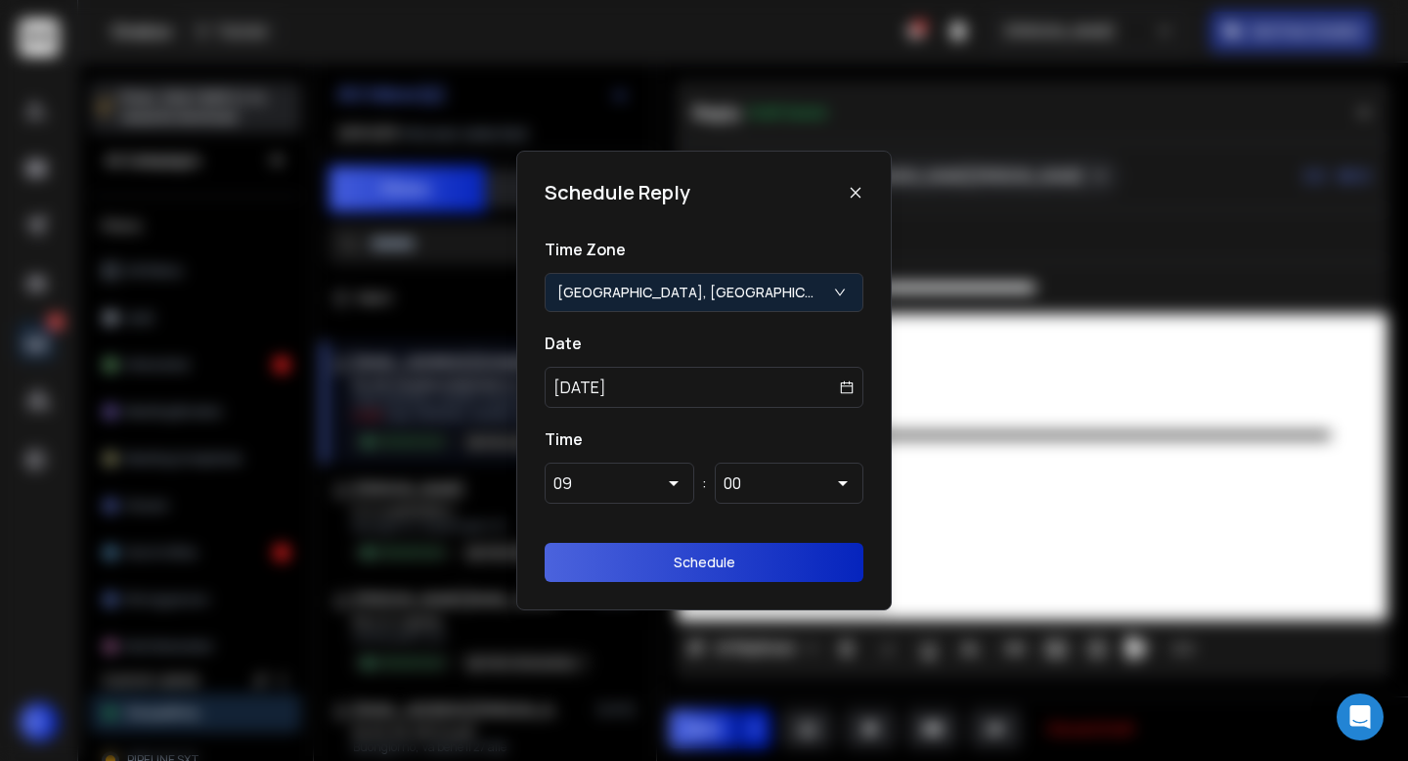
click at [739, 289] on p "Amsterdam, Berlin, Bern, Rome, Stockholm, Vienna (UTC+2:00)" at bounding box center [689, 293] width 264 height 20
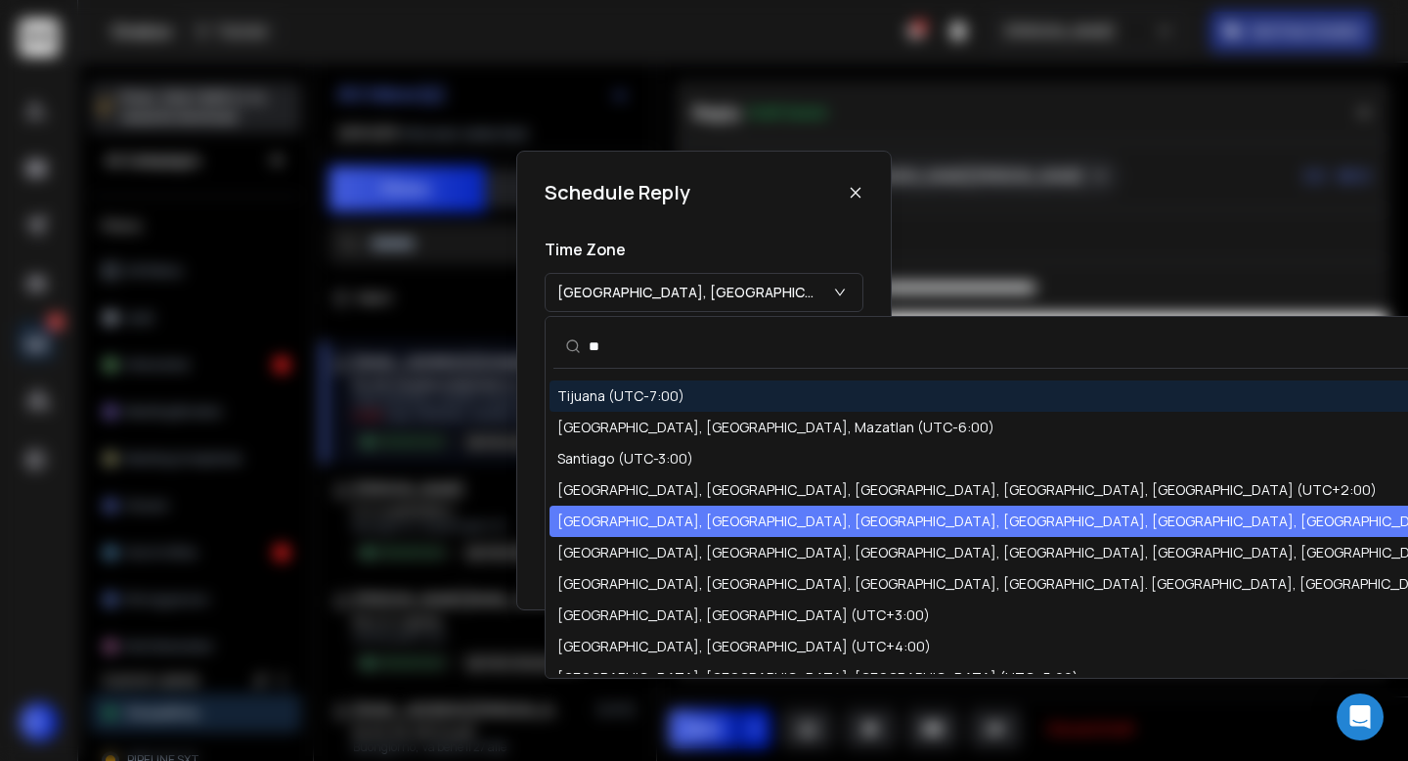
type input "*"
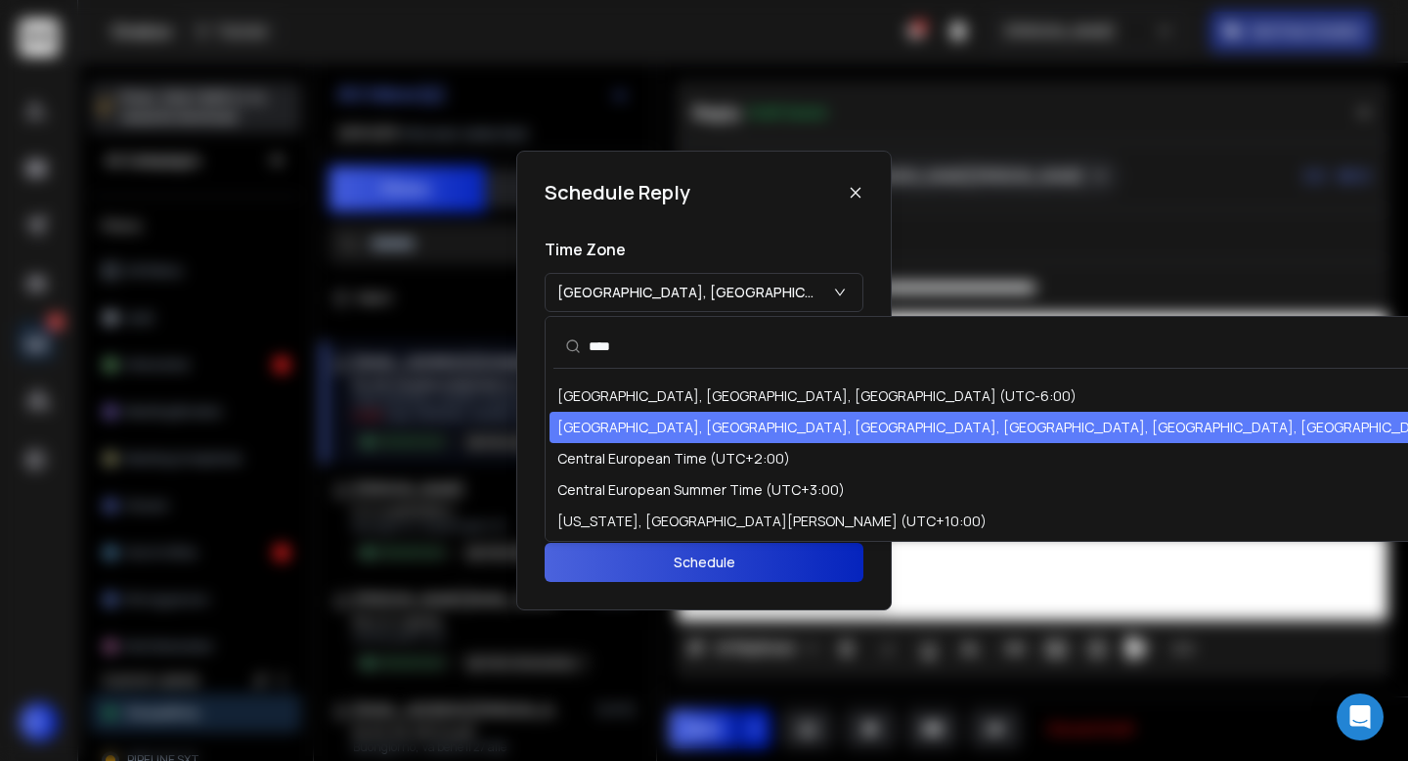
type input "****"
click at [774, 431] on div "Amsterdam, Berlin, Bern, Rome, Stockholm, Vienna (UTC+2:00)" at bounding box center [1041, 428] width 968 height 20
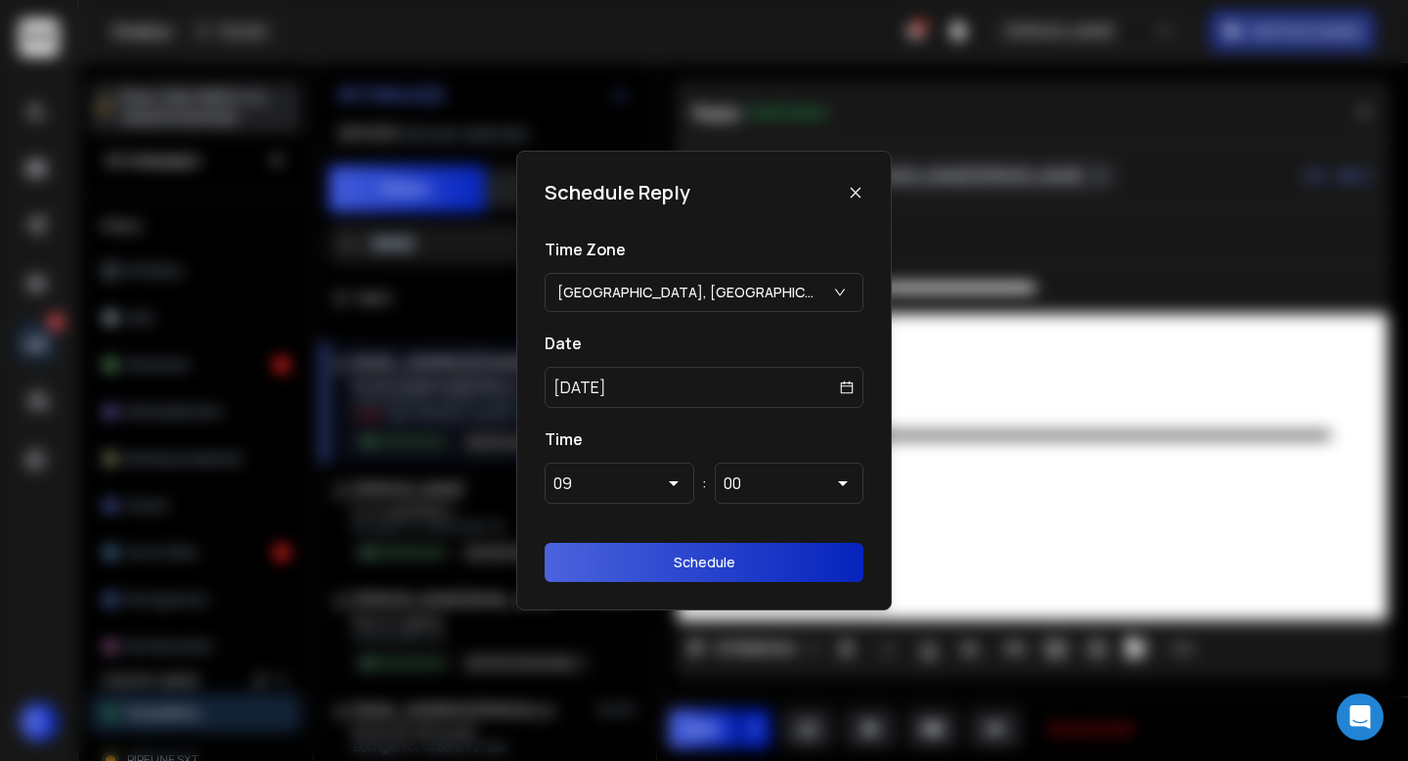
click at [794, 566] on div "Schedule" at bounding box center [704, 562] width 319 height 39
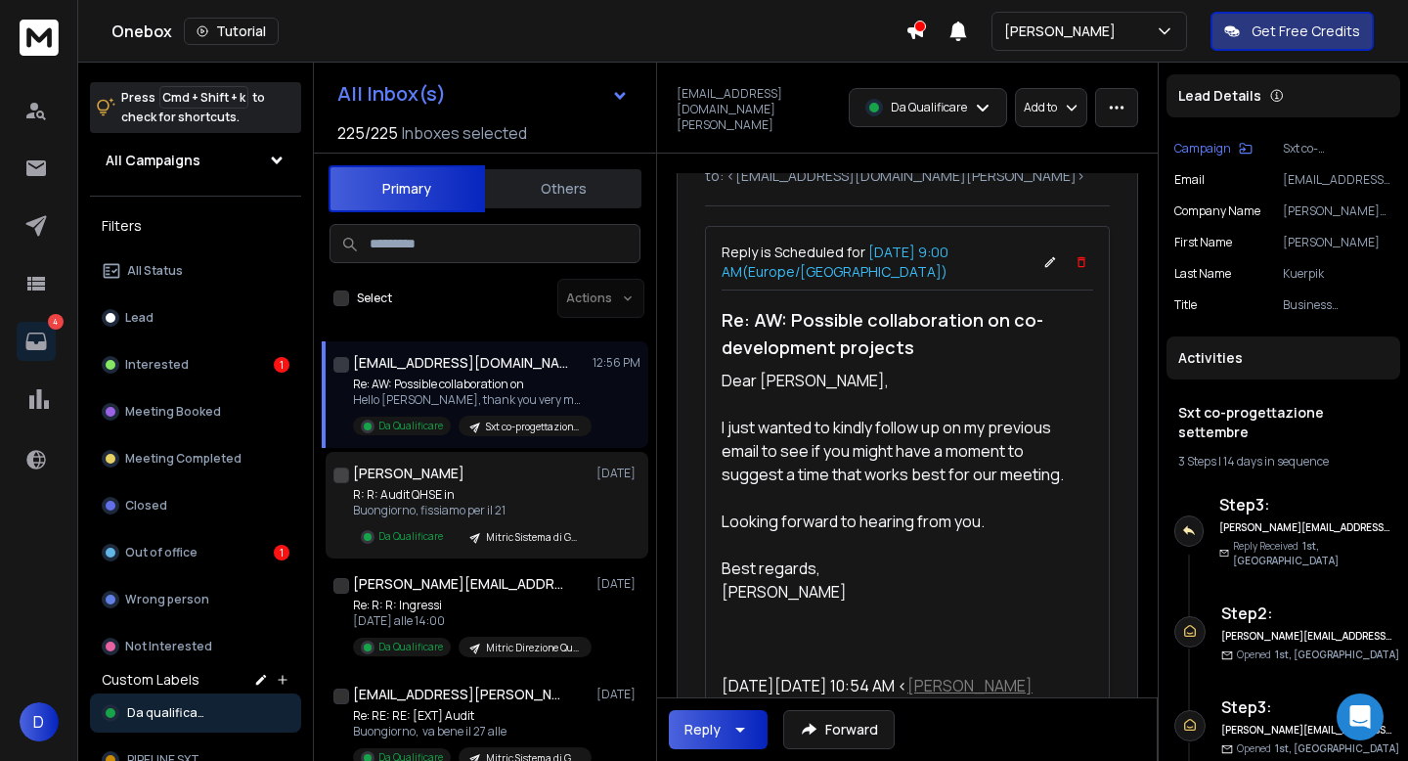
scroll to position [288, 0]
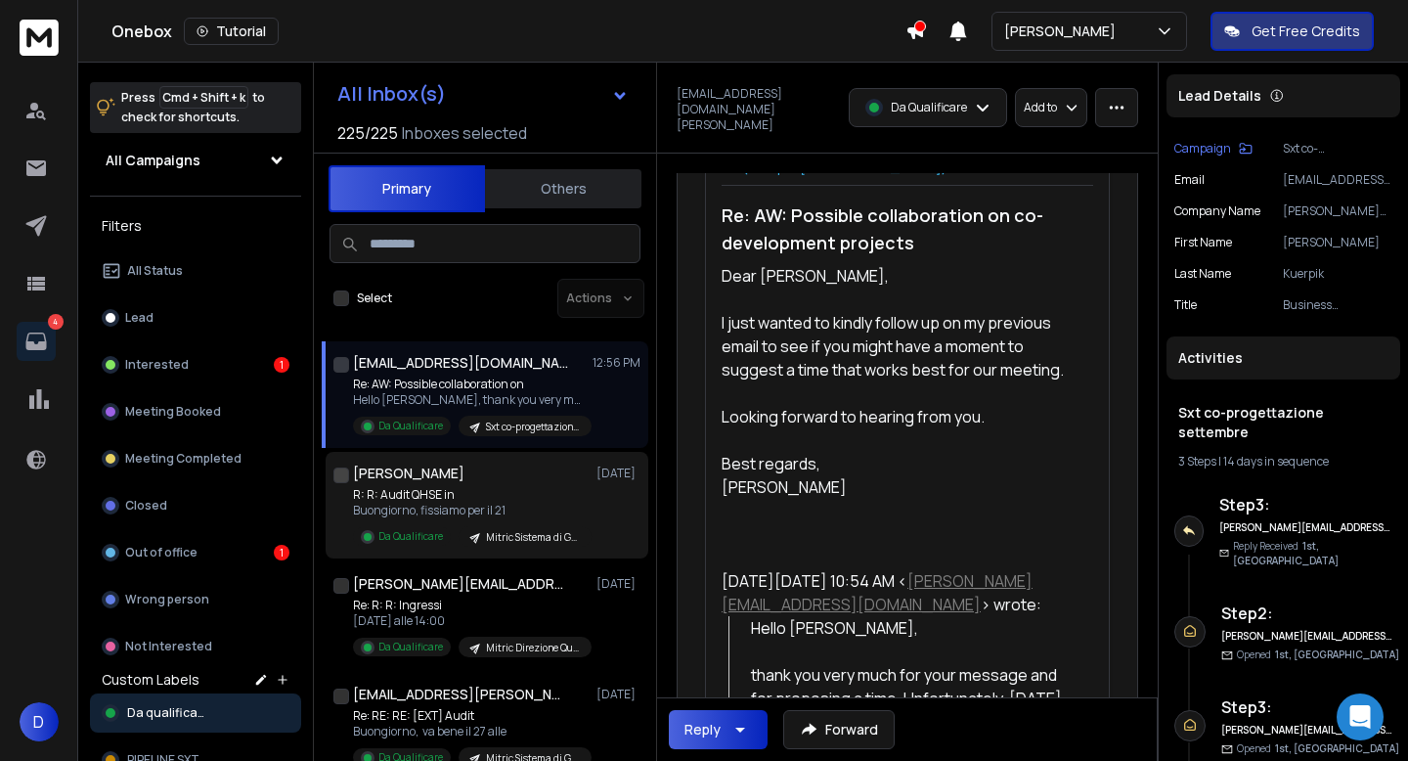
click at [560, 495] on p "R: R: Audit QHSE in" at bounding box center [470, 495] width 235 height 16
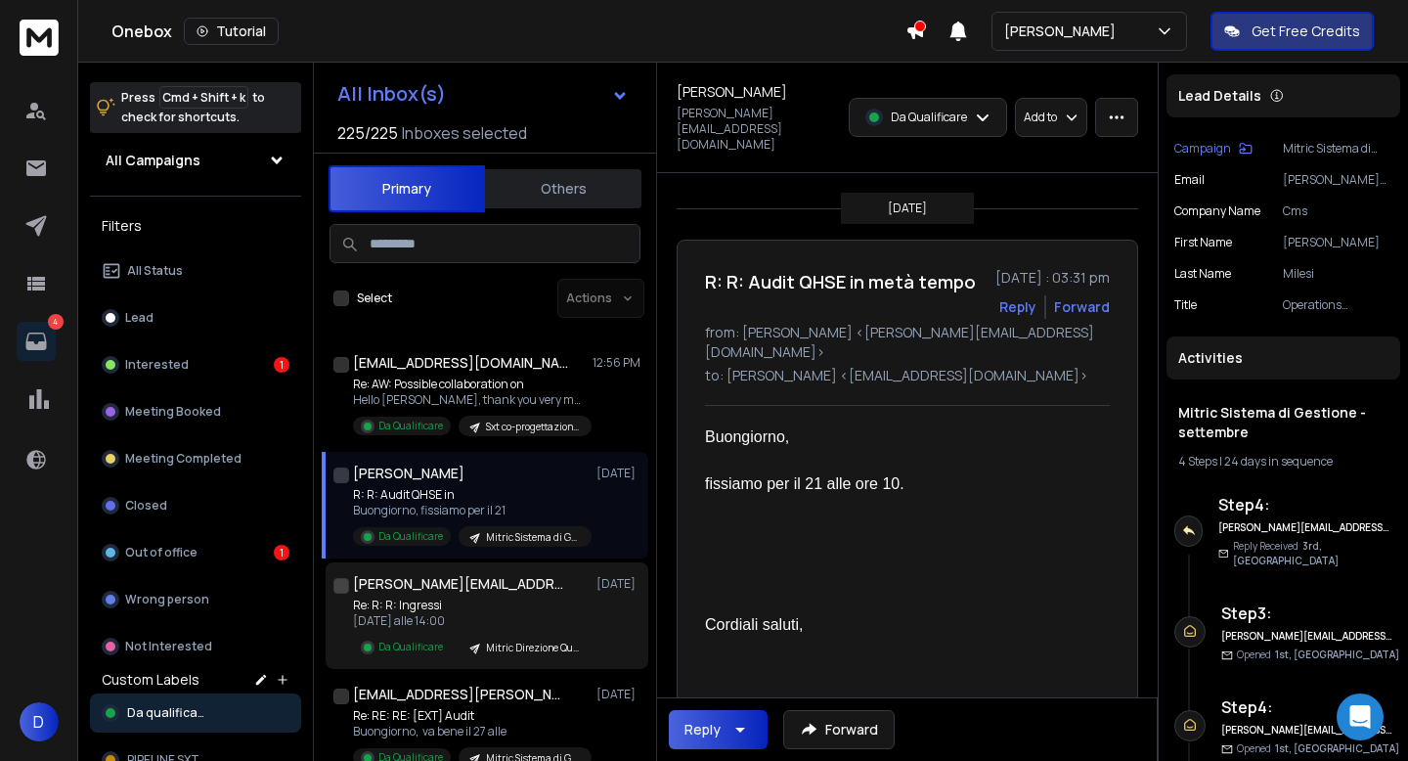
click at [581, 604] on p "Re: R: R: Ingressi" at bounding box center [470, 606] width 235 height 16
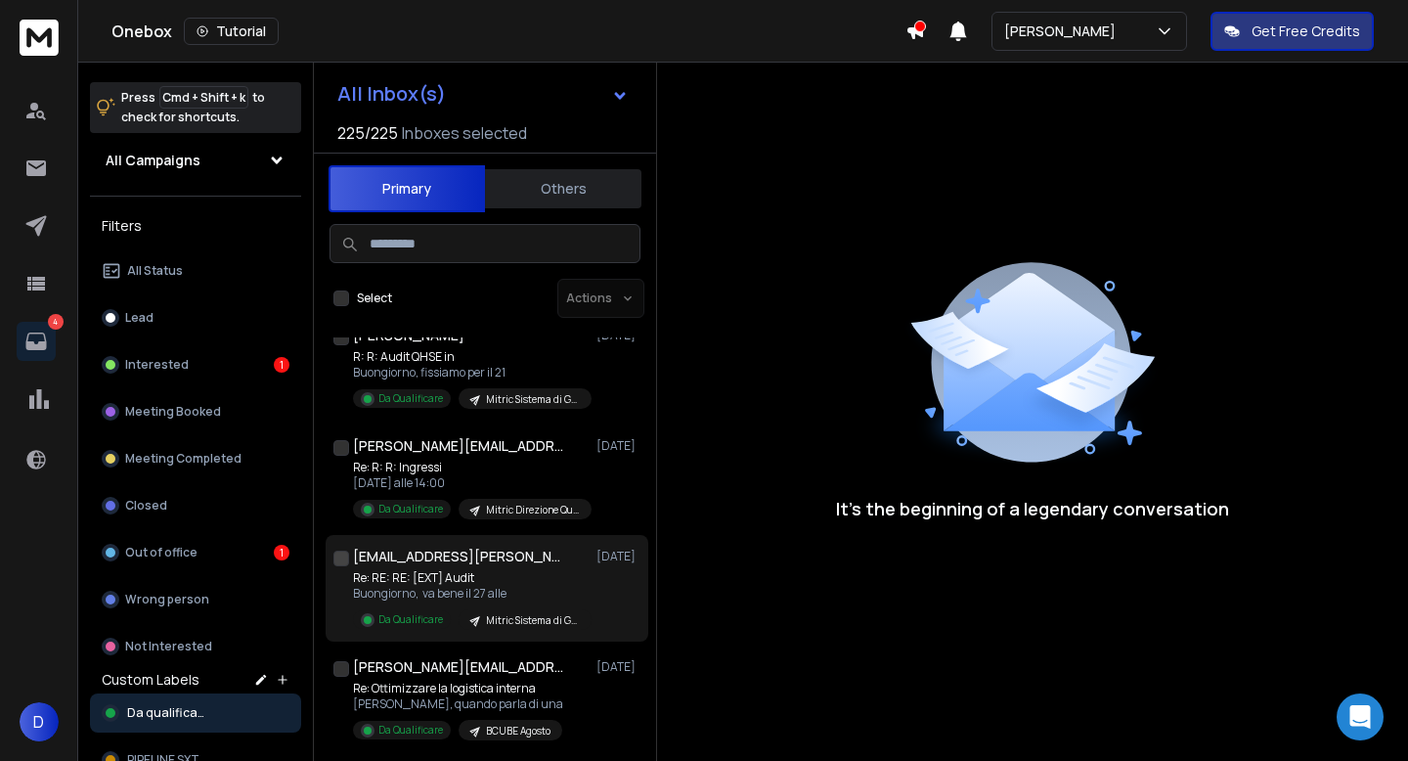
click at [562, 578] on div "baglioni.laura@it.sika.com 17 Sep Re: RE: RE: [EXT] Audit Buongiorno, va bene i…" at bounding box center [497, 588] width 288 height 83
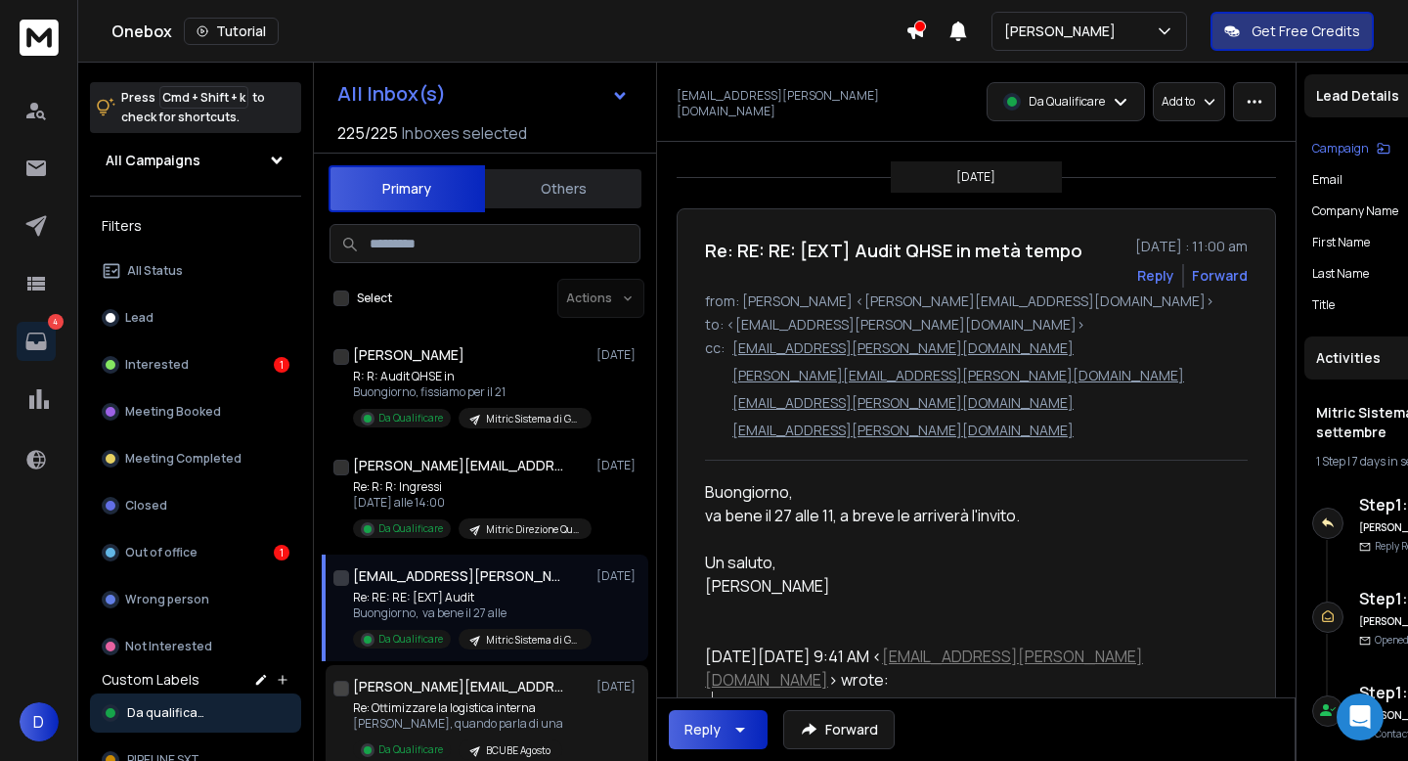
scroll to position [15, 0]
click at [585, 680] on div "stefano.cuttitta@viappiani.it 25 Aug" at bounding box center [497, 687] width 288 height 20
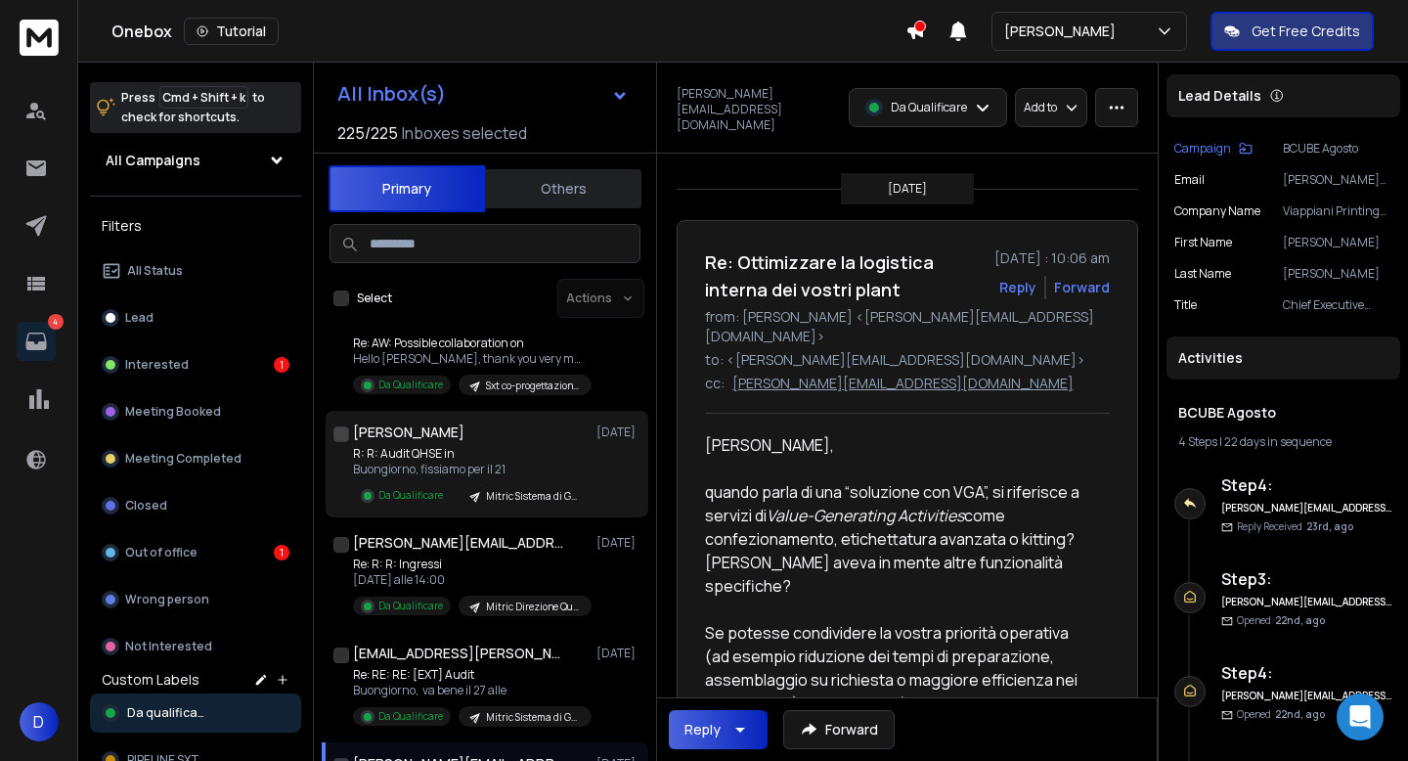
scroll to position [0, 0]
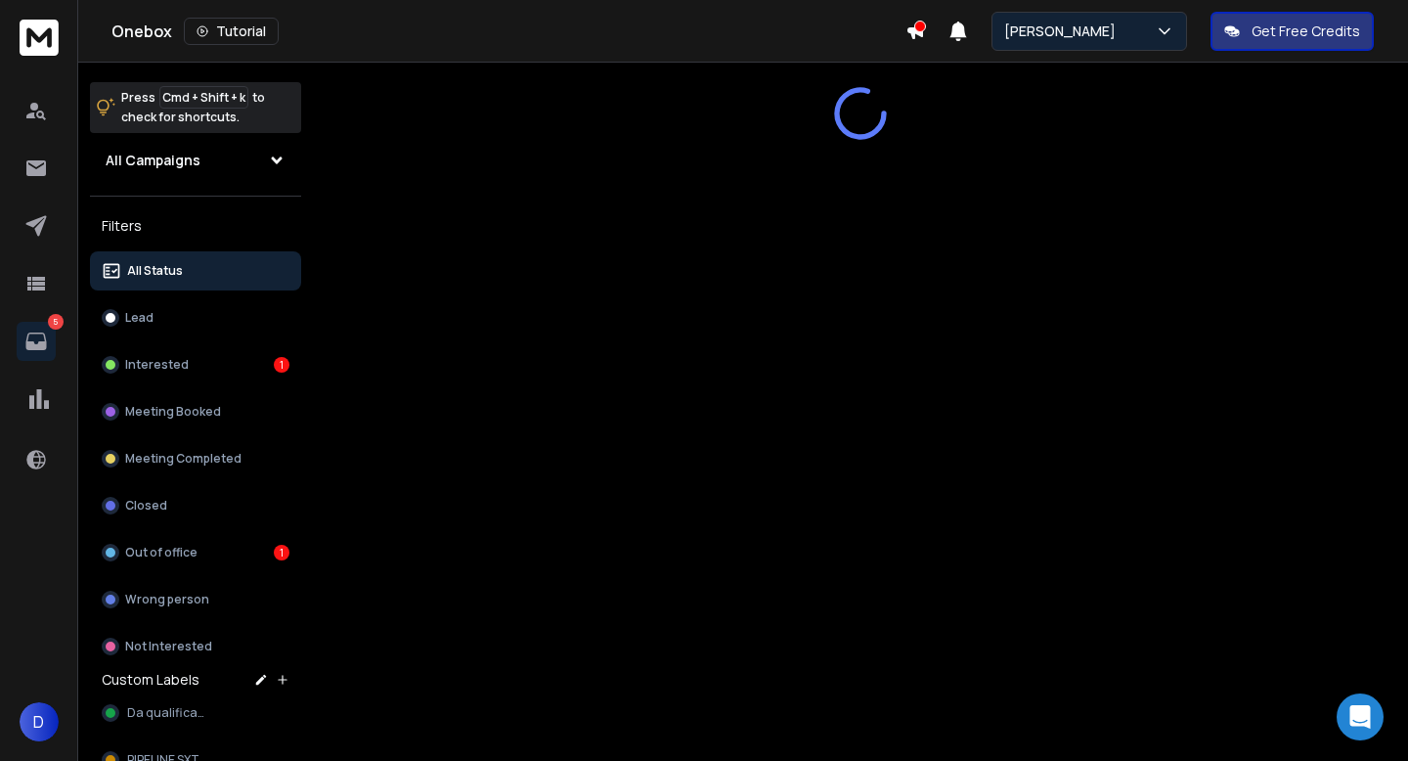
click at [1097, 43] on button "[PERSON_NAME]" at bounding box center [1090, 31] width 196 height 39
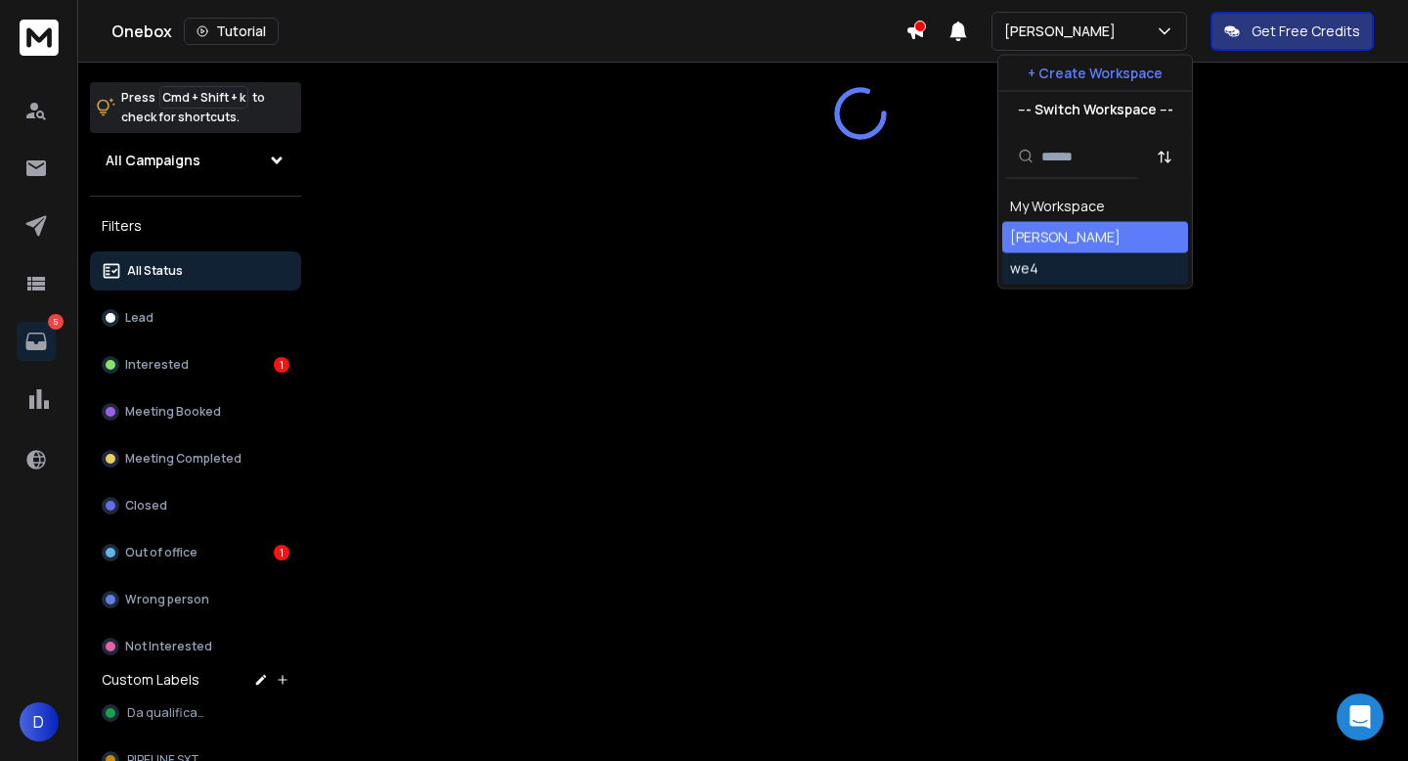
click at [1030, 266] on div "we4" at bounding box center [1024, 269] width 28 height 20
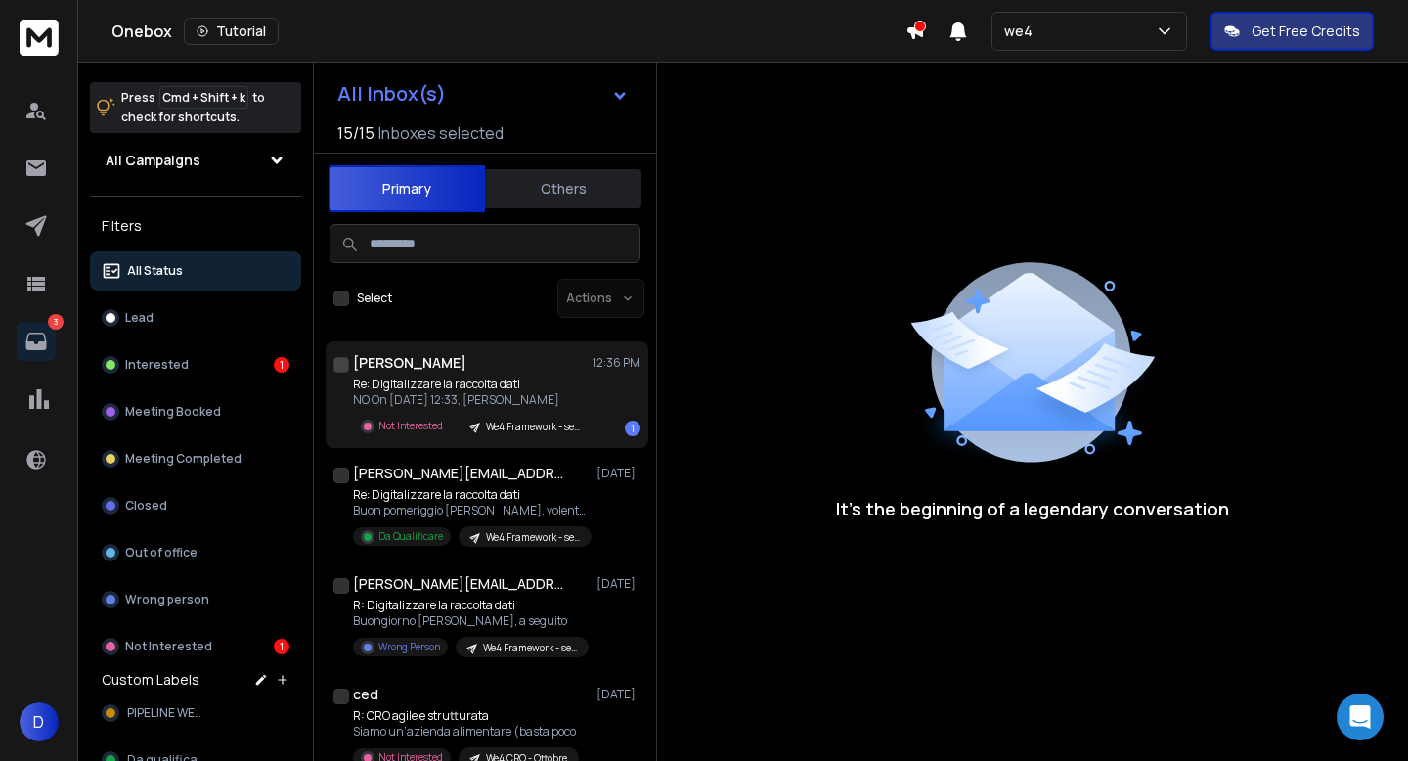
click at [563, 365] on div "Marco Folegani 12:36 PM" at bounding box center [497, 363] width 288 height 20
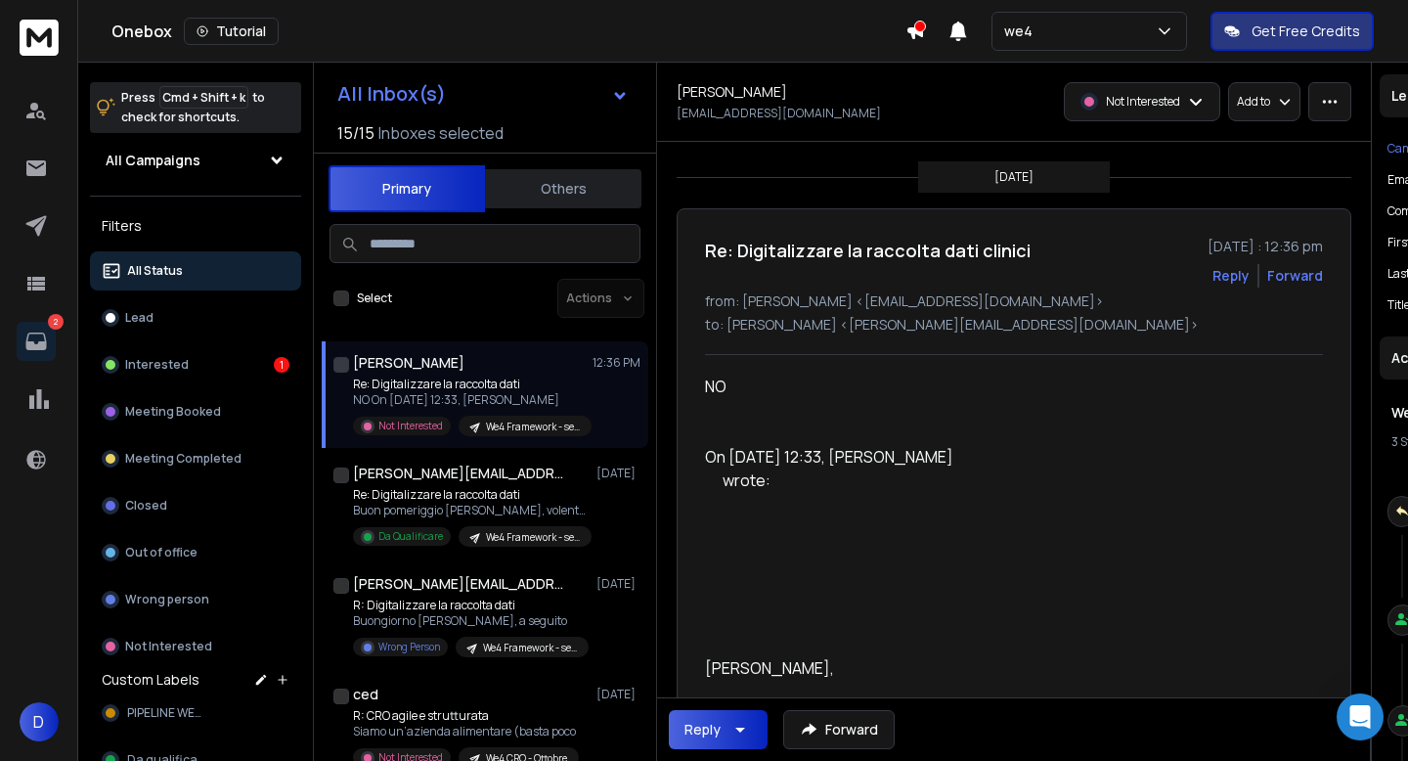
click at [1180, 94] on p "Not Interested" at bounding box center [1143, 102] width 74 height 16
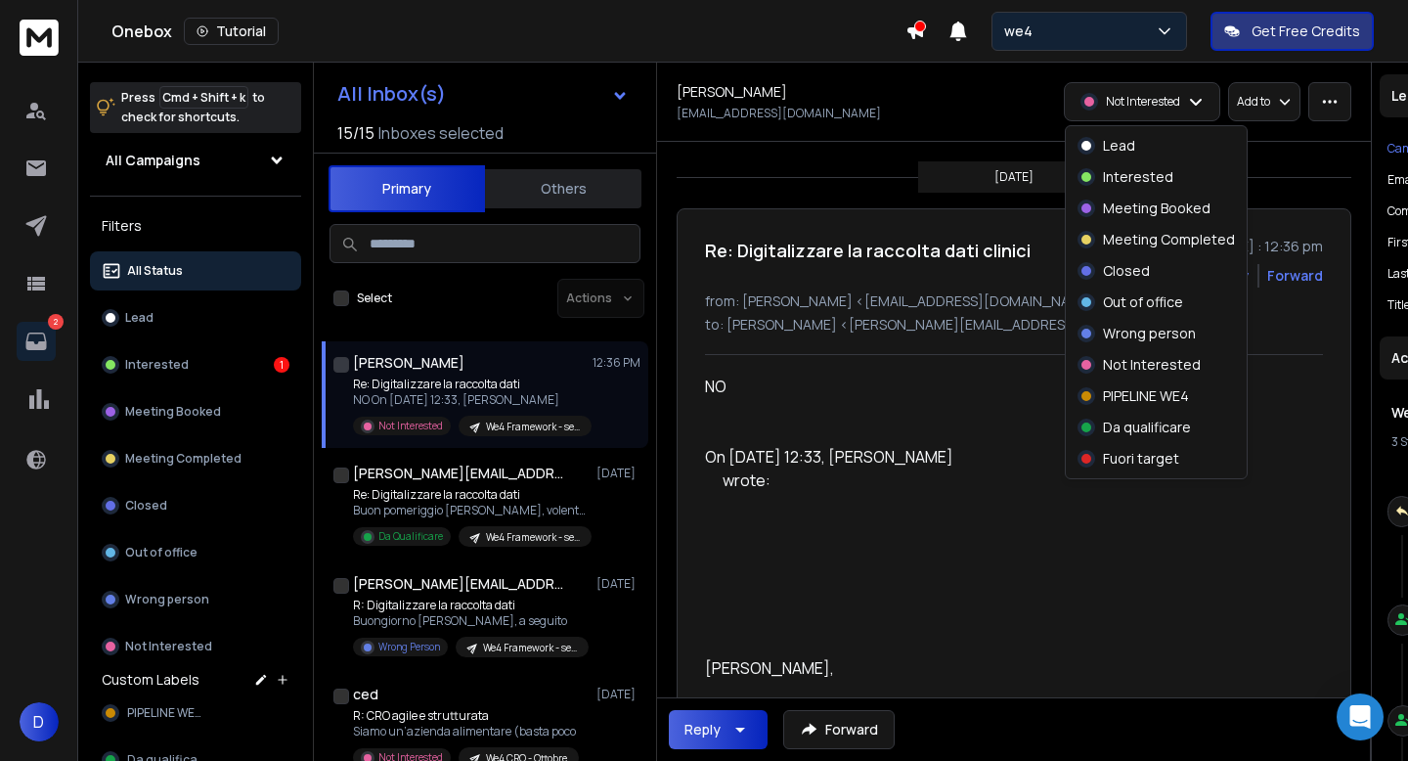
click at [1156, 43] on button "we4" at bounding box center [1090, 31] width 196 height 39
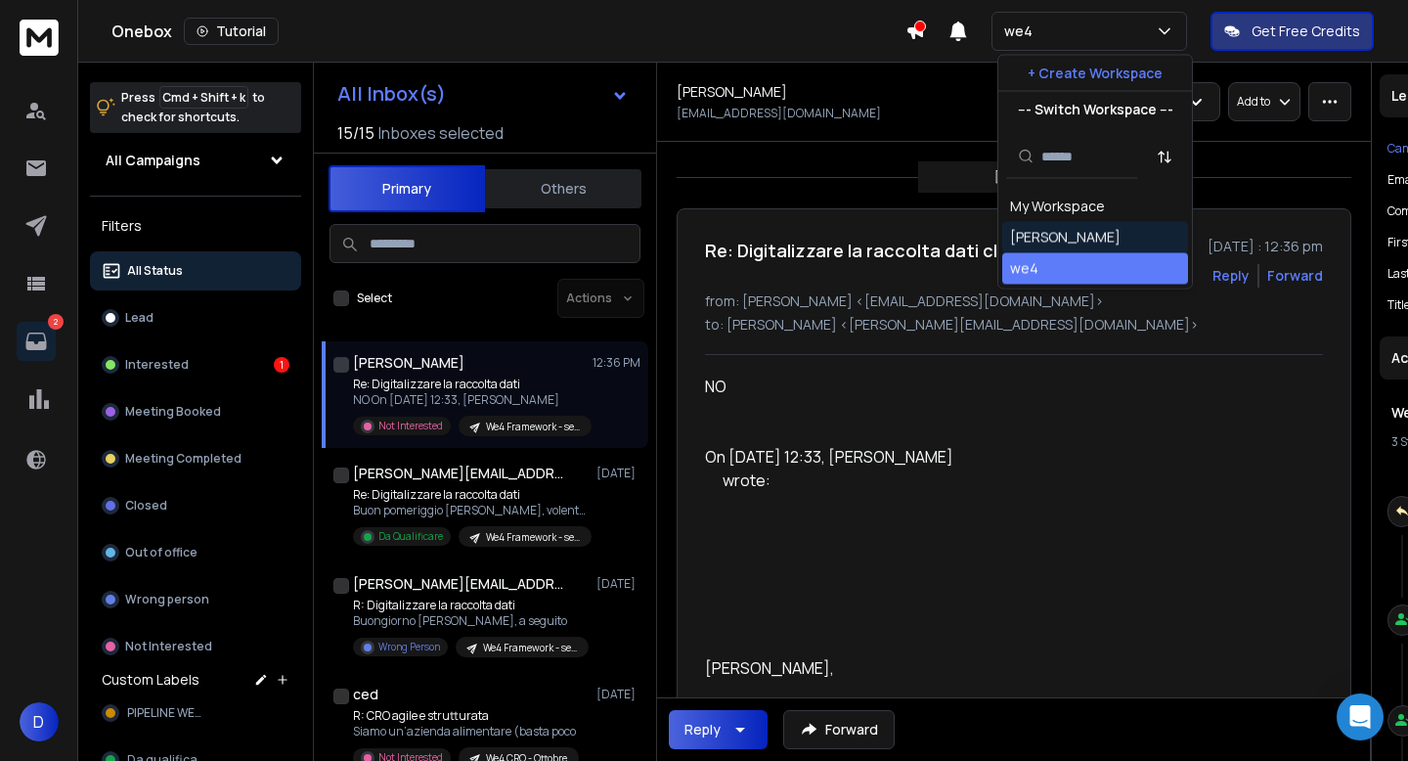
click at [1119, 237] on div "[PERSON_NAME]" at bounding box center [1095, 237] width 186 height 31
